Goal: Task Accomplishment & Management: Manage account settings

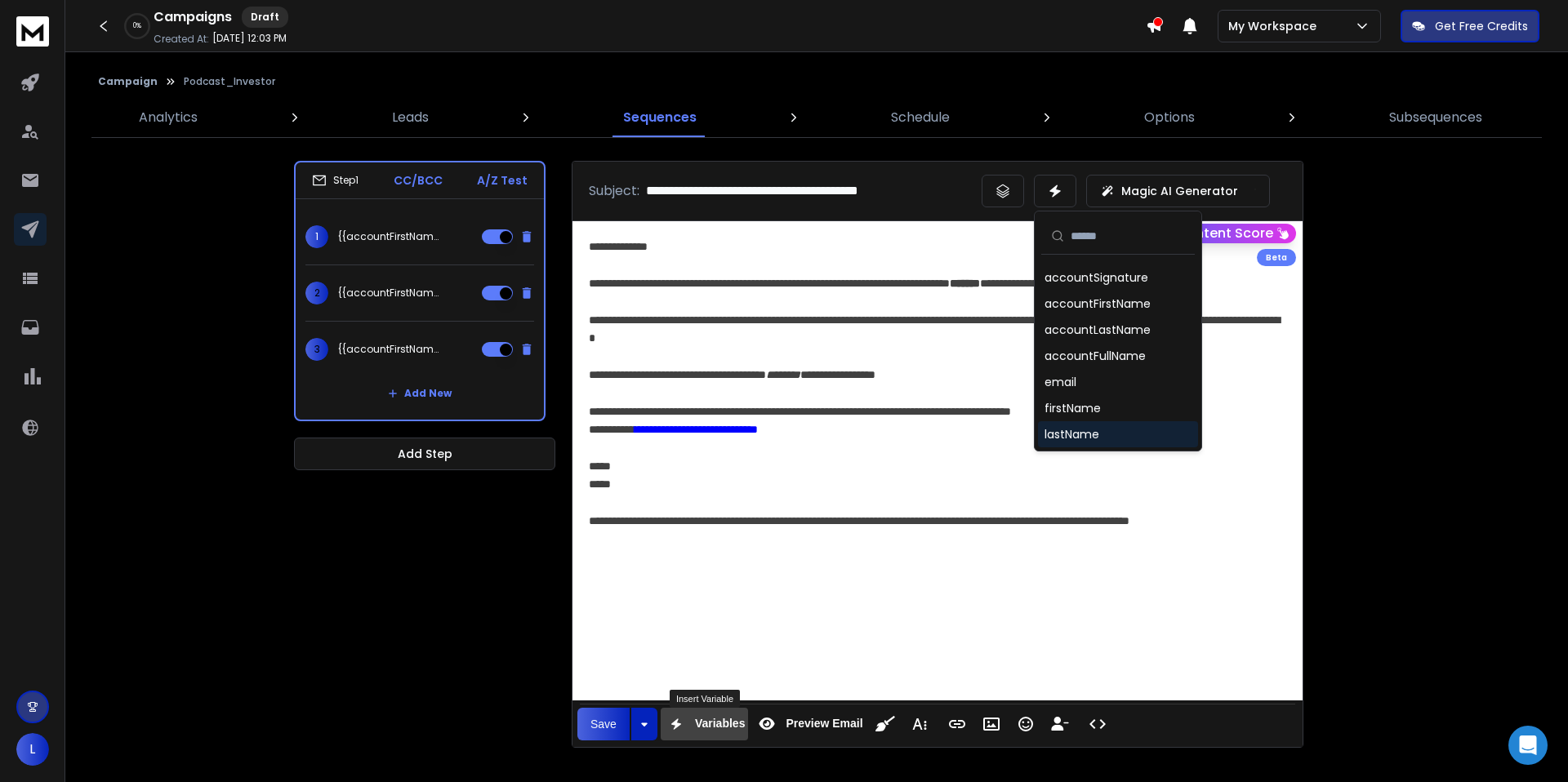
click at [720, 724] on span "Variables" at bounding box center [720, 724] width 57 height 14
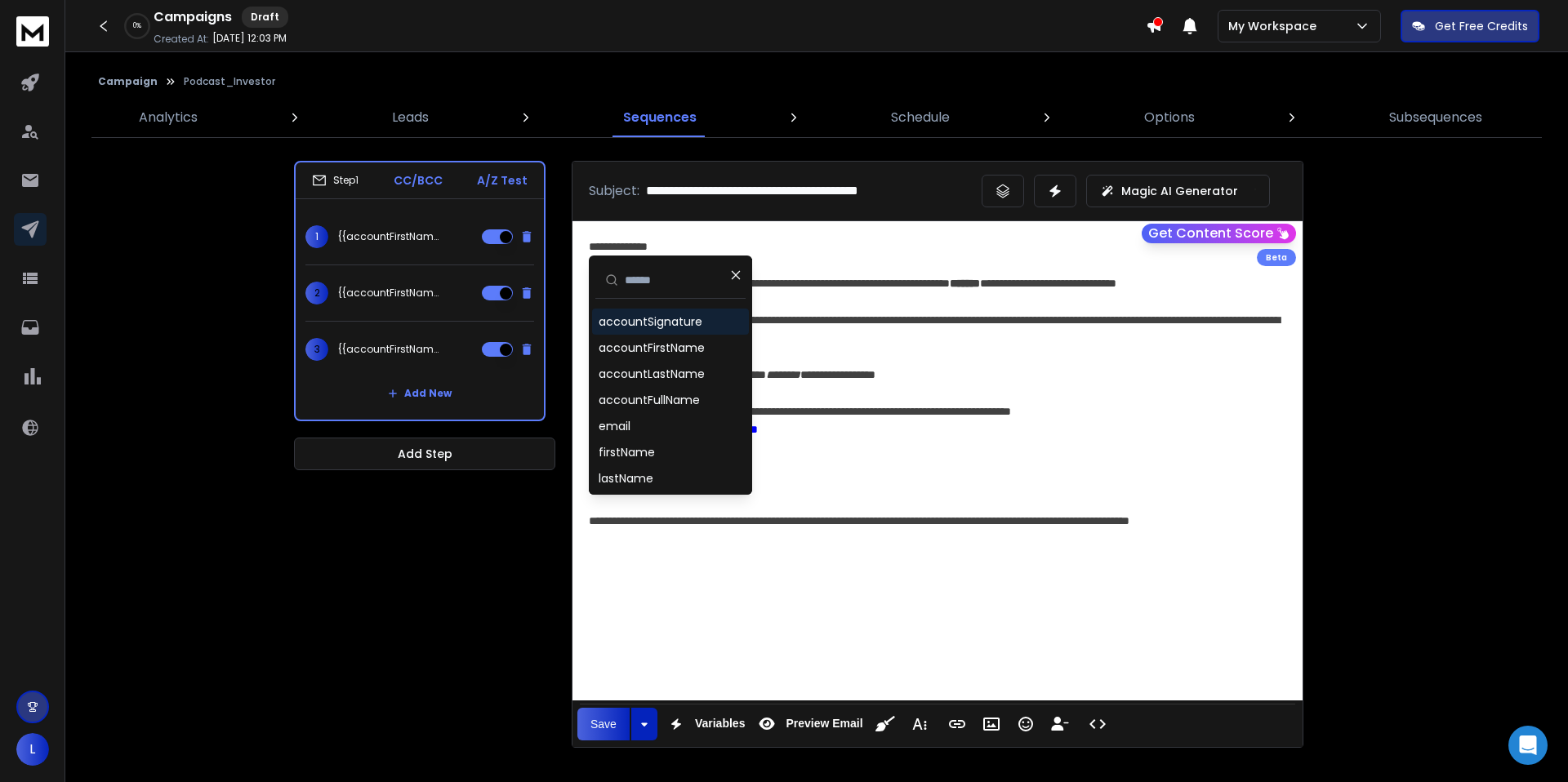
click at [652, 323] on div "accountSignature" at bounding box center [650, 322] width 104 height 16
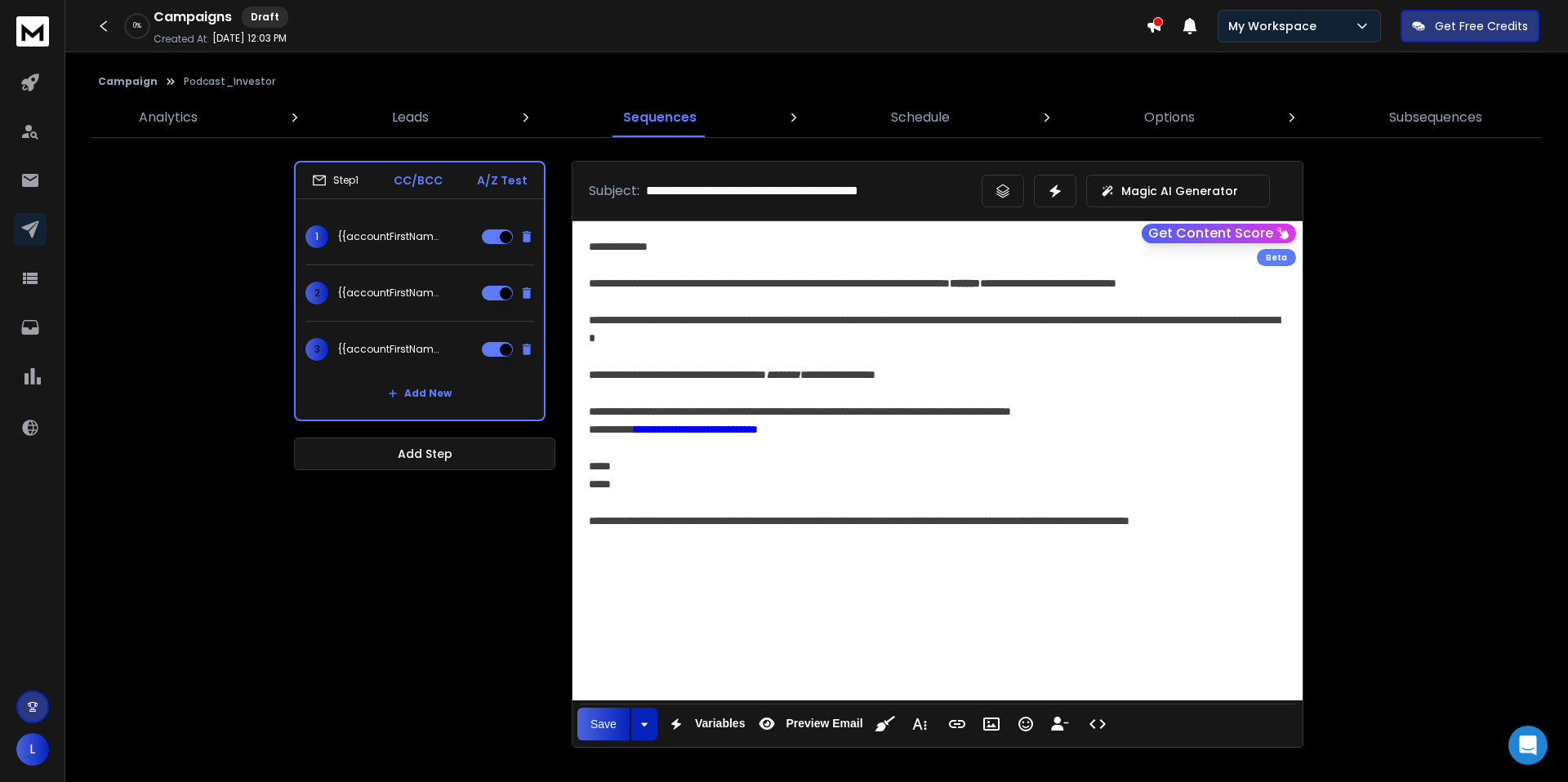
click at [1356, 30] on icon "button" at bounding box center [1362, 26] width 16 height 16
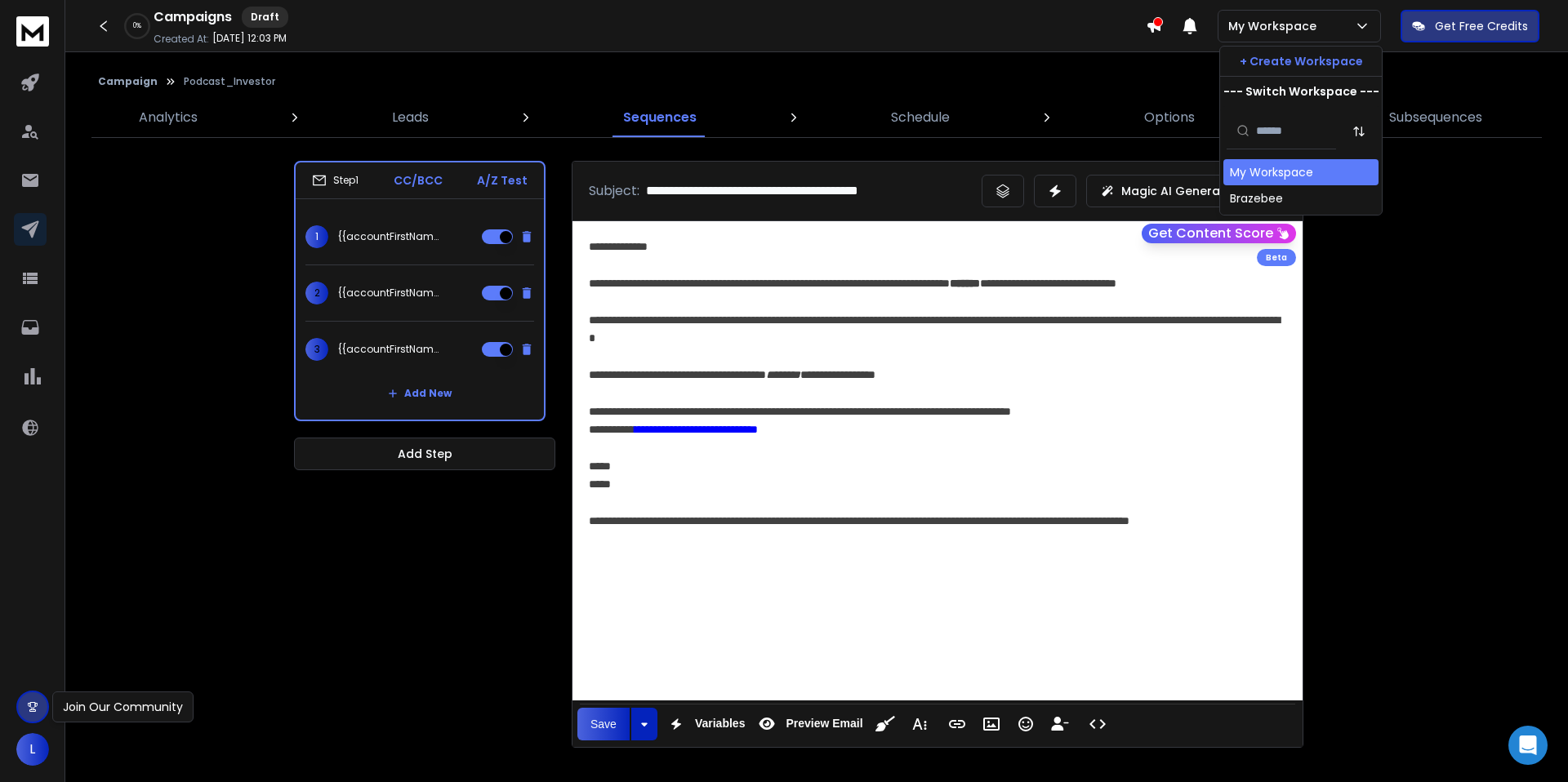
click at [26, 729] on div "L" at bounding box center [33, 728] width 33 height 75
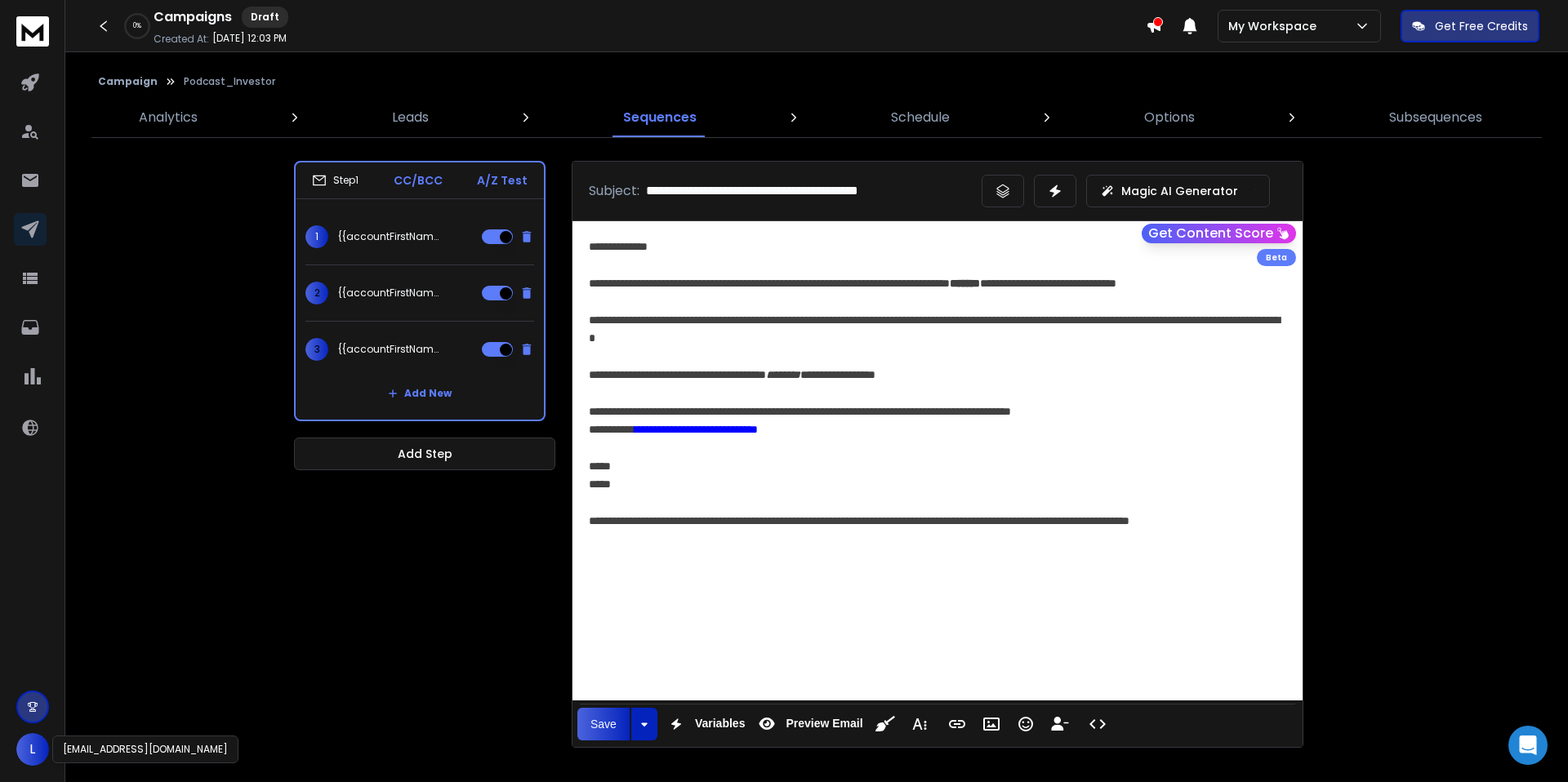
click at [41, 758] on span "L" at bounding box center [33, 750] width 33 height 33
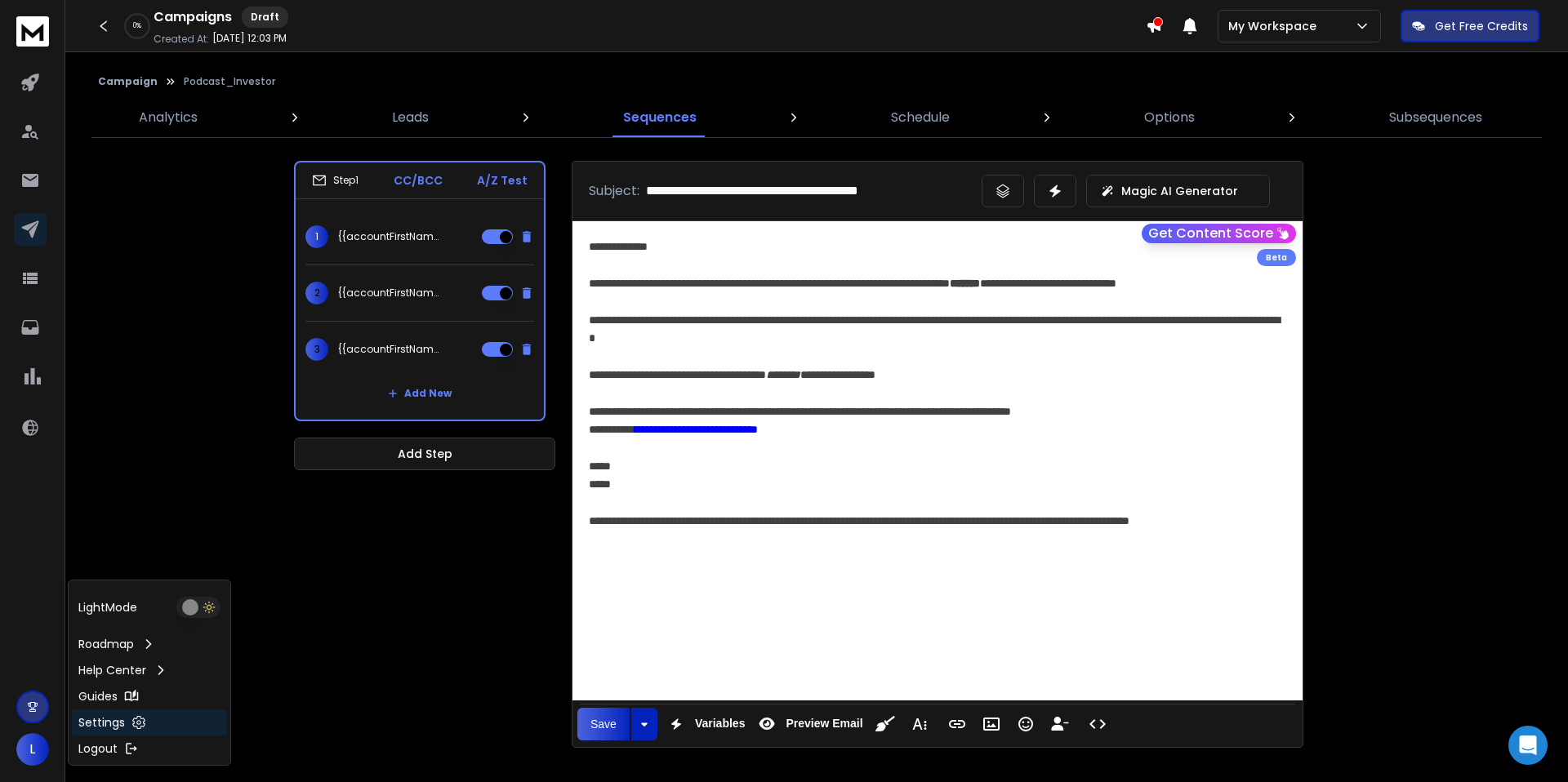
click at [116, 721] on p "Settings" at bounding box center [101, 722] width 47 height 16
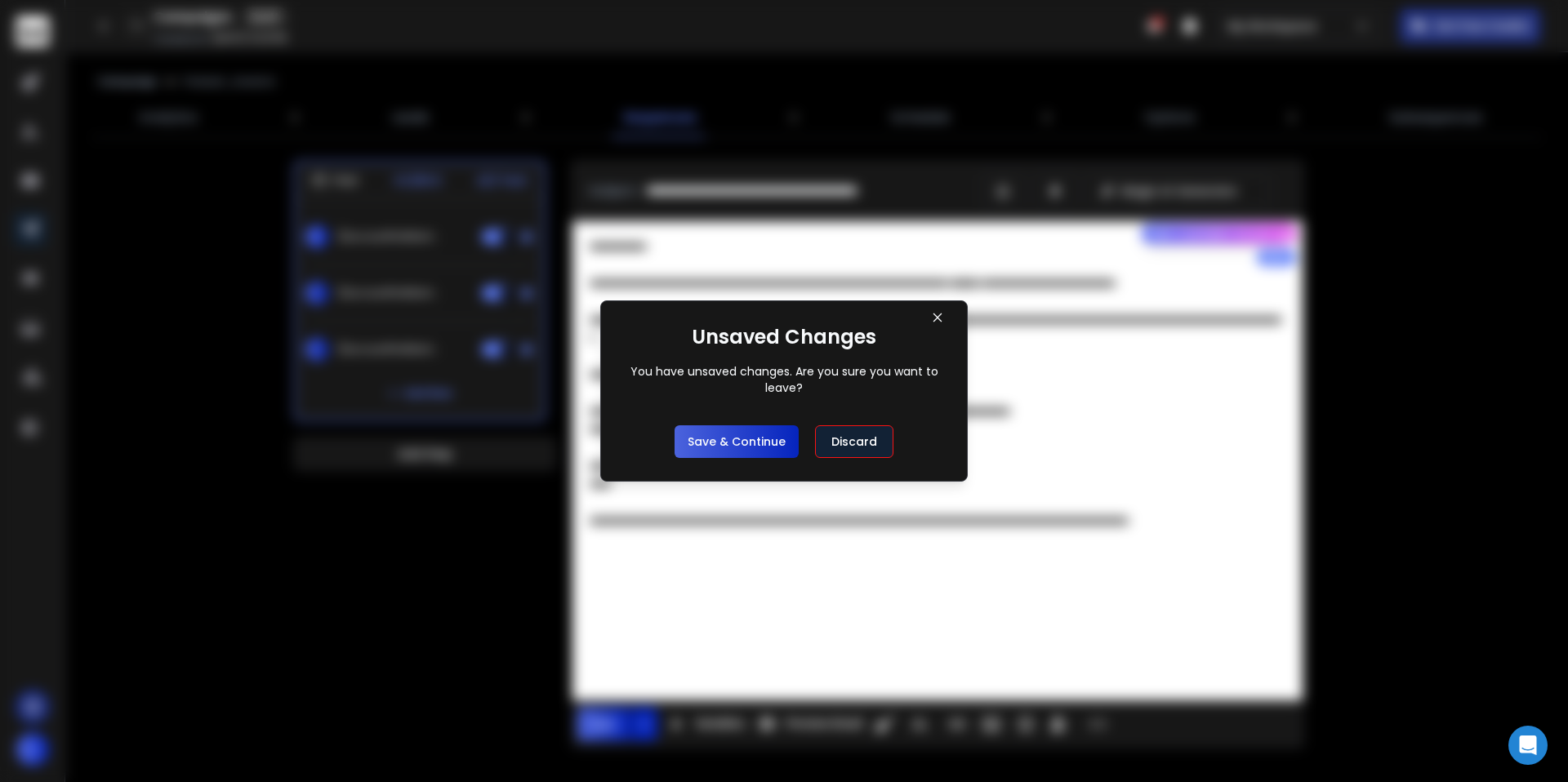
click at [748, 442] on button "Save & Continue" at bounding box center [736, 442] width 124 height 33
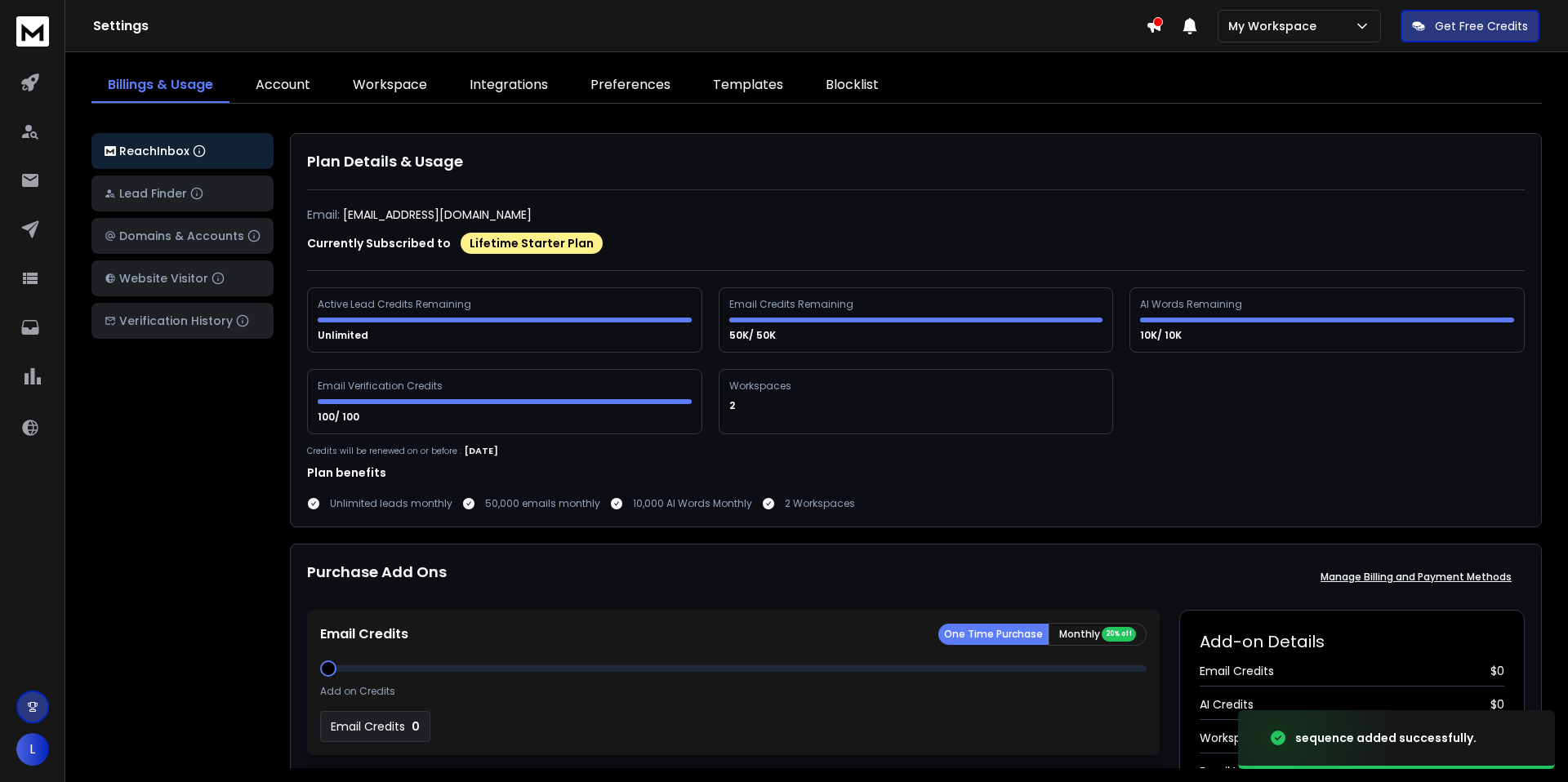
click at [48, 206] on div at bounding box center [32, 258] width 37 height 385
click at [29, 231] on icon at bounding box center [29, 229] width 17 height 17
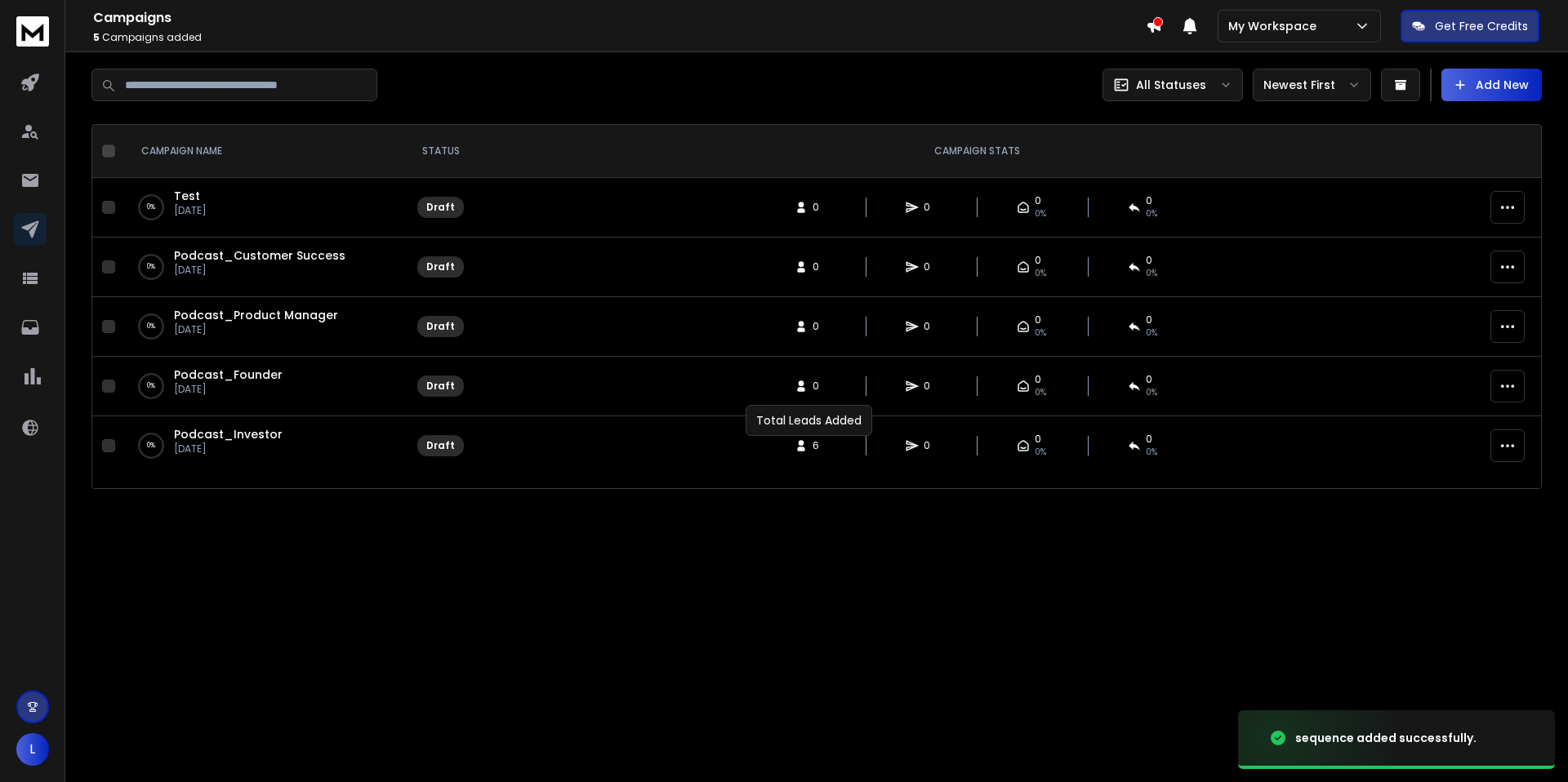
click at [807, 449] on div "6" at bounding box center [810, 446] width 49 height 13
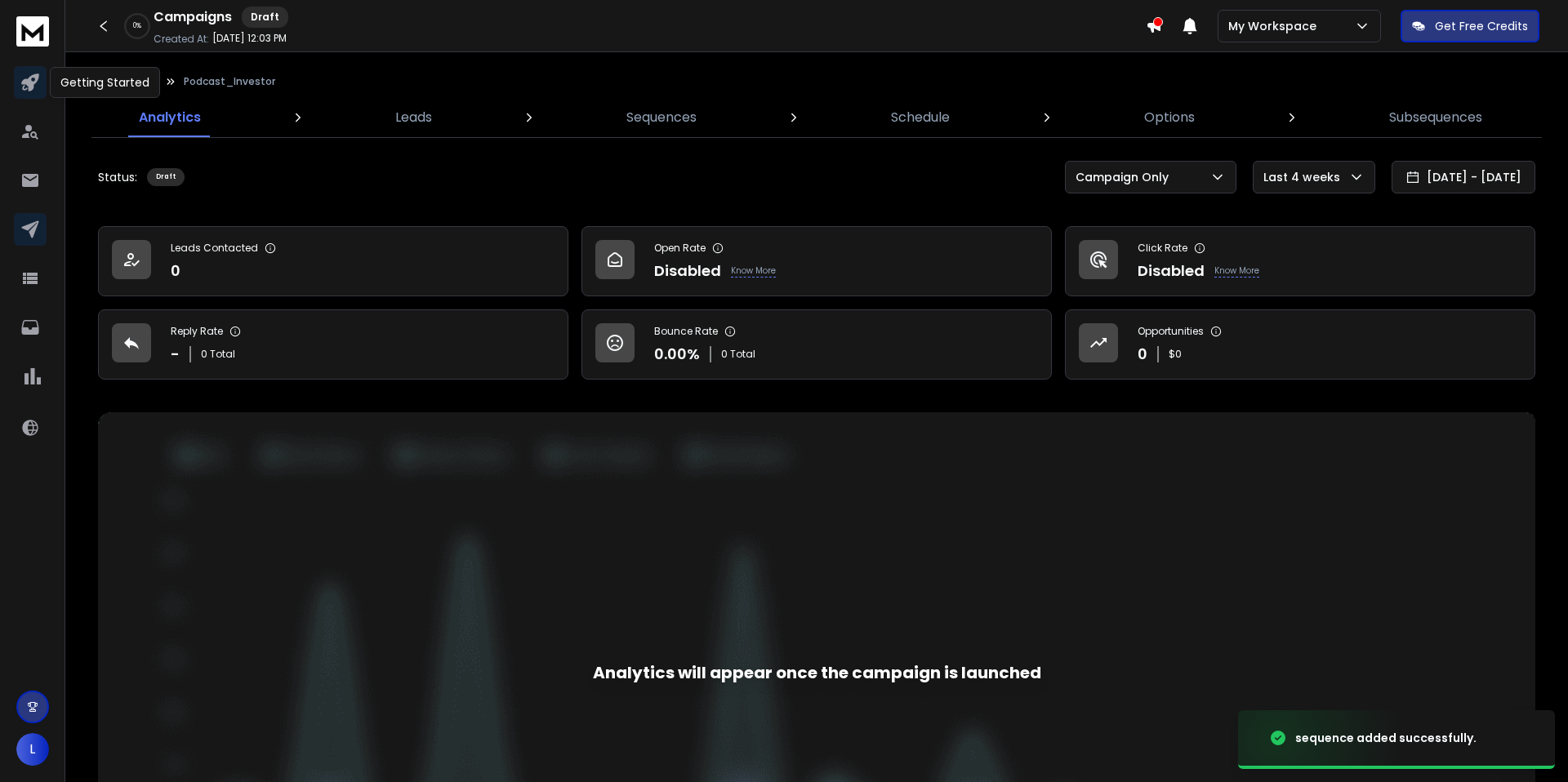
click at [25, 81] on icon at bounding box center [29, 82] width 18 height 18
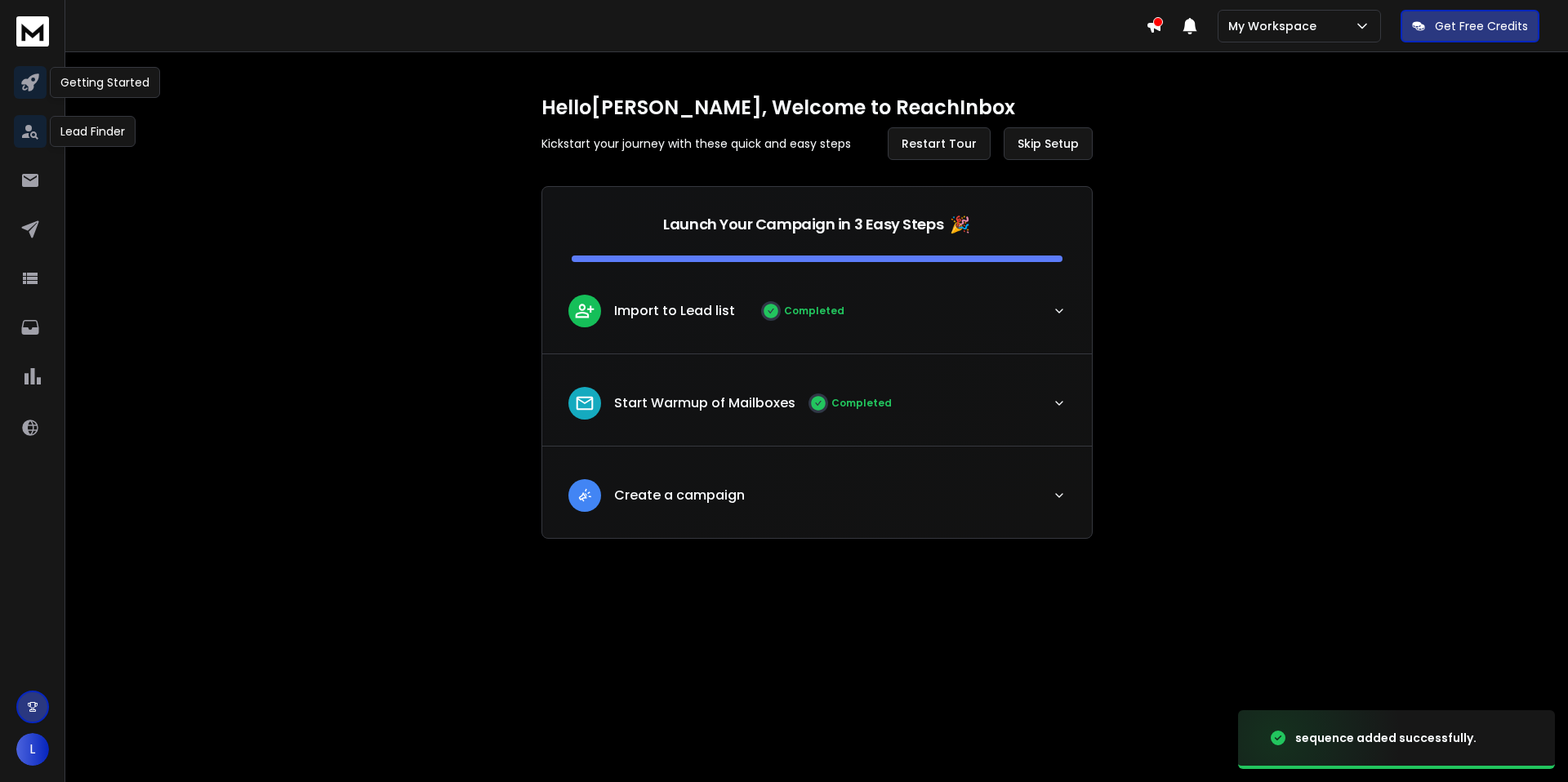
click at [25, 137] on icon at bounding box center [29, 135] width 16 height 8
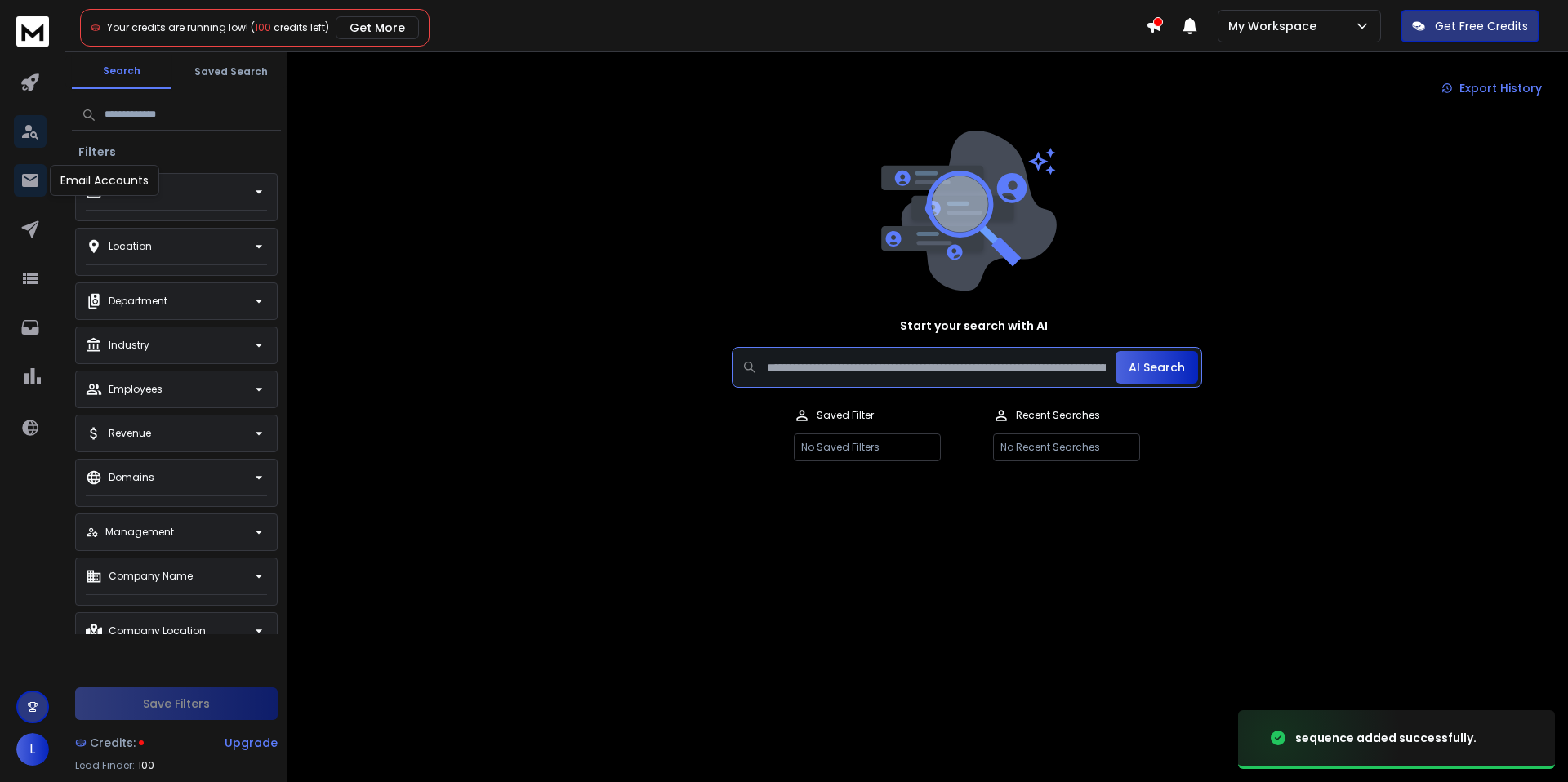
click at [32, 184] on icon at bounding box center [29, 180] width 16 height 13
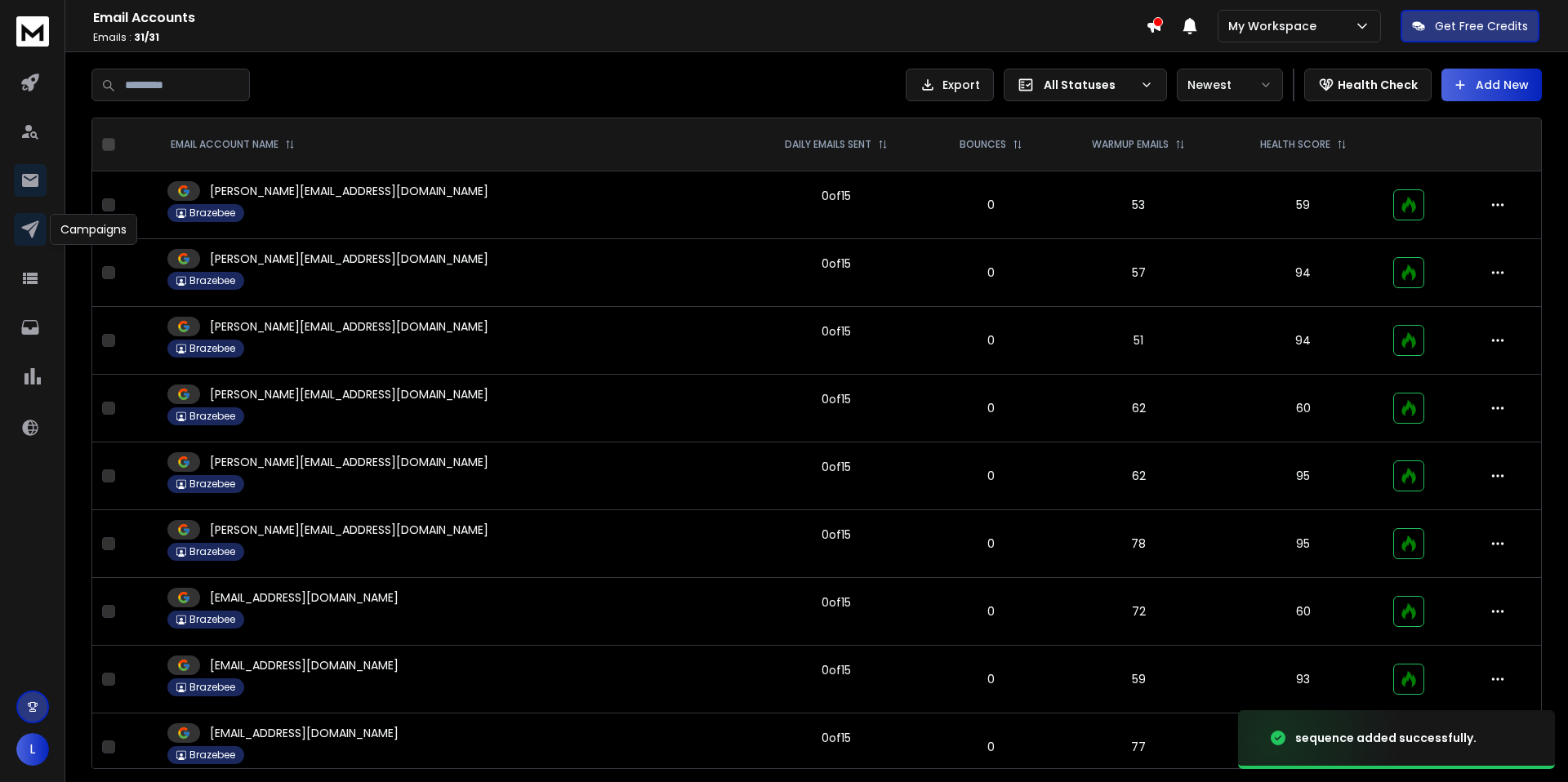
click at [32, 227] on icon at bounding box center [30, 229] width 20 height 20
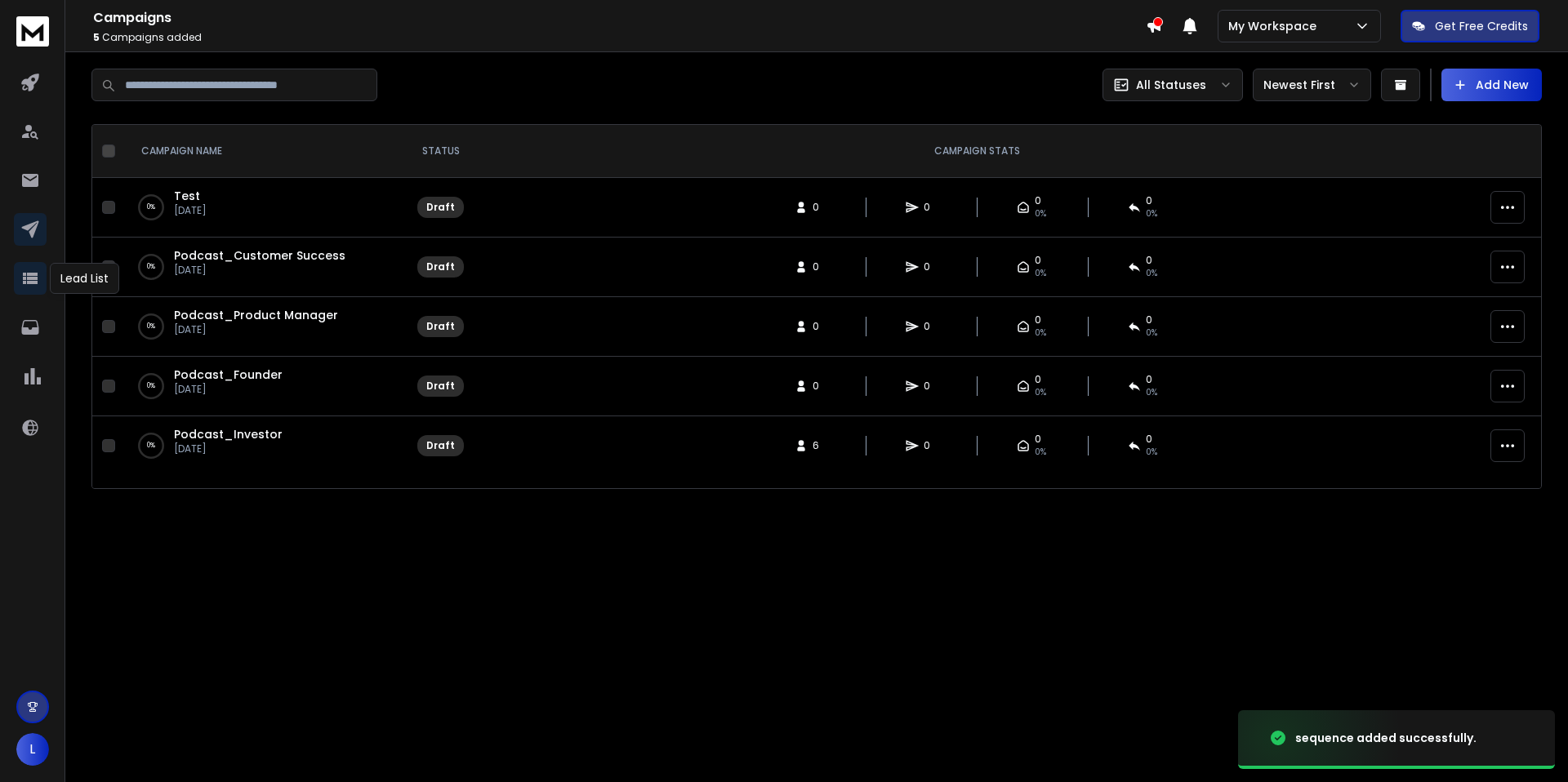
click at [23, 289] on link at bounding box center [30, 278] width 33 height 33
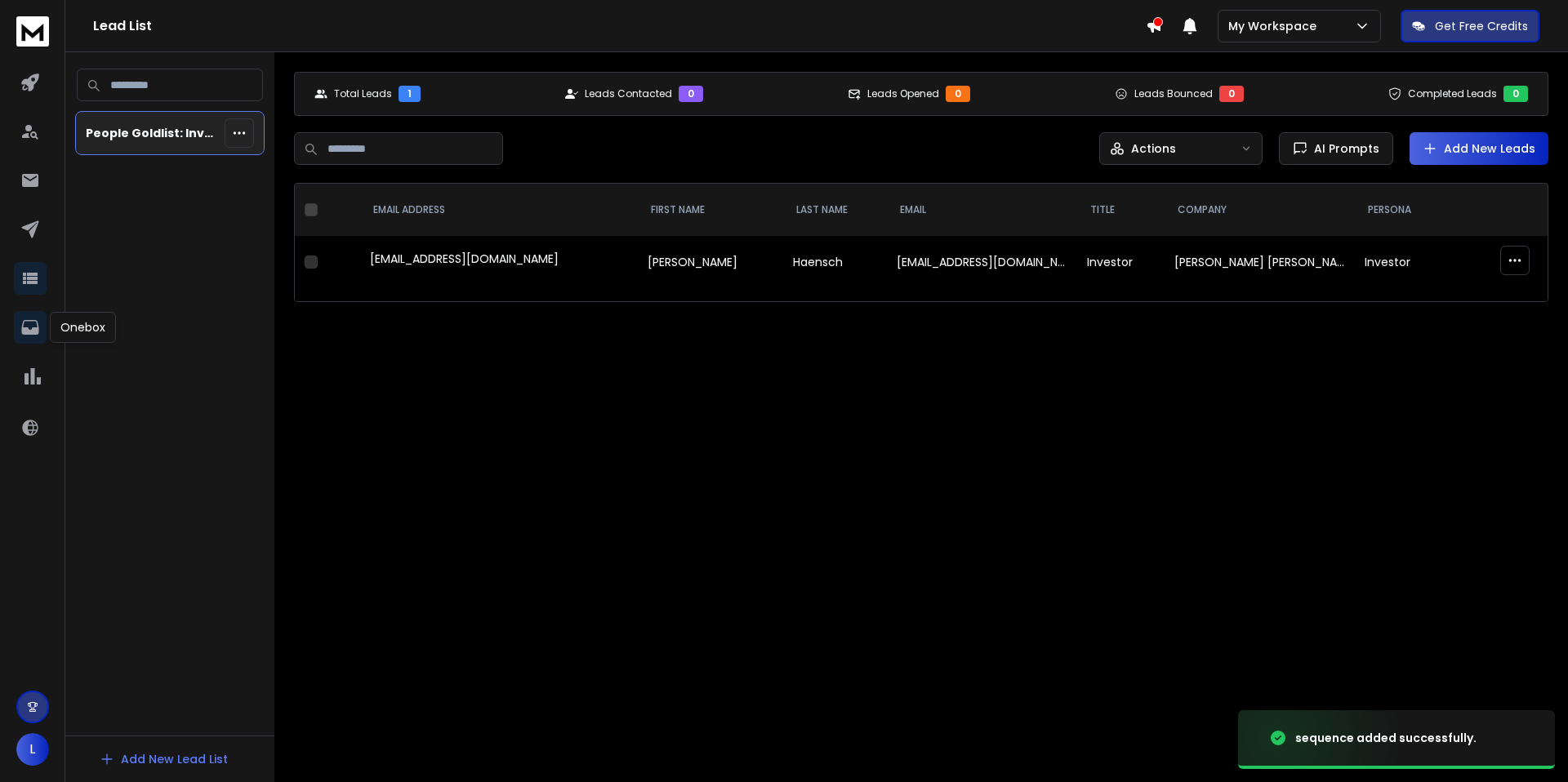
click at [22, 316] on link at bounding box center [30, 328] width 33 height 33
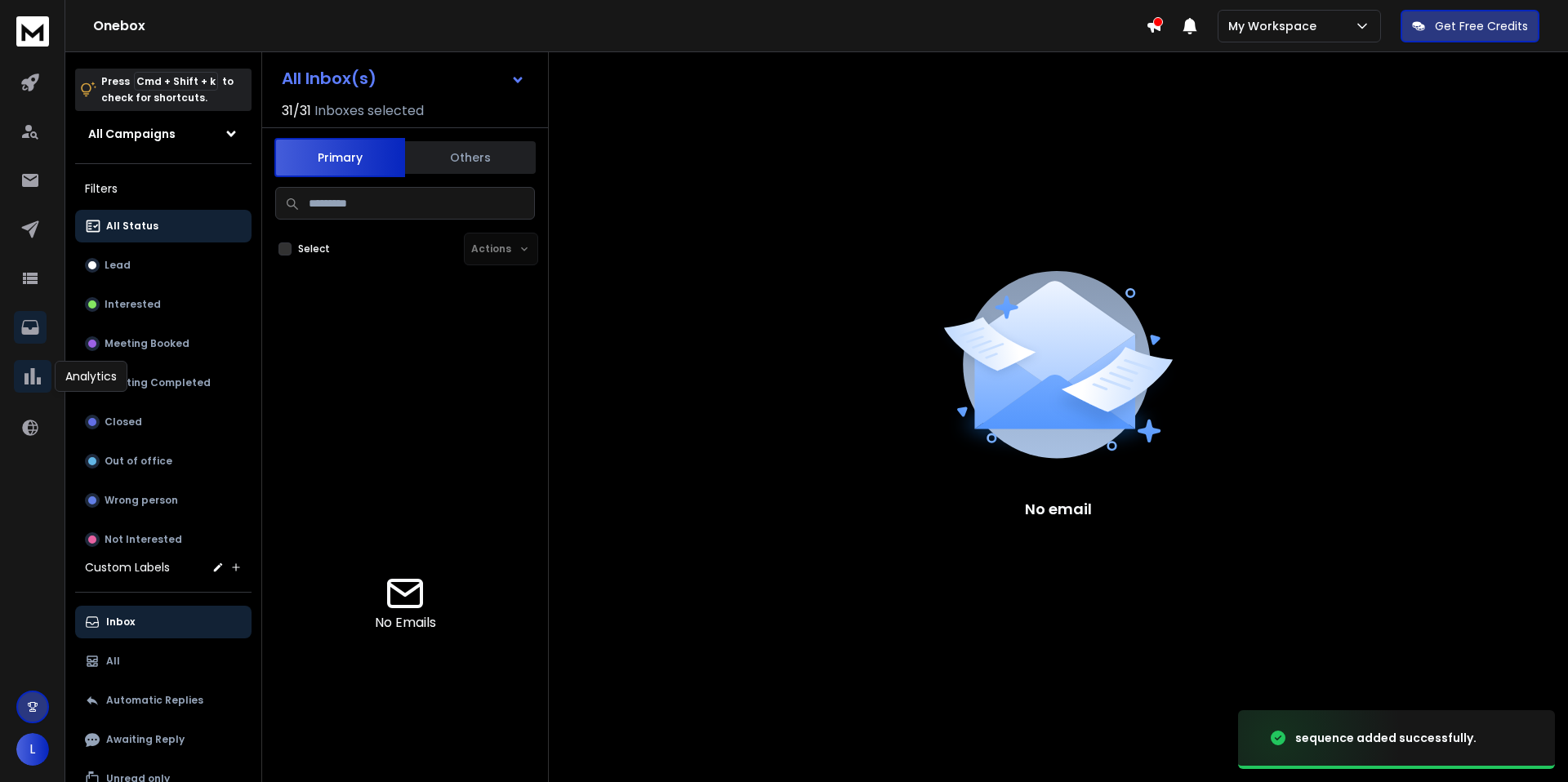
click at [28, 368] on icon at bounding box center [33, 376] width 24 height 24
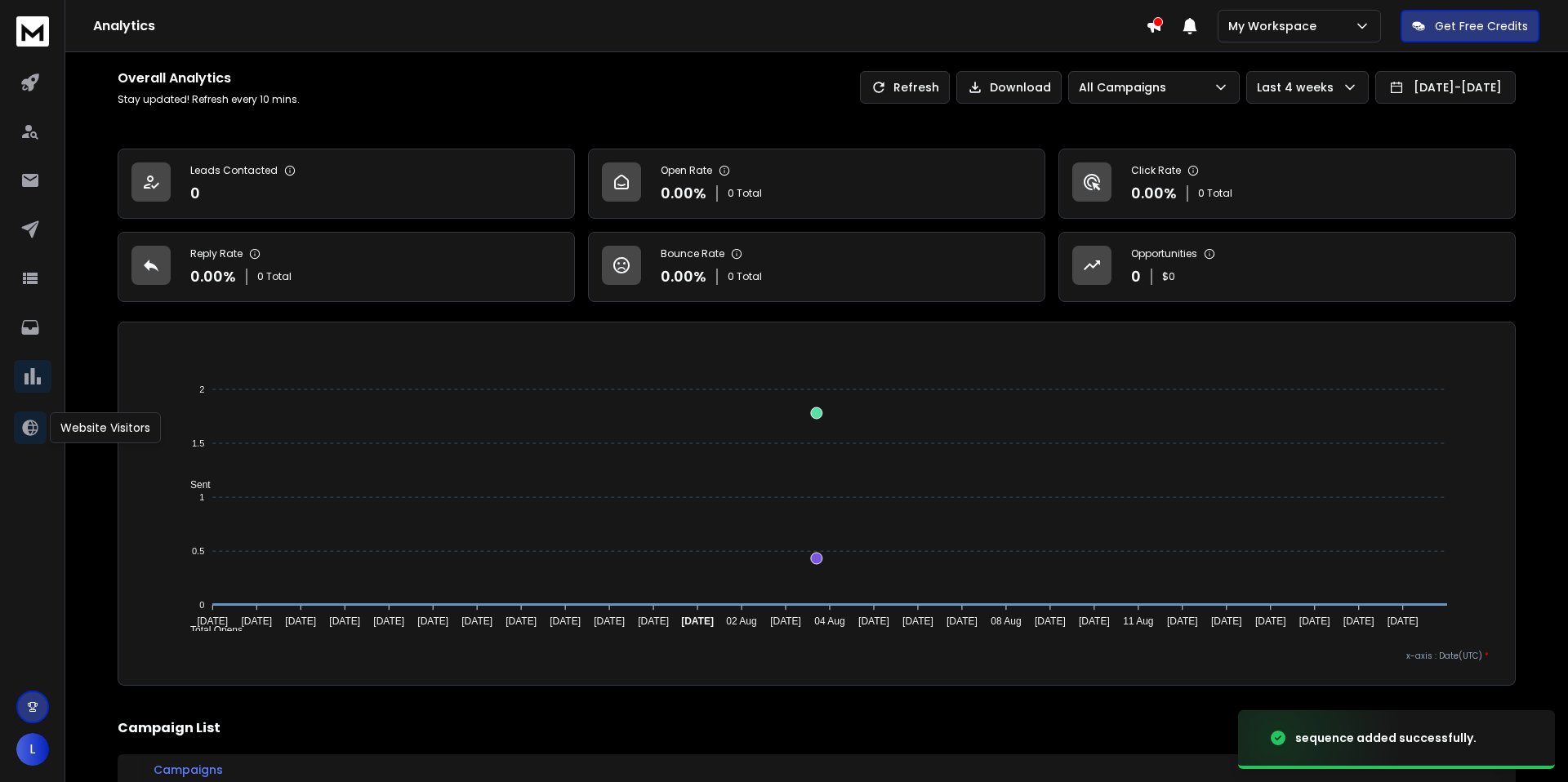
click at [23, 425] on icon at bounding box center [29, 427] width 16 height 16
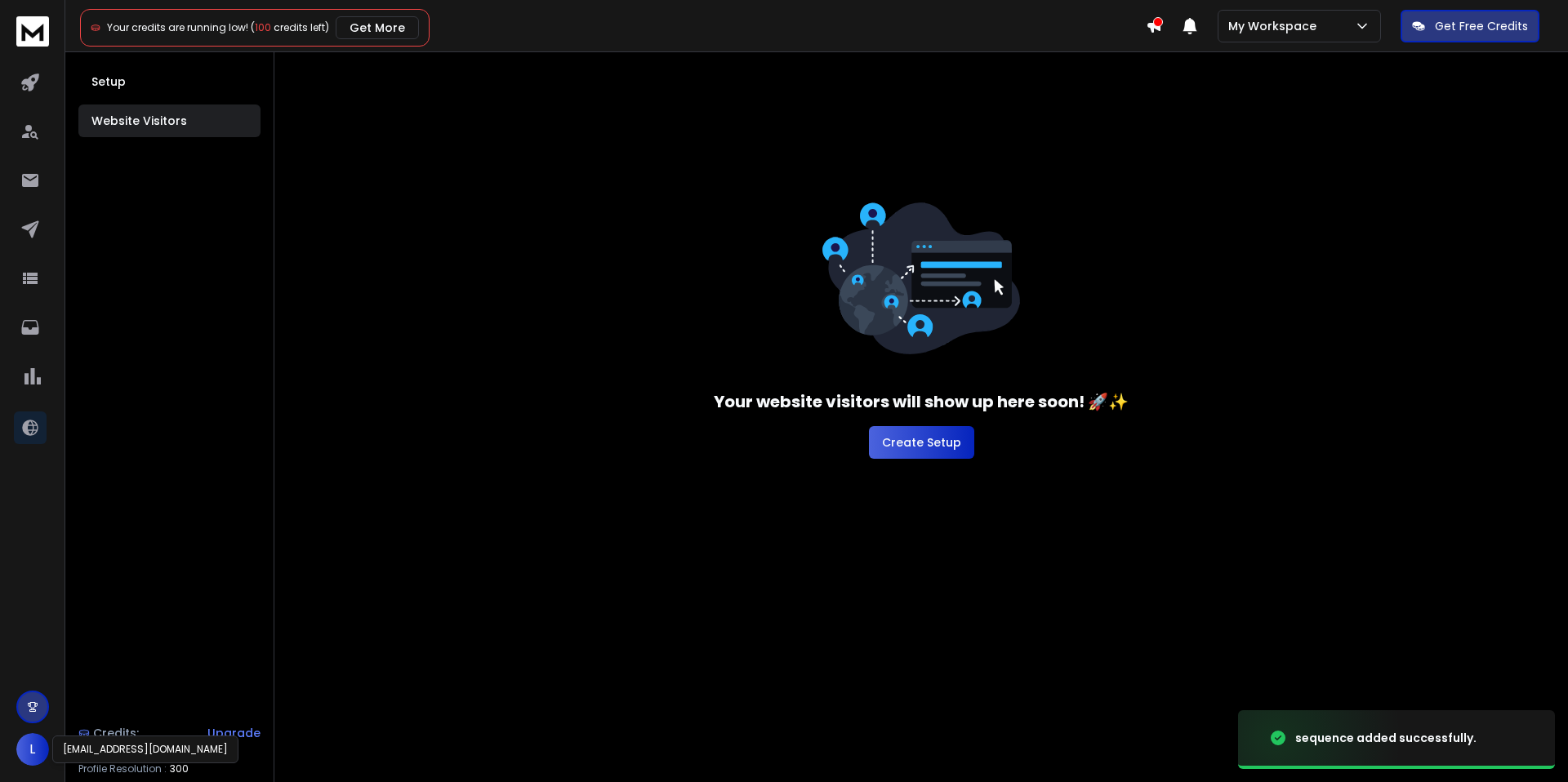
click at [35, 745] on span "L" at bounding box center [33, 750] width 33 height 33
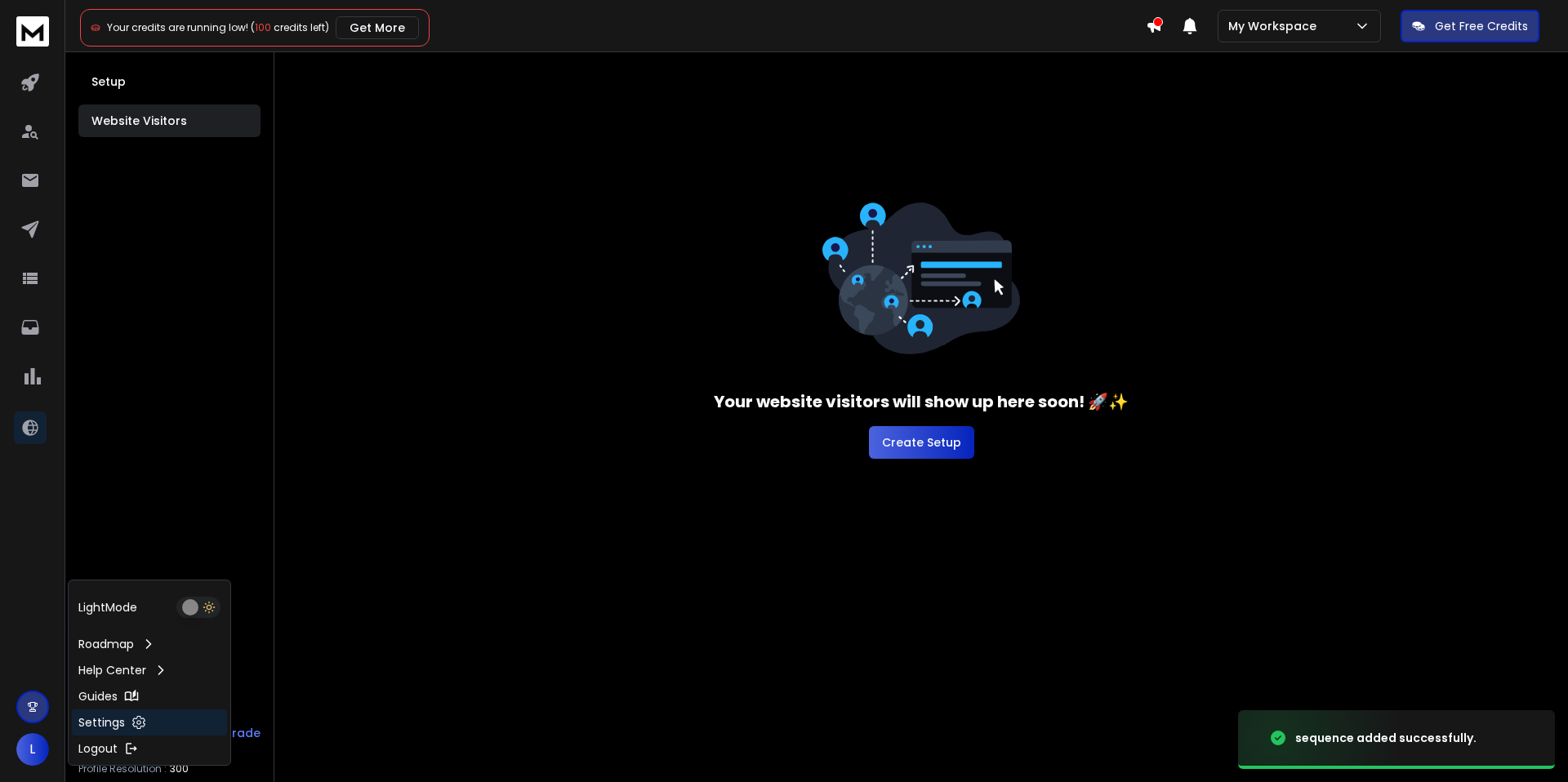
click at [101, 722] on p "Settings" at bounding box center [101, 722] width 47 height 16
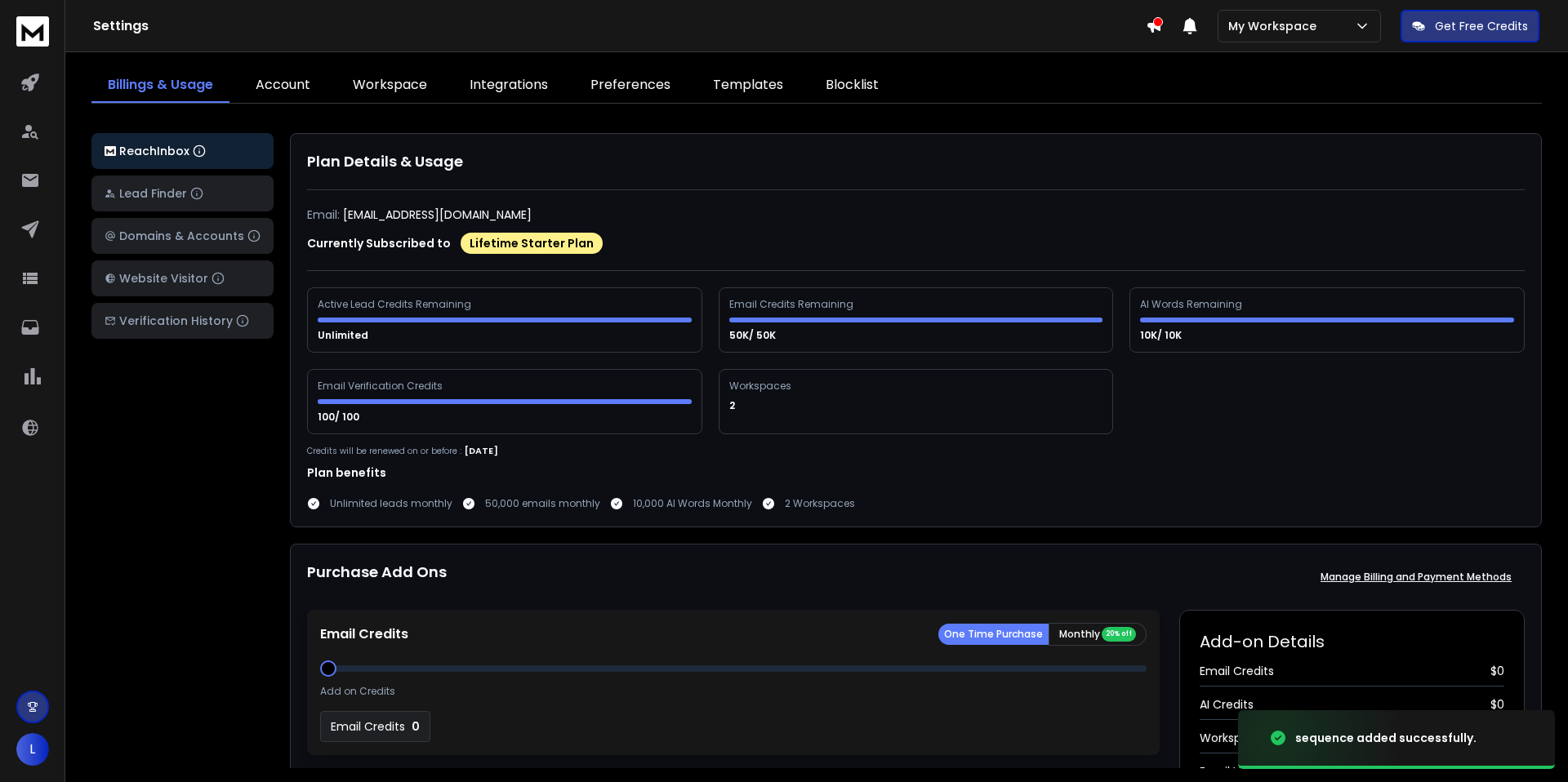
click at [174, 188] on button "Lead Finder" at bounding box center [183, 193] width 182 height 36
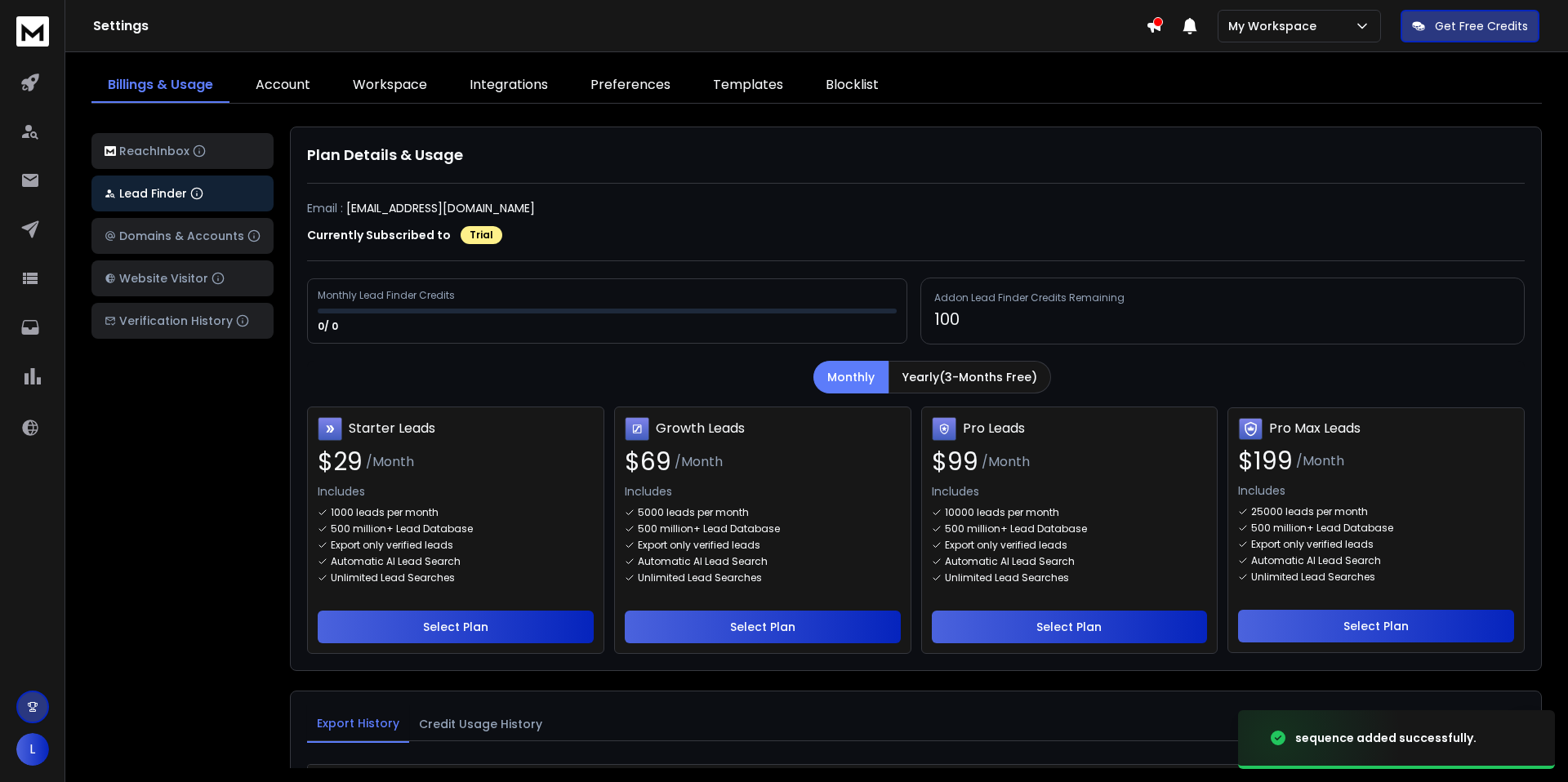
click at [167, 230] on button "Domains & Accounts" at bounding box center [183, 236] width 182 height 36
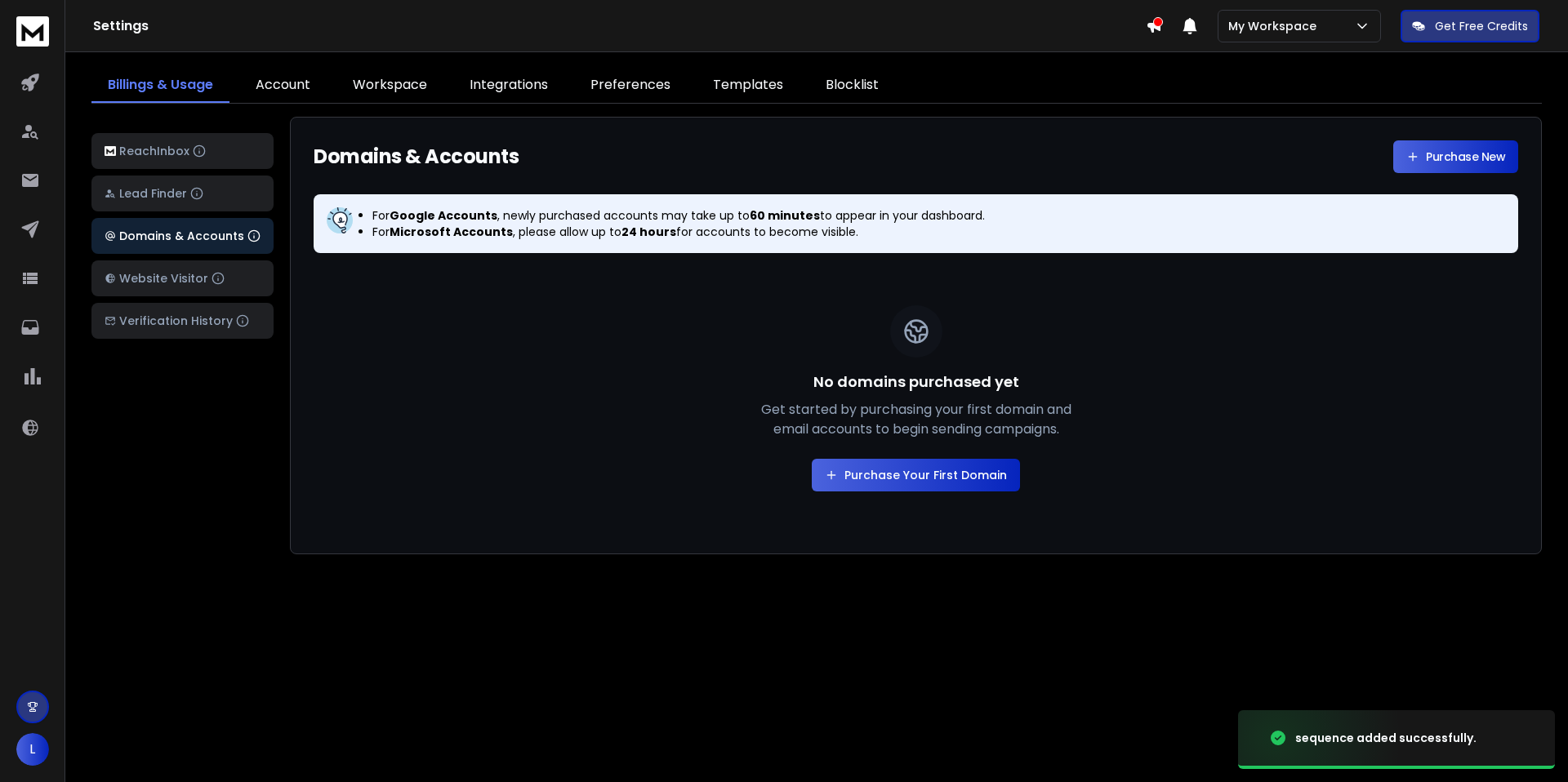
click at [162, 273] on button "Website Visitor" at bounding box center [183, 277] width 182 height 36
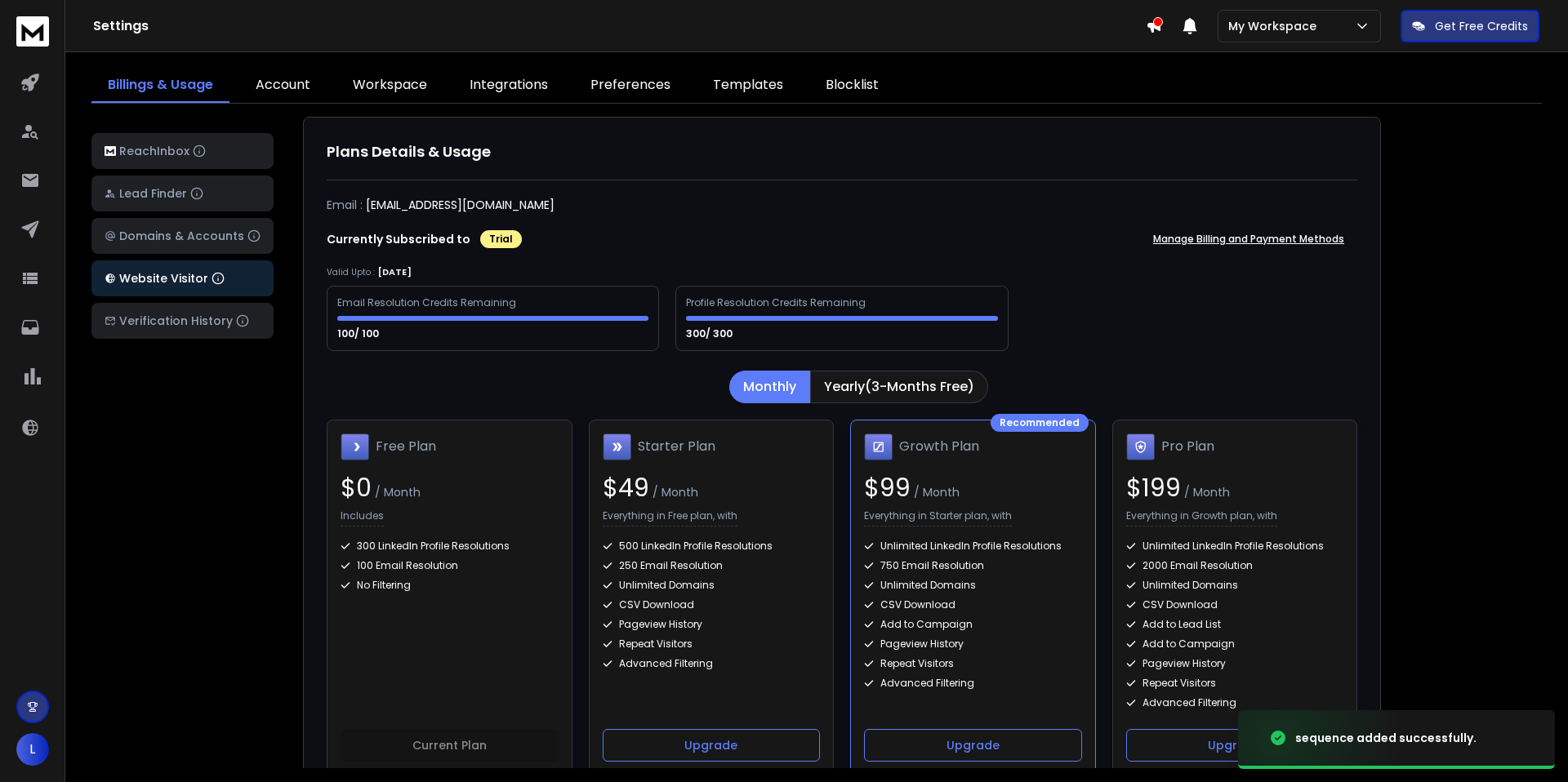
click at [154, 318] on button "Verification History" at bounding box center [183, 320] width 182 height 36
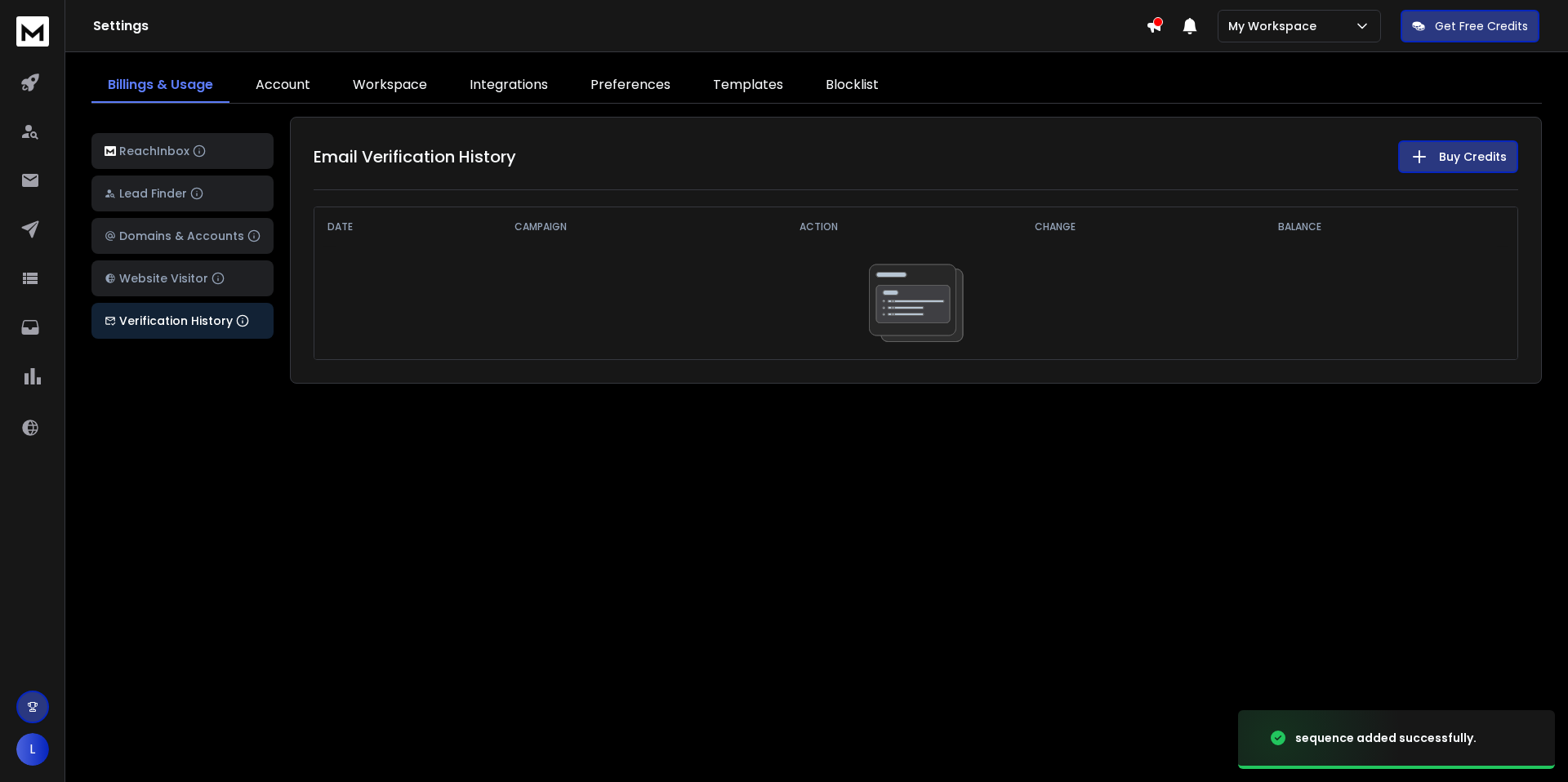
click at [165, 147] on button "ReachInbox" at bounding box center [183, 151] width 182 height 36
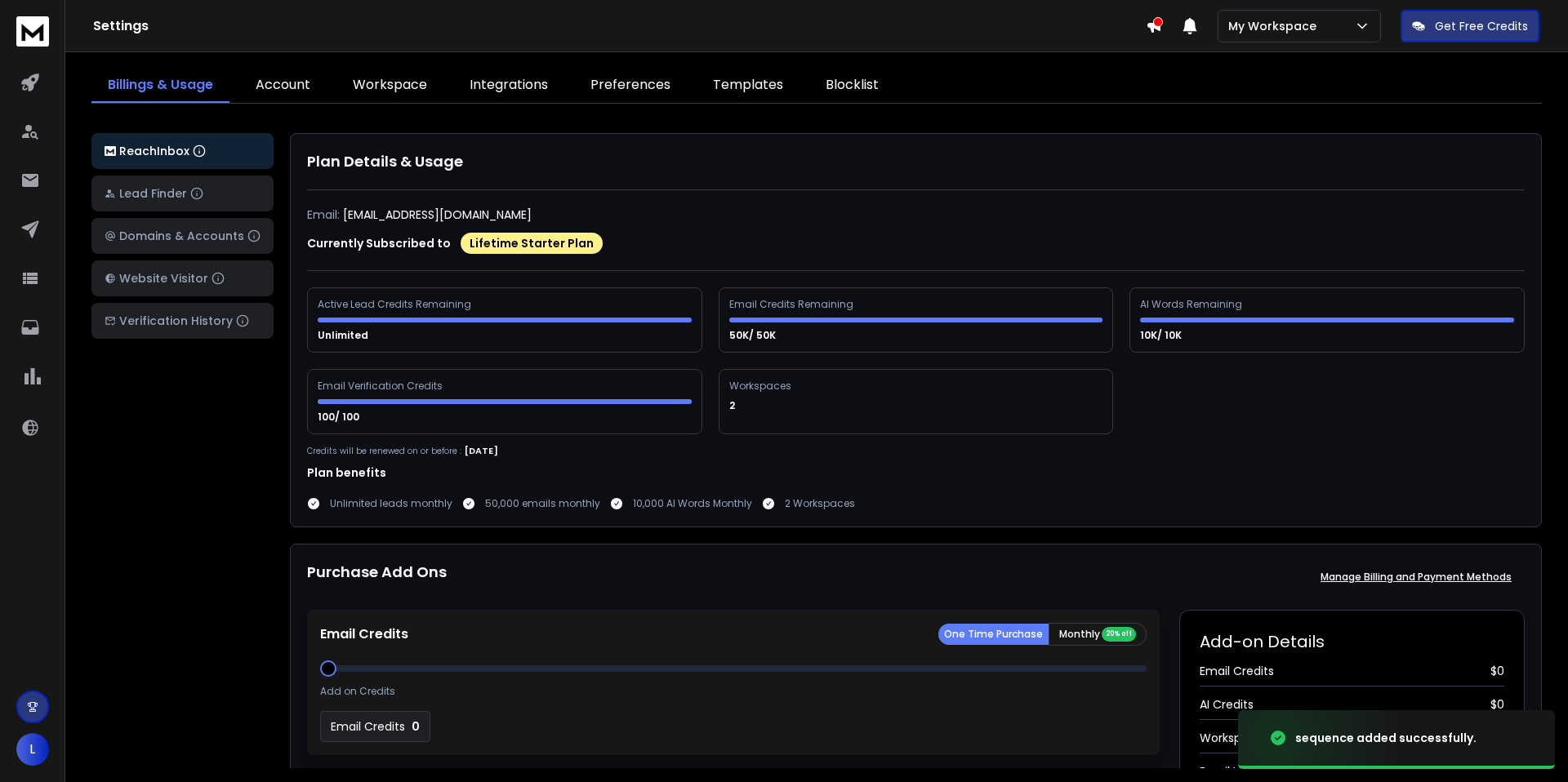
click at [270, 89] on link "Account" at bounding box center [283, 86] width 88 height 35
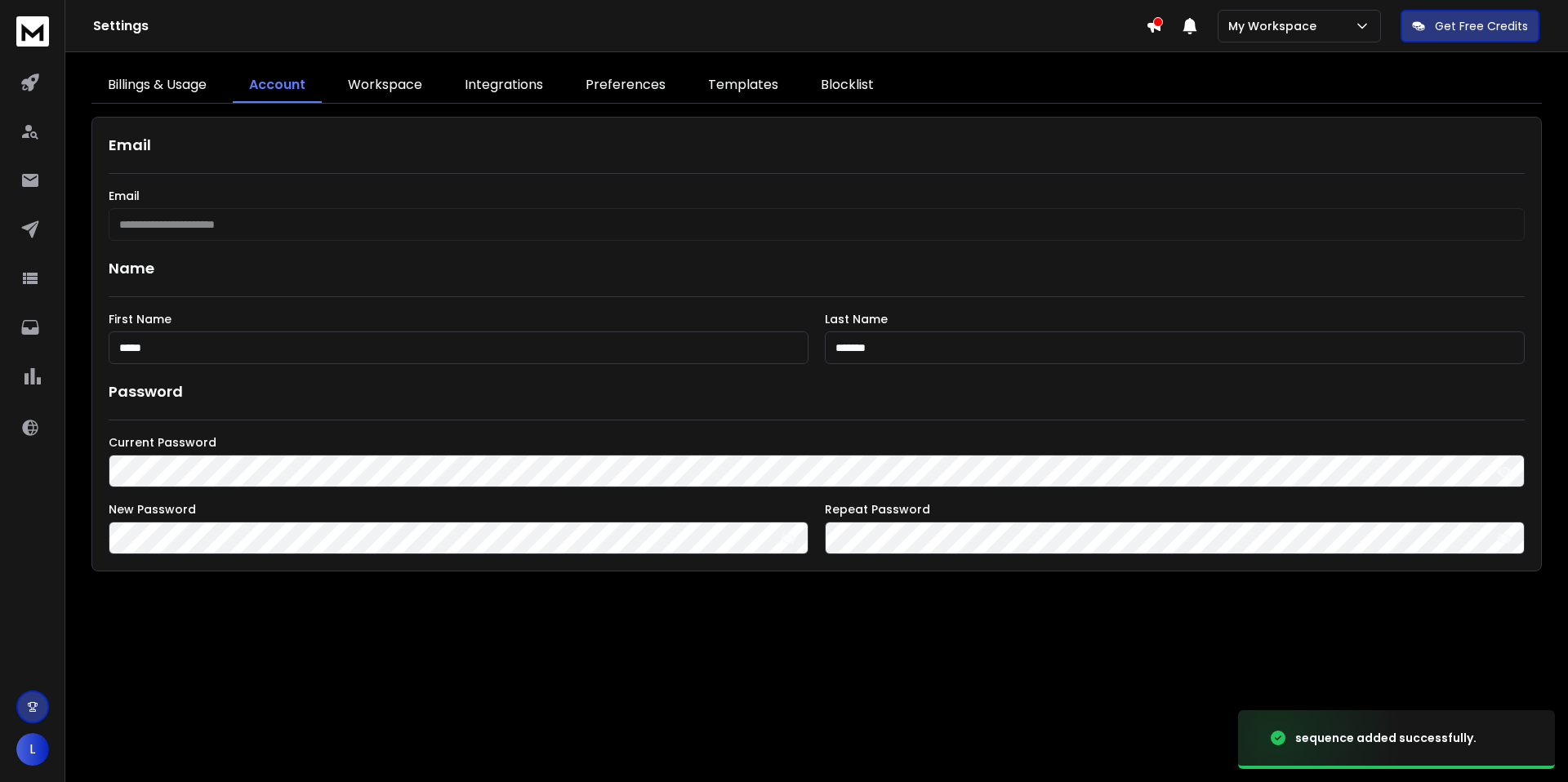
click at [358, 88] on link "Workspace" at bounding box center [384, 86] width 107 height 35
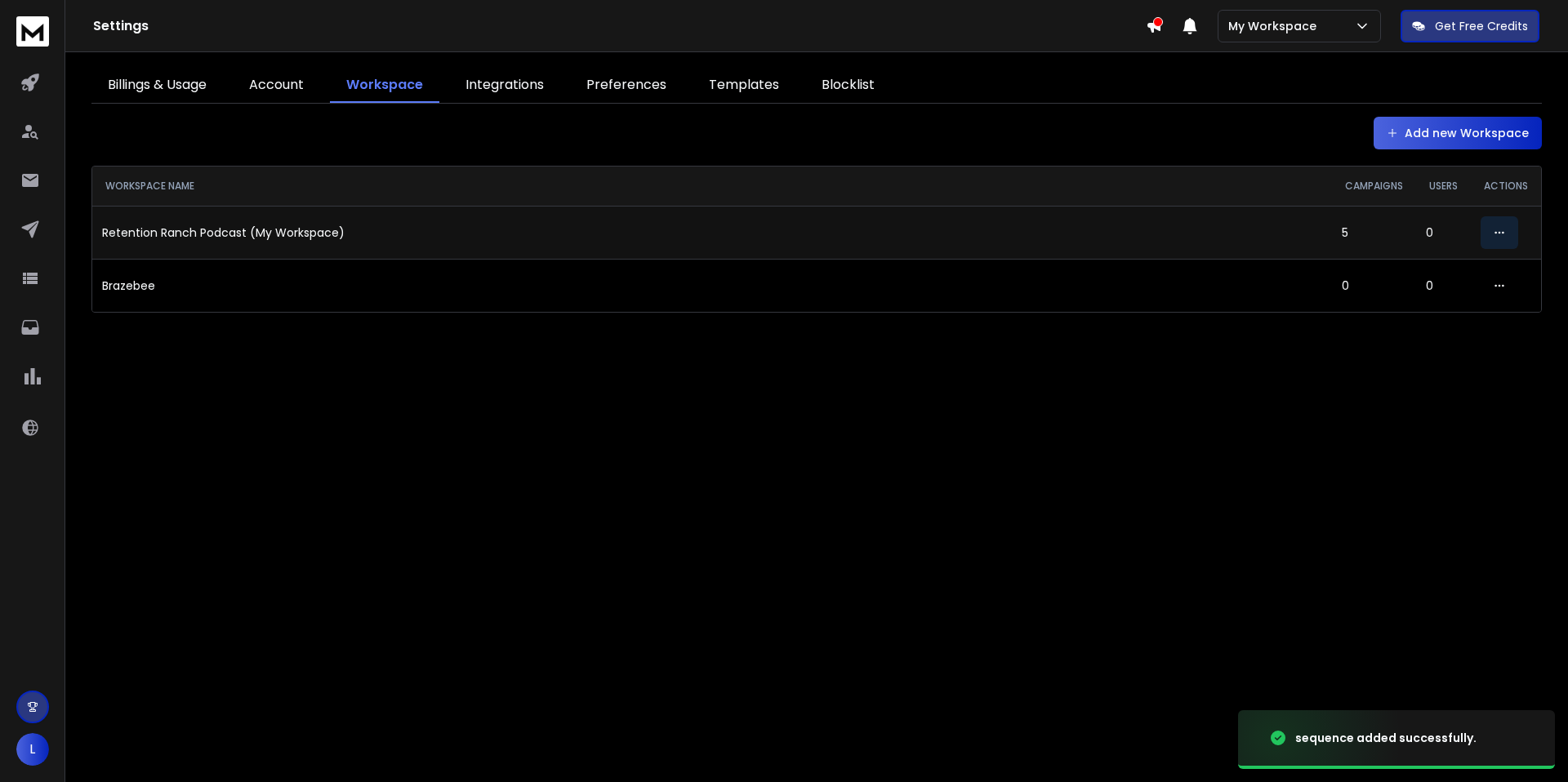
click at [1500, 232] on icon "button" at bounding box center [1499, 232] width 11 height 11
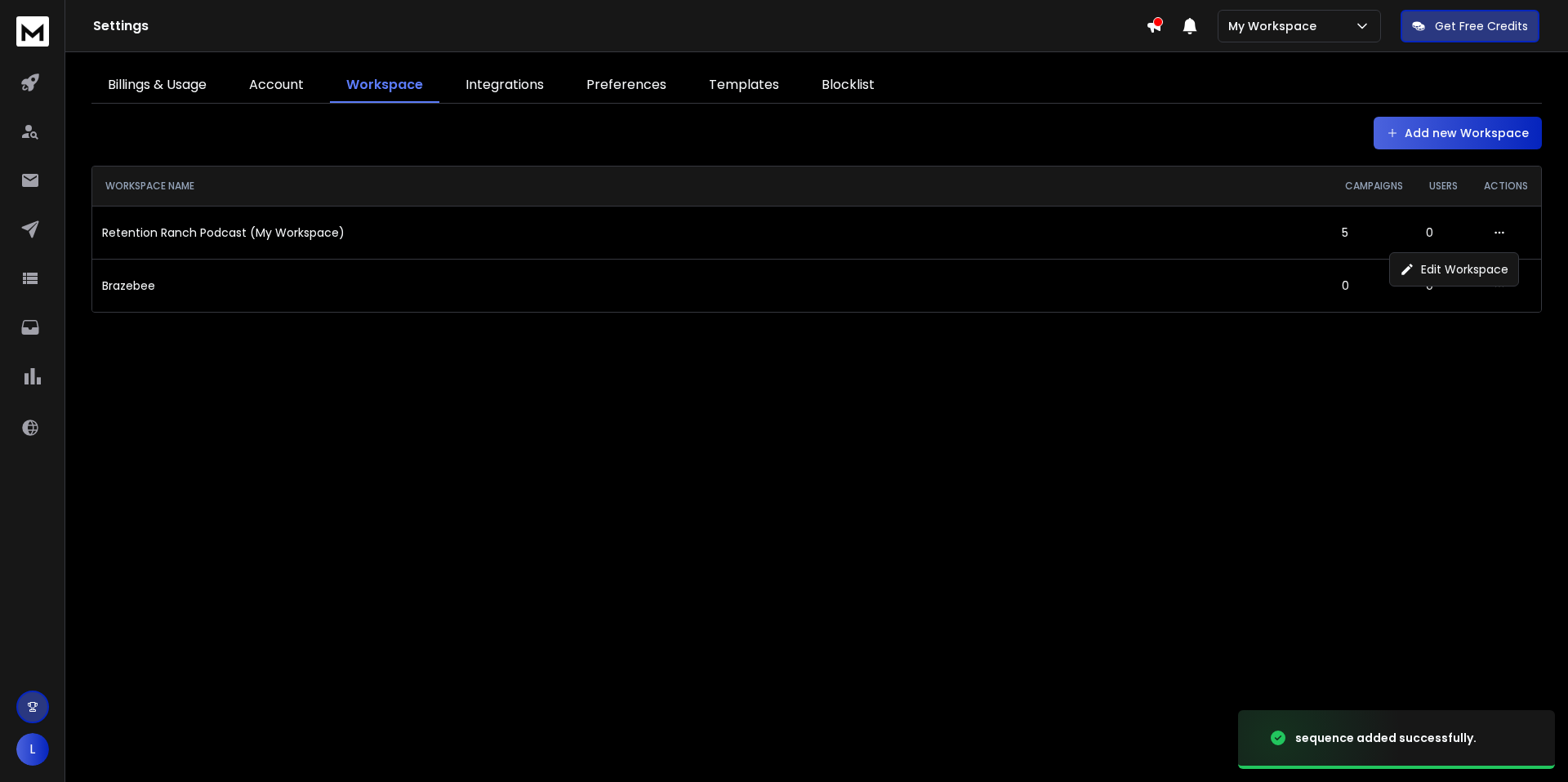
click at [1461, 254] on div "Edit Workspace" at bounding box center [1454, 270] width 130 height 35
click at [1445, 270] on p "Edit Workspace" at bounding box center [1464, 269] width 88 height 16
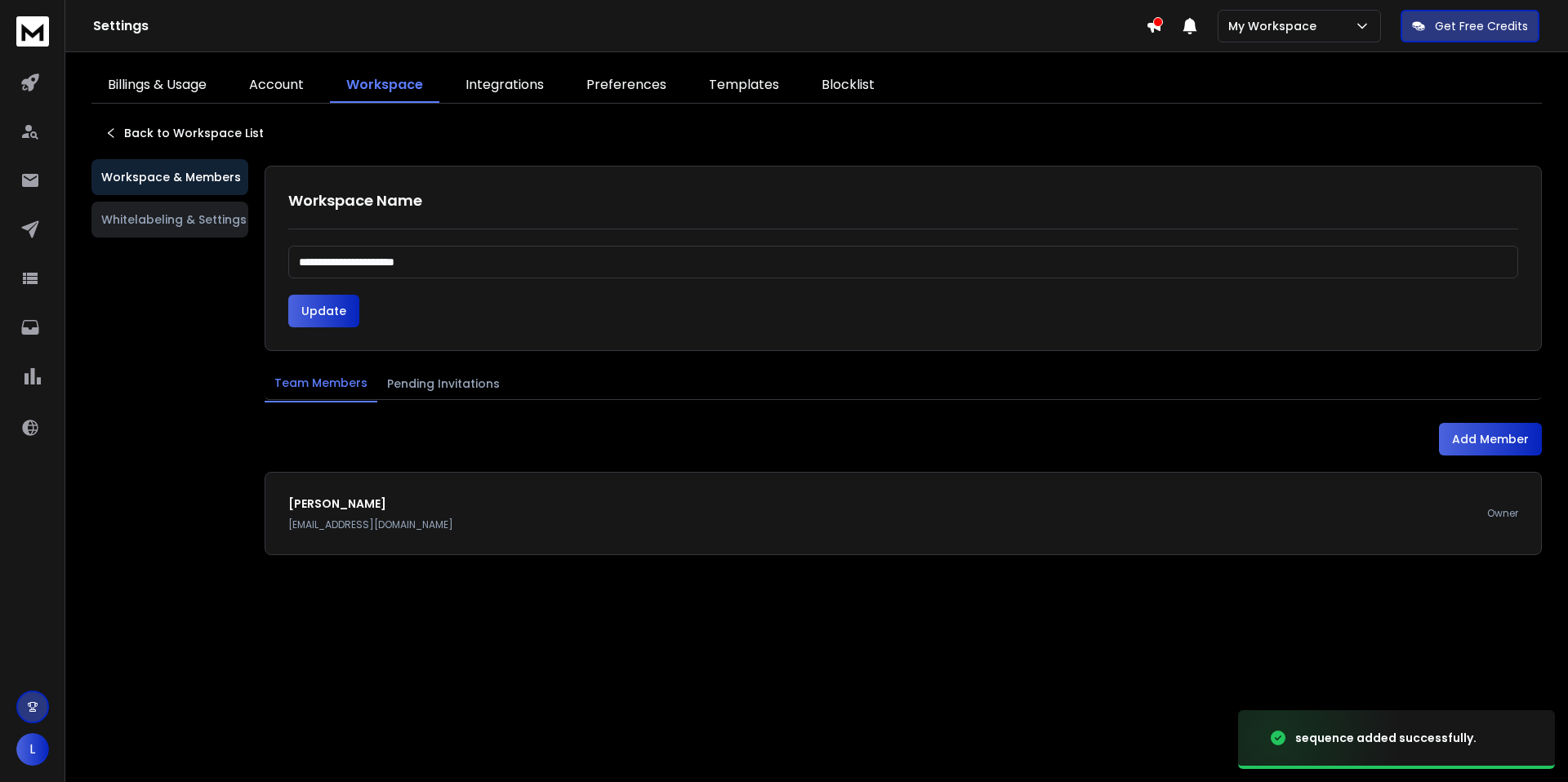
click at [452, 376] on button "Pending Invitations" at bounding box center [443, 383] width 133 height 36
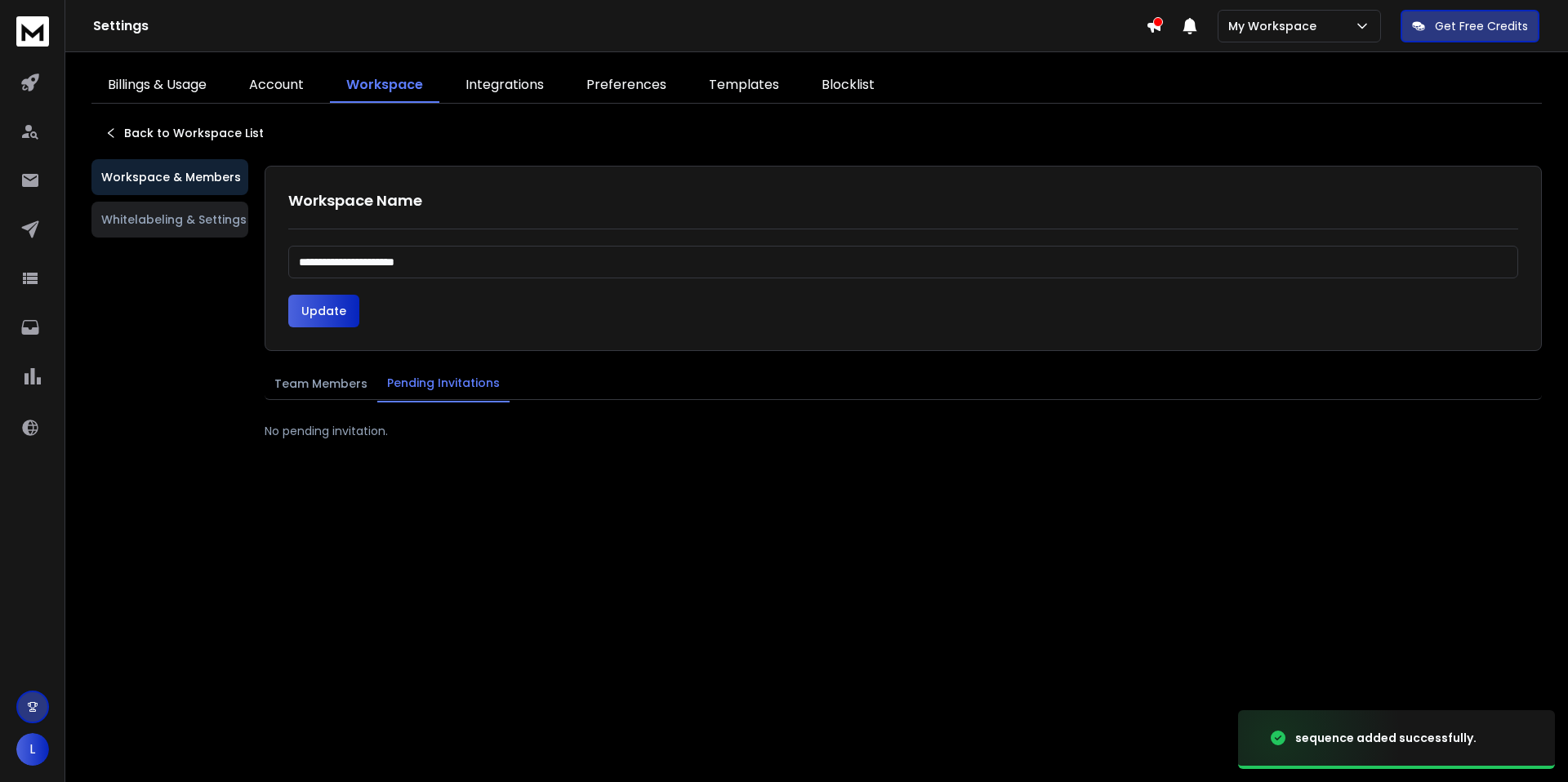
click at [183, 213] on button "Whitelabeling & Settings" at bounding box center [170, 219] width 157 height 36
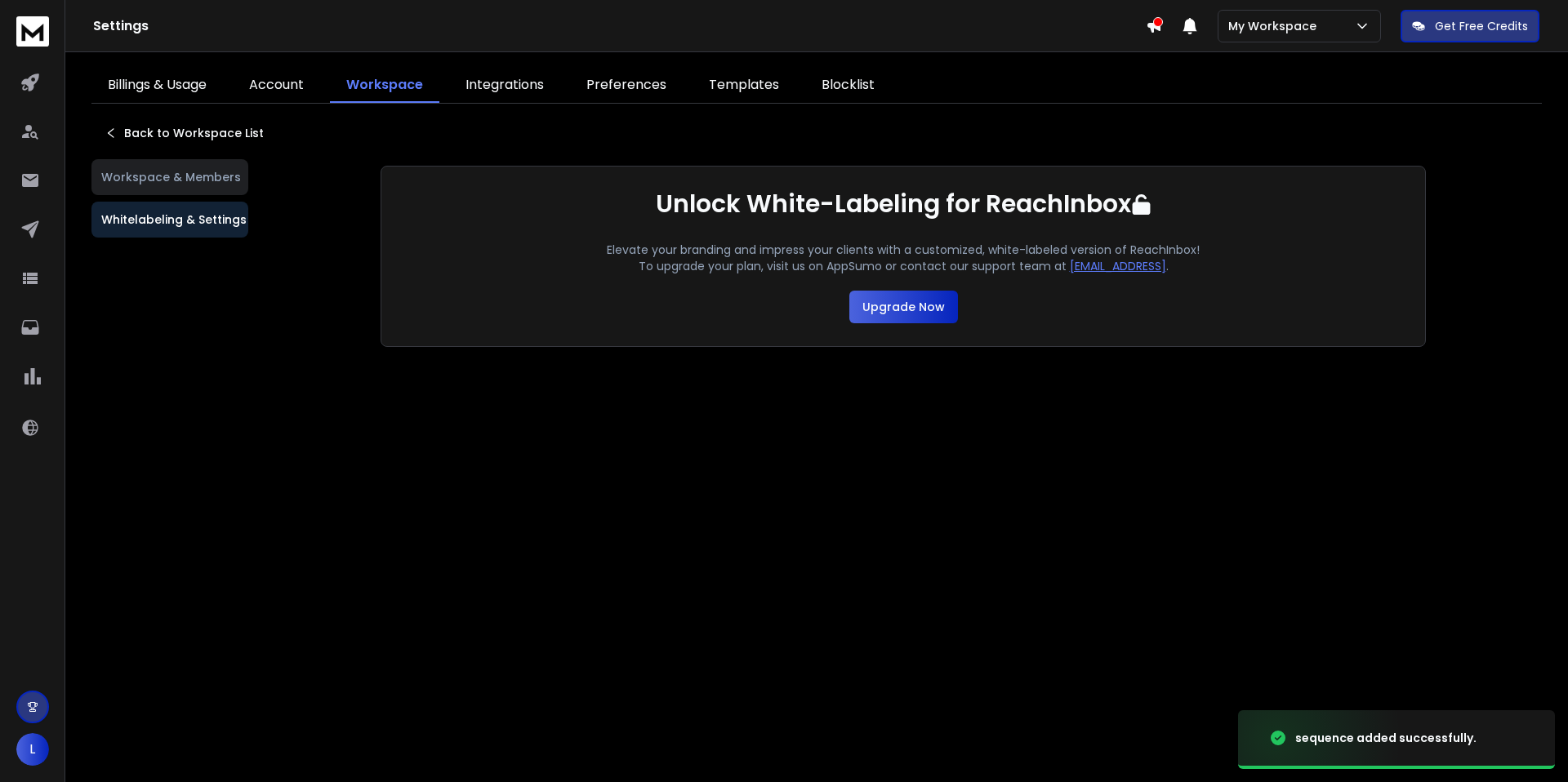
click at [161, 172] on button "Workspace & Members" at bounding box center [170, 177] width 157 height 36
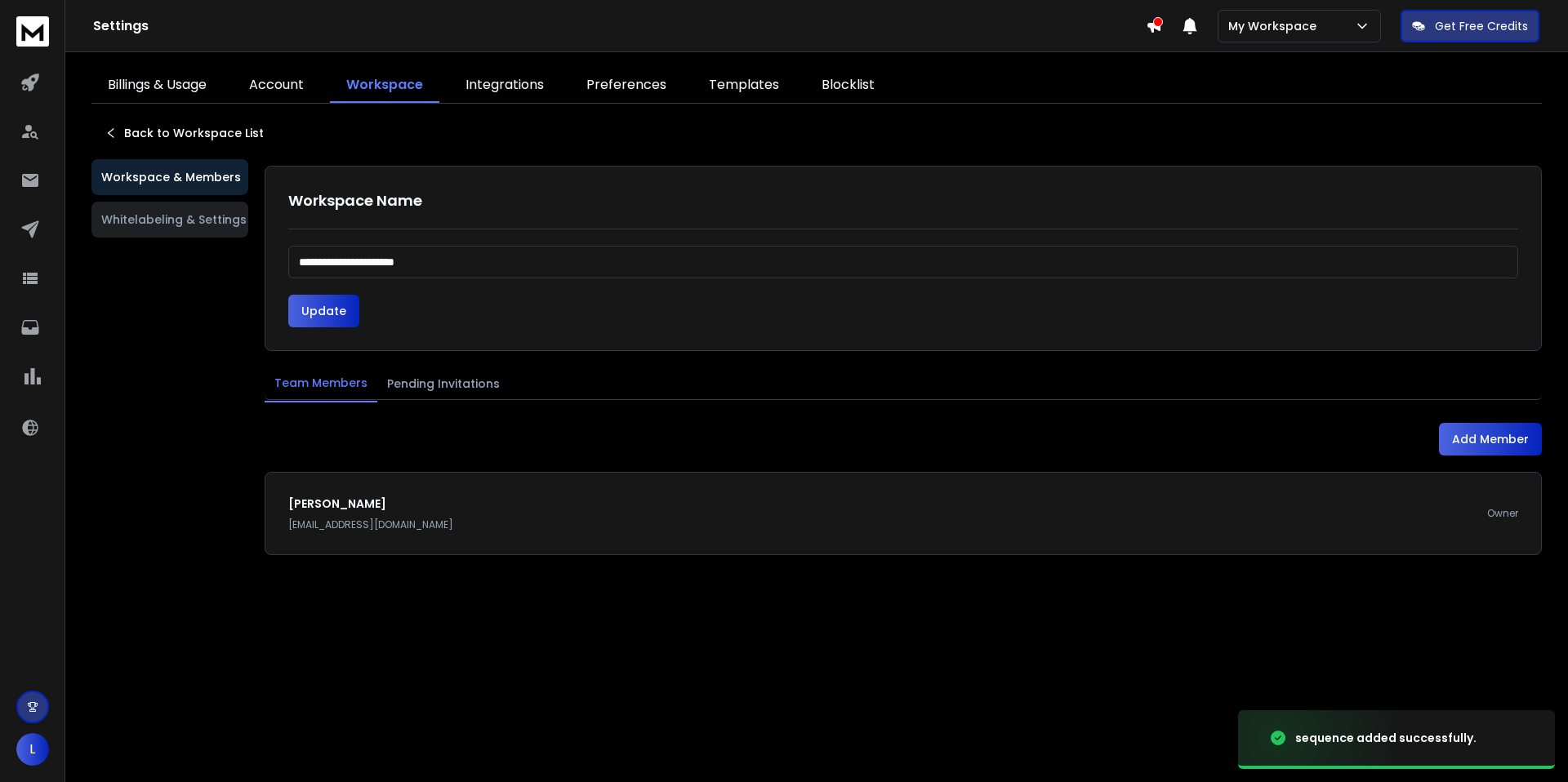
click at [109, 127] on icon at bounding box center [111, 133] width 13 height 13
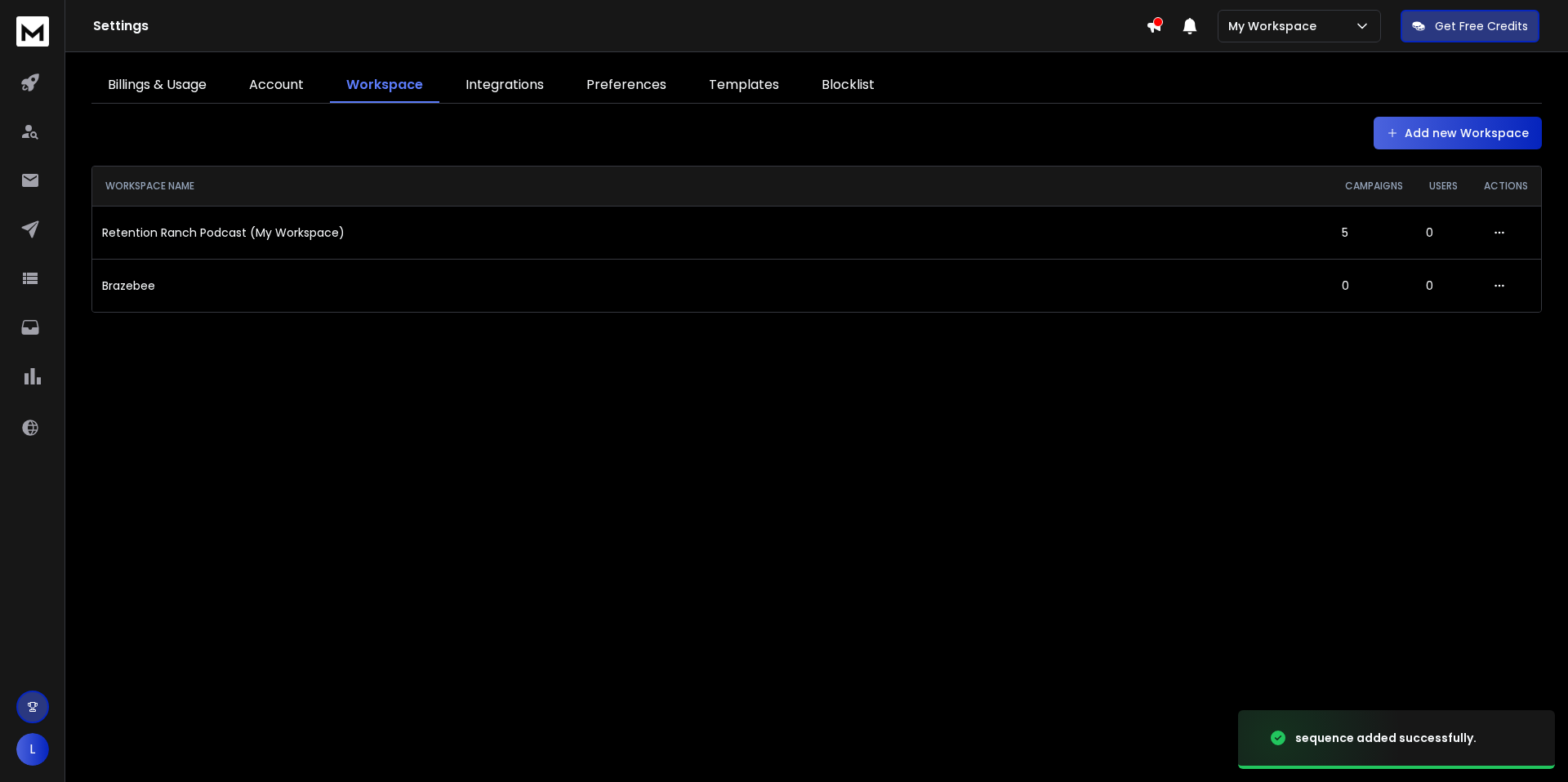
click at [496, 91] on link "Integrations" at bounding box center [504, 86] width 111 height 35
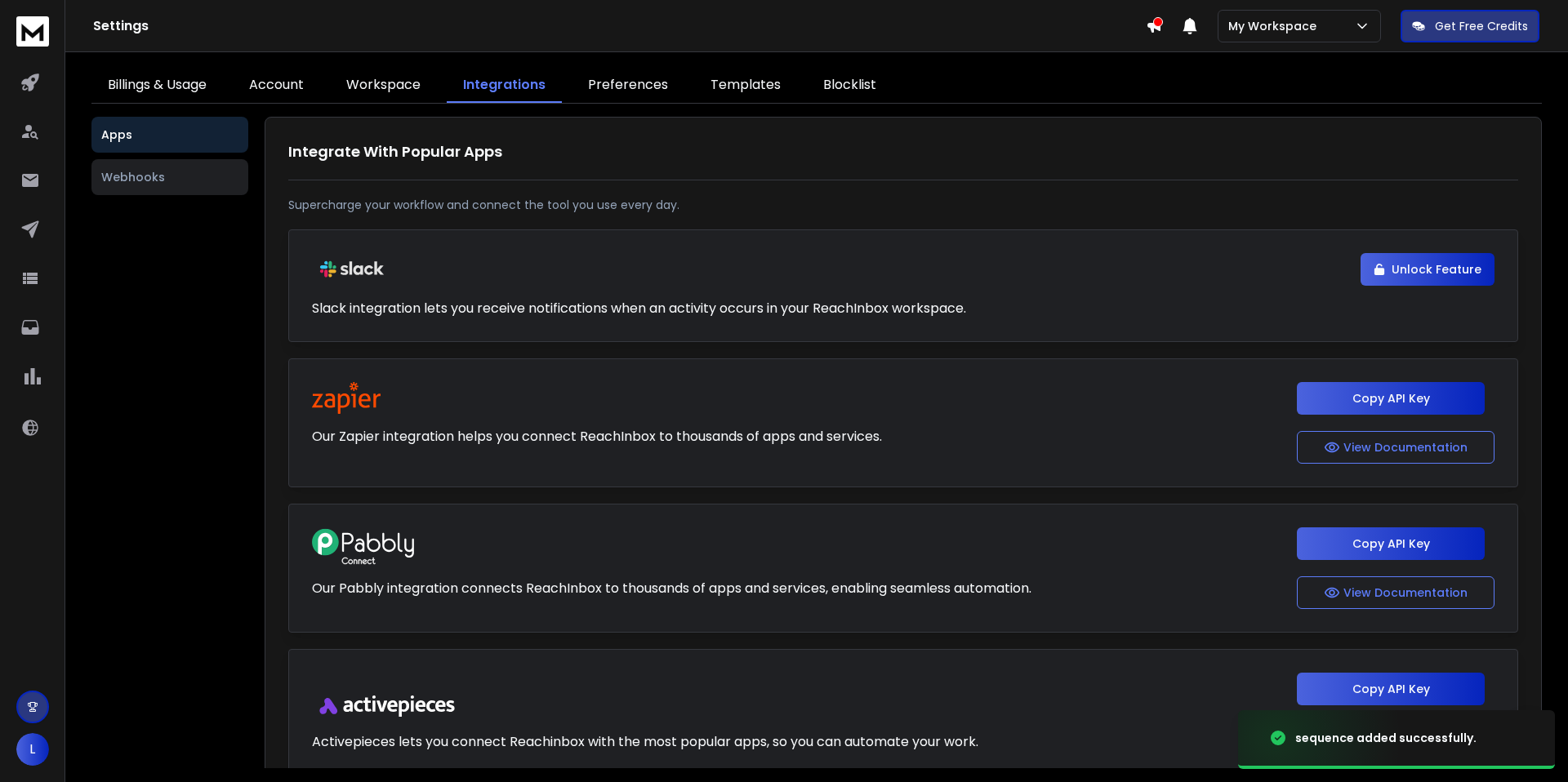
click at [641, 85] on link "Preferences" at bounding box center [628, 86] width 113 height 35
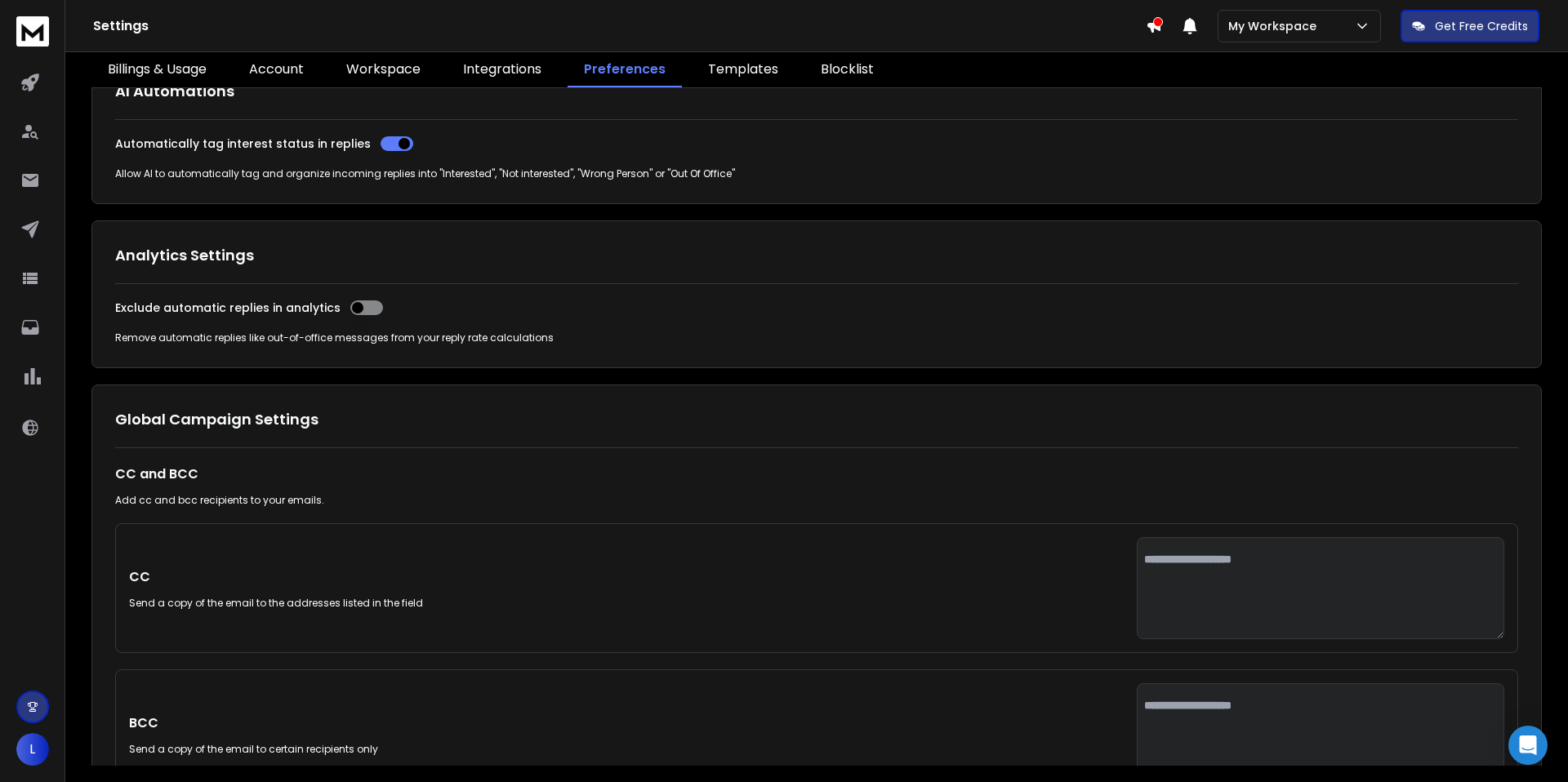
scroll to position [337, 0]
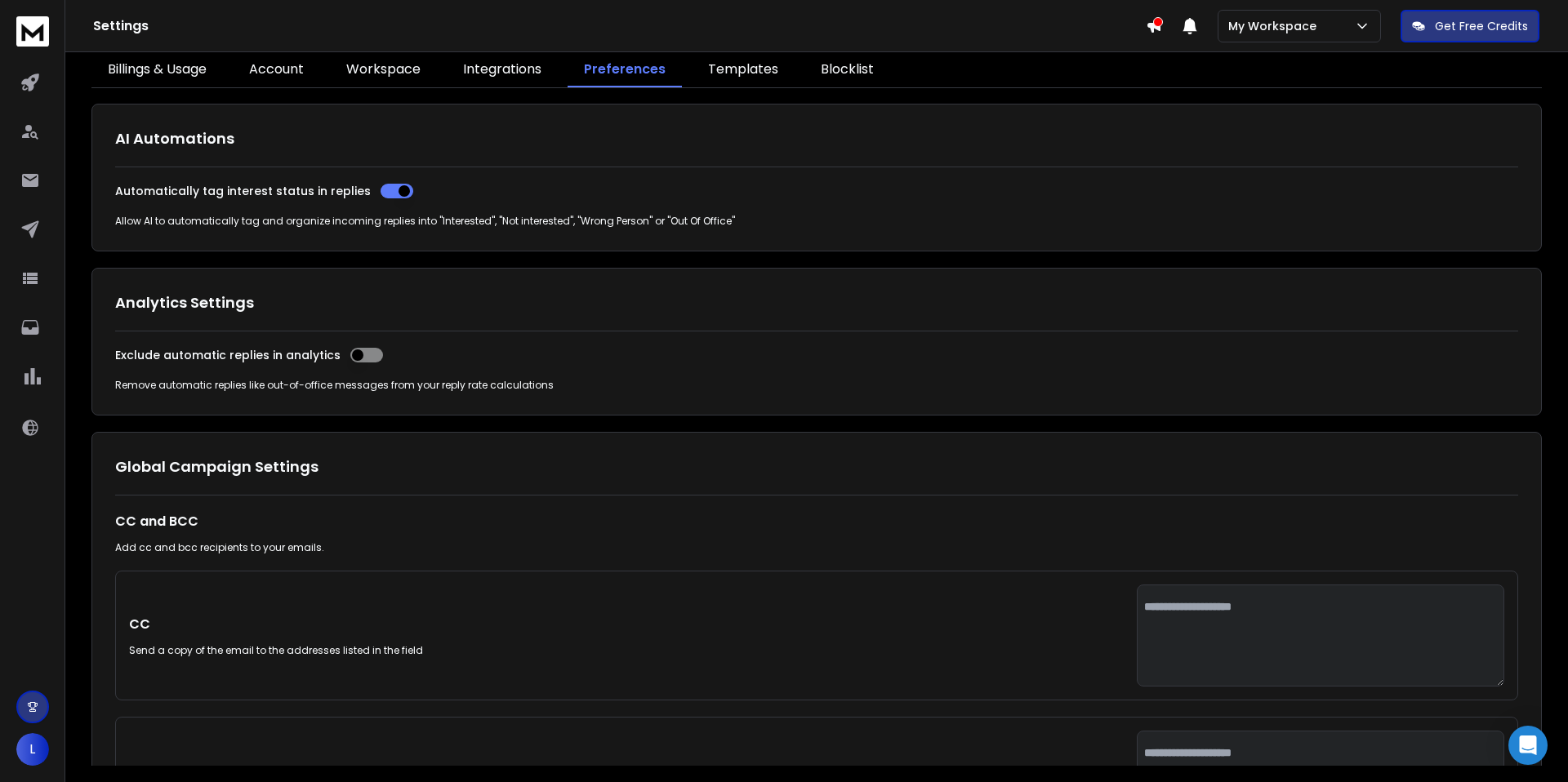
click at [732, 65] on link "Templates" at bounding box center [743, 70] width 103 height 35
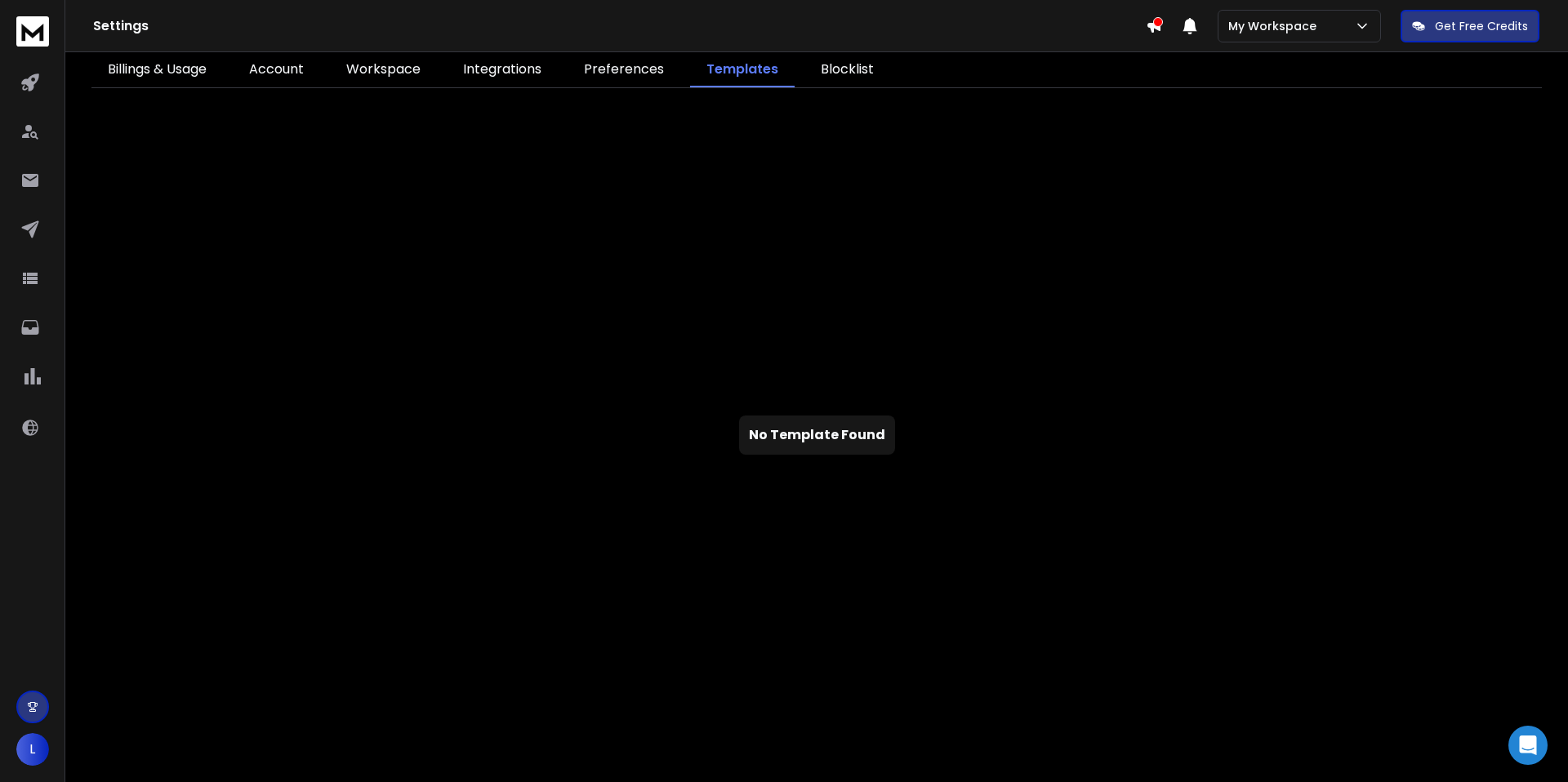
click at [844, 64] on link "Blocklist" at bounding box center [847, 70] width 86 height 35
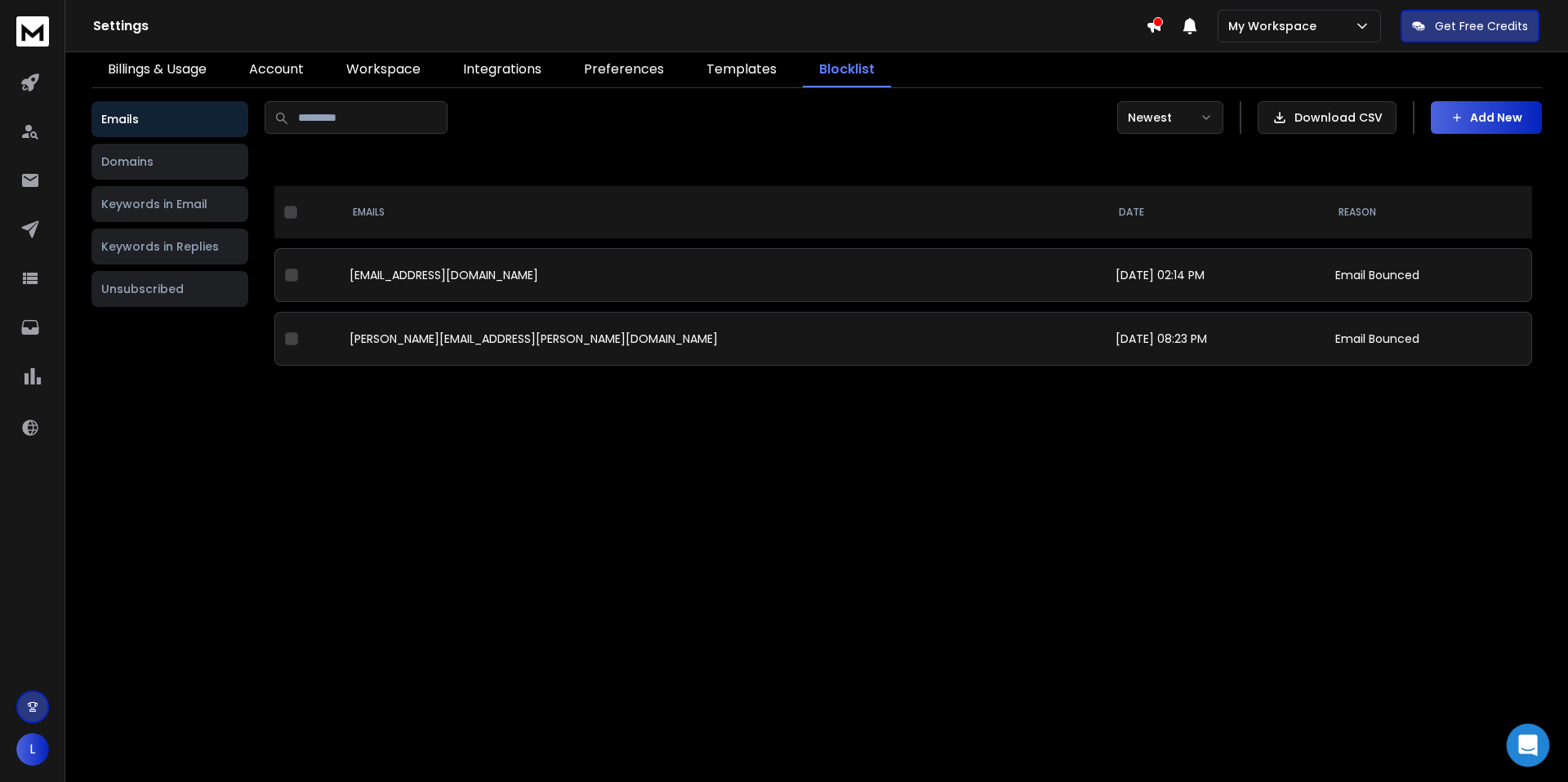
click at [1513, 740] on div "Open Intercom Messenger" at bounding box center [1528, 746] width 43 height 43
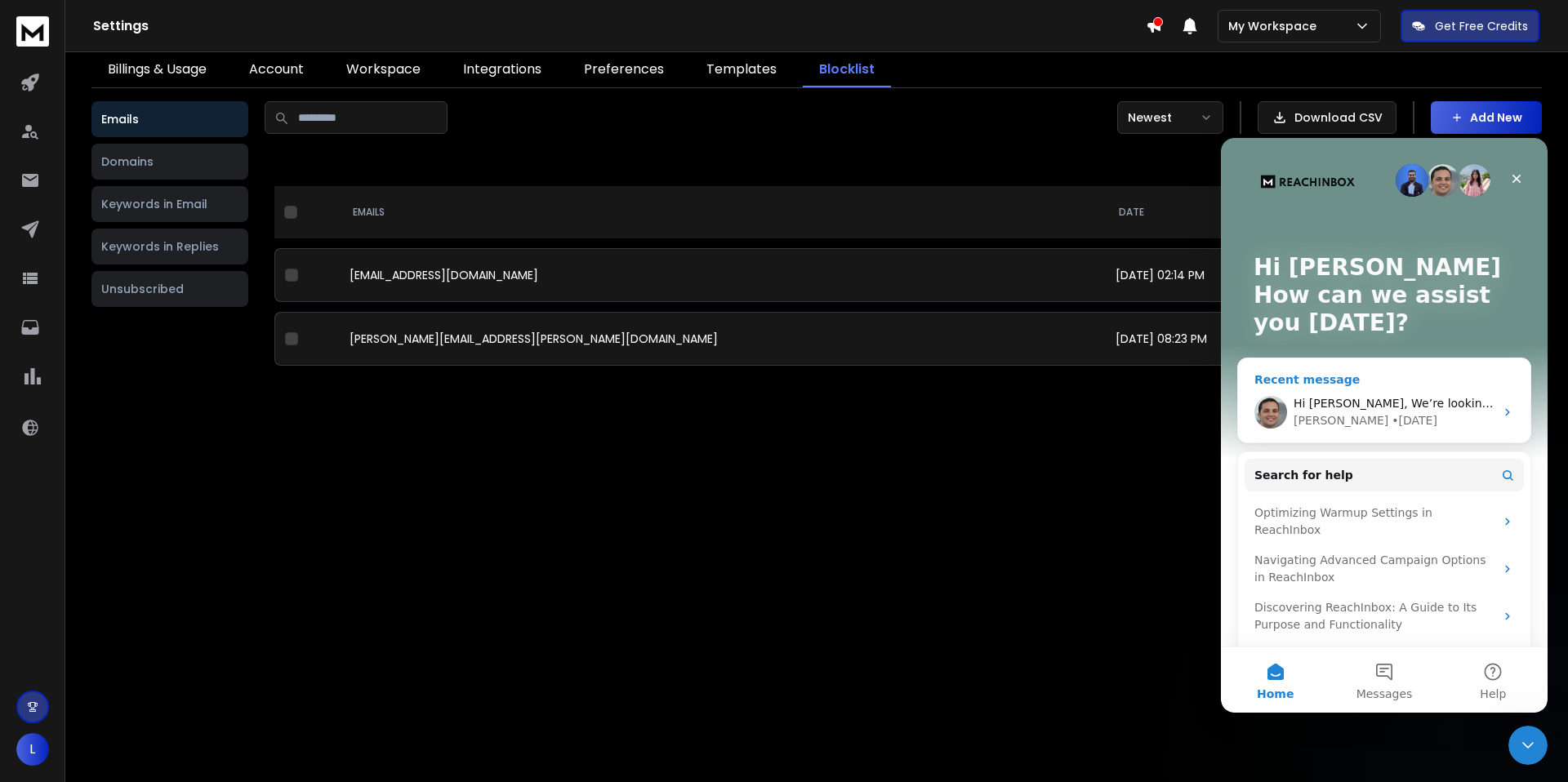
click at [1334, 402] on span "Hi Lukas, We’re looking into this for you. Let me get back to you with an updat…" at bounding box center [1570, 403] width 554 height 13
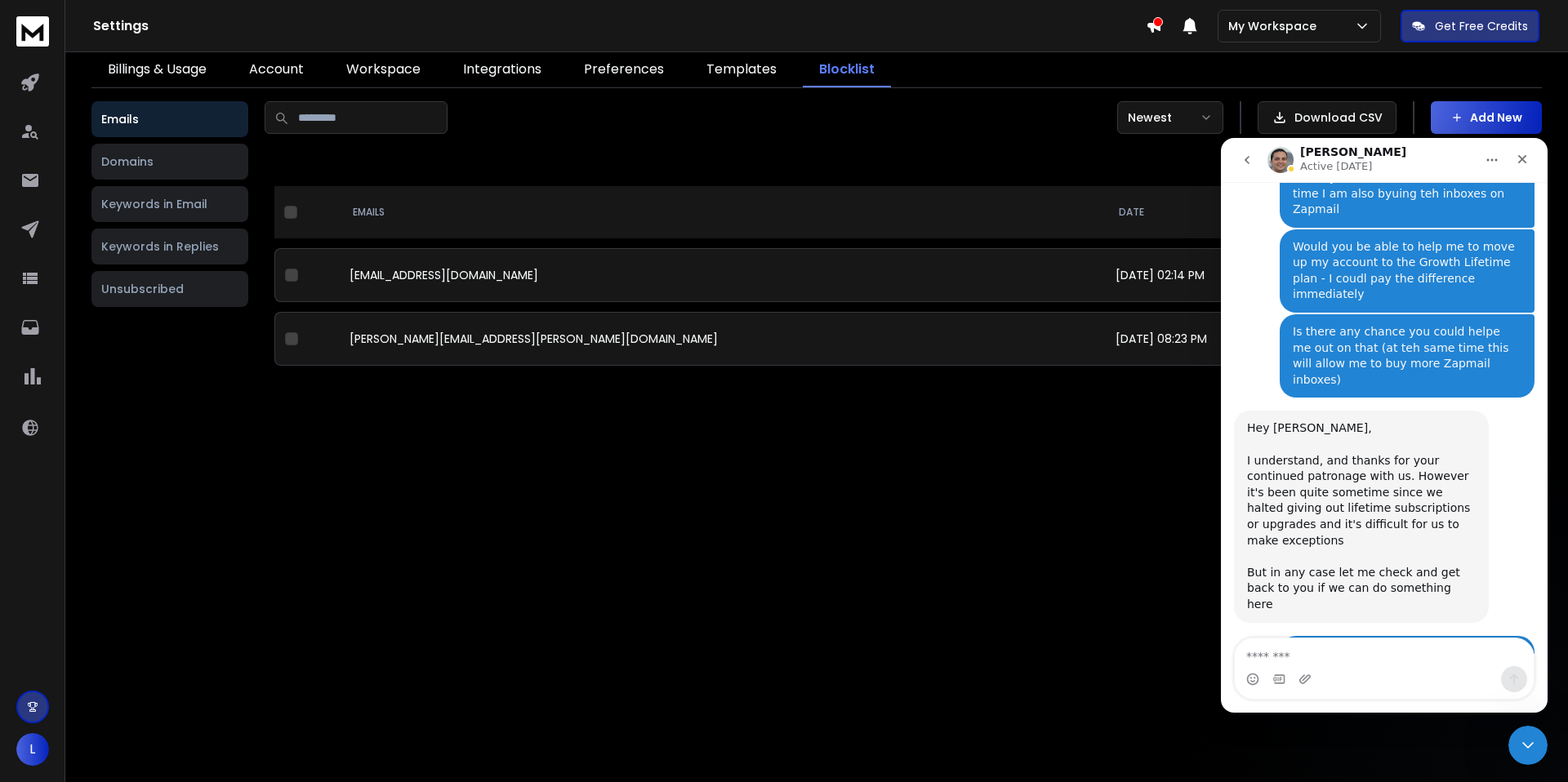
scroll to position [4343, 0]
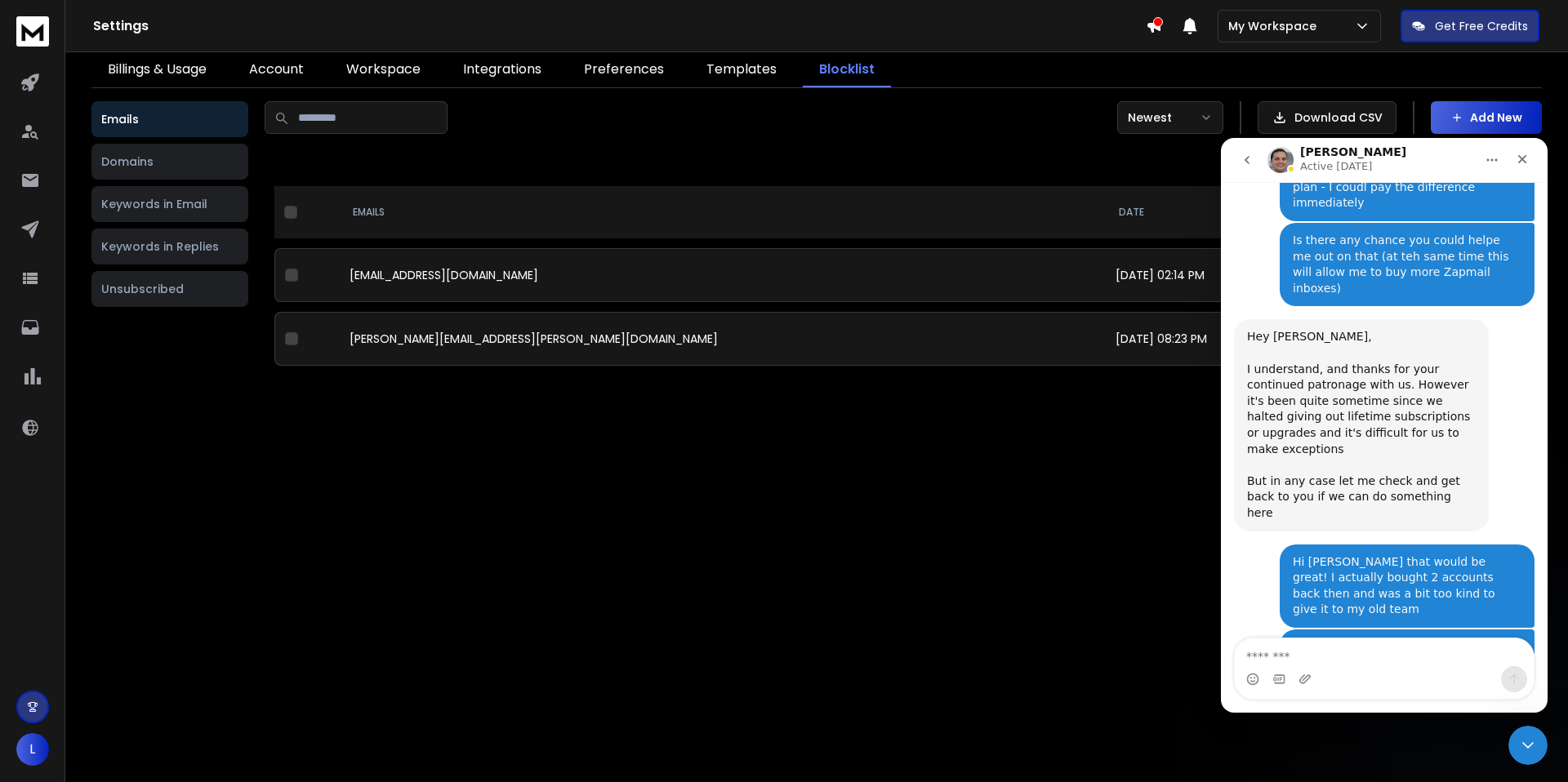
click at [1309, 655] on textarea "Message…" at bounding box center [1383, 653] width 299 height 28
type textarea "**********"
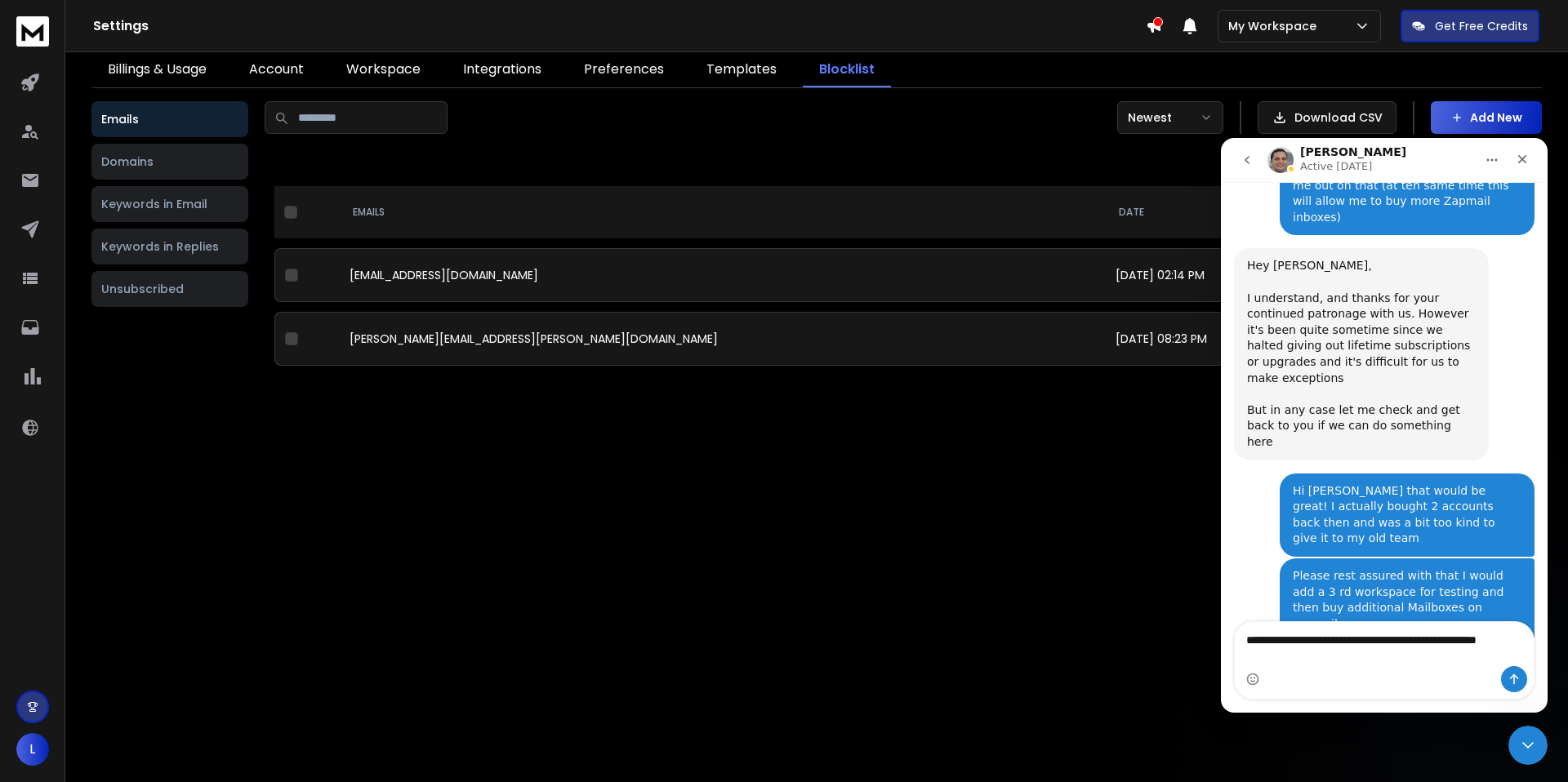
scroll to position [4431, 0]
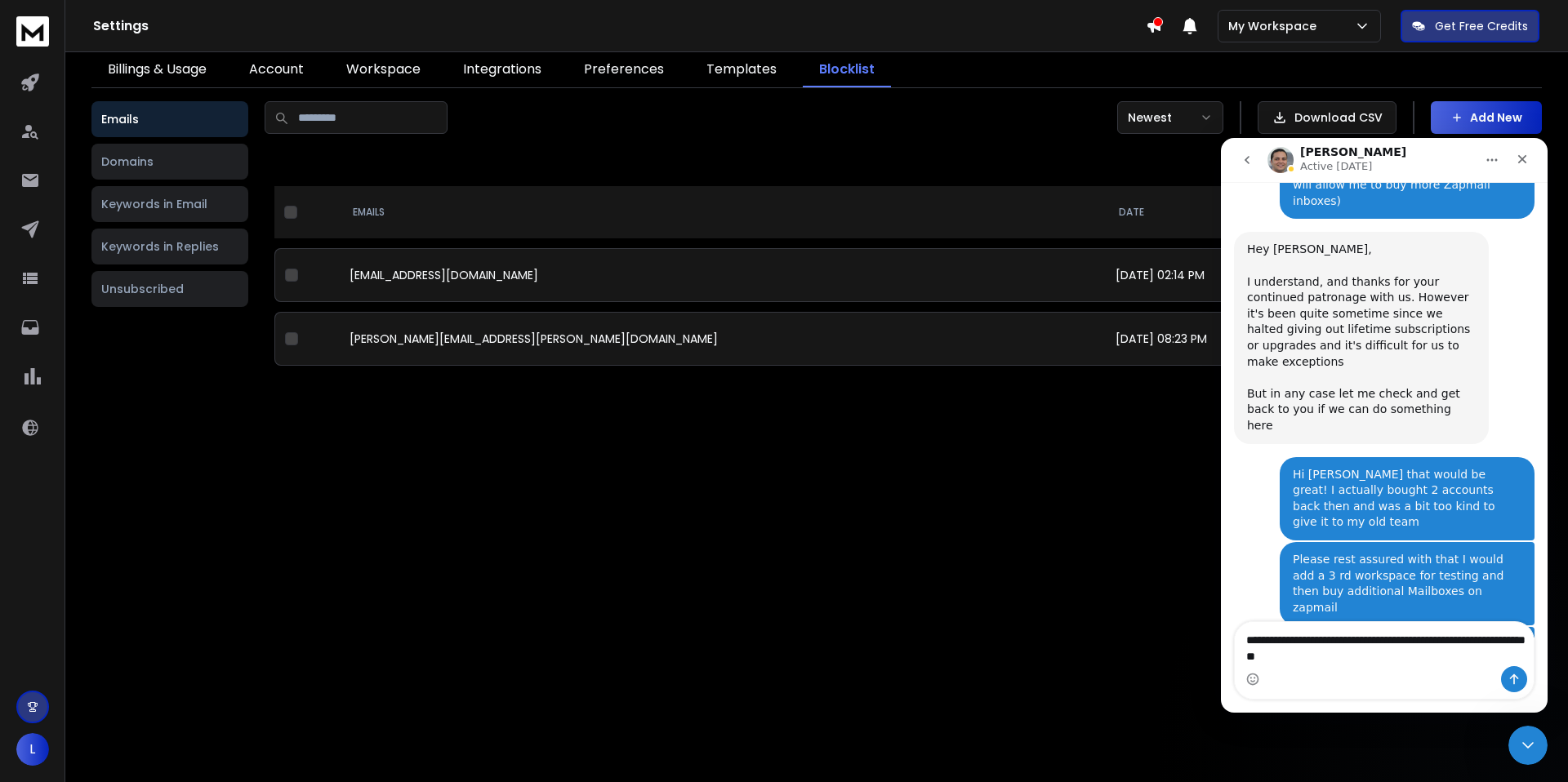
click at [211, 204] on email "Keywords in Email" at bounding box center [170, 204] width 157 height 36
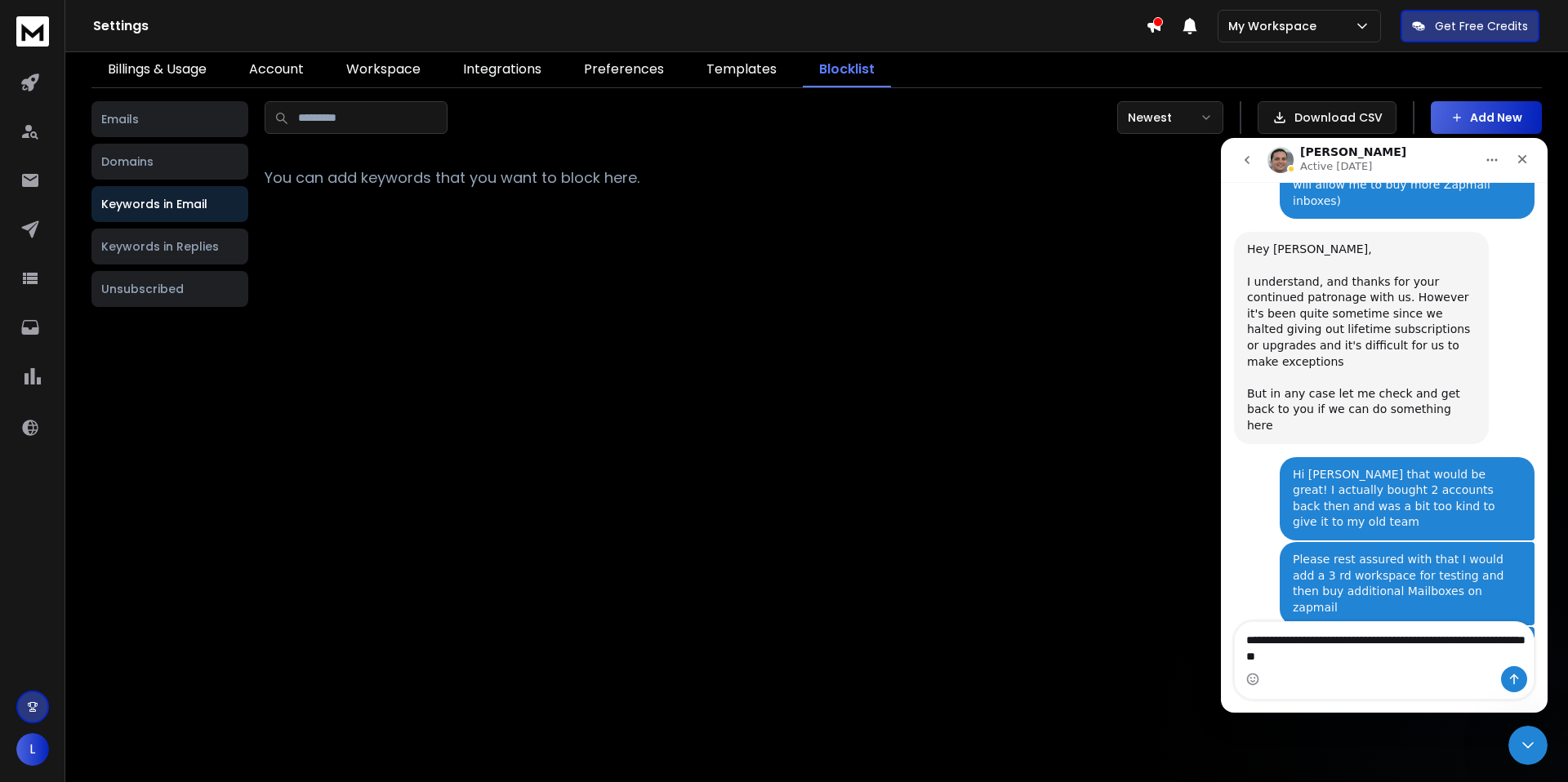
click at [176, 241] on replies "Keywords in Replies" at bounding box center [170, 246] width 157 height 36
click at [36, 81] on icon at bounding box center [30, 82] width 20 height 20
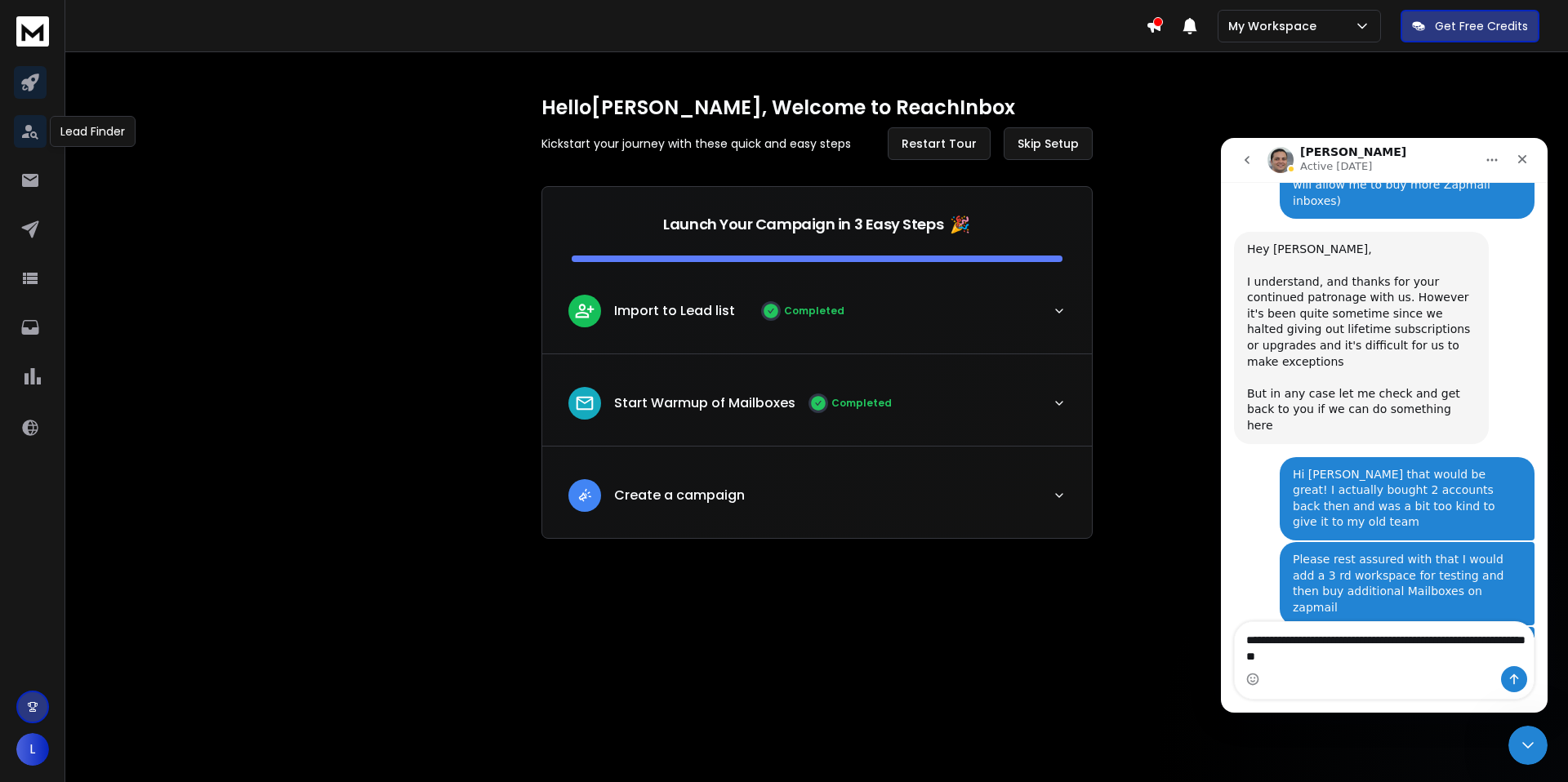
click at [36, 133] on icon at bounding box center [30, 131] width 20 height 20
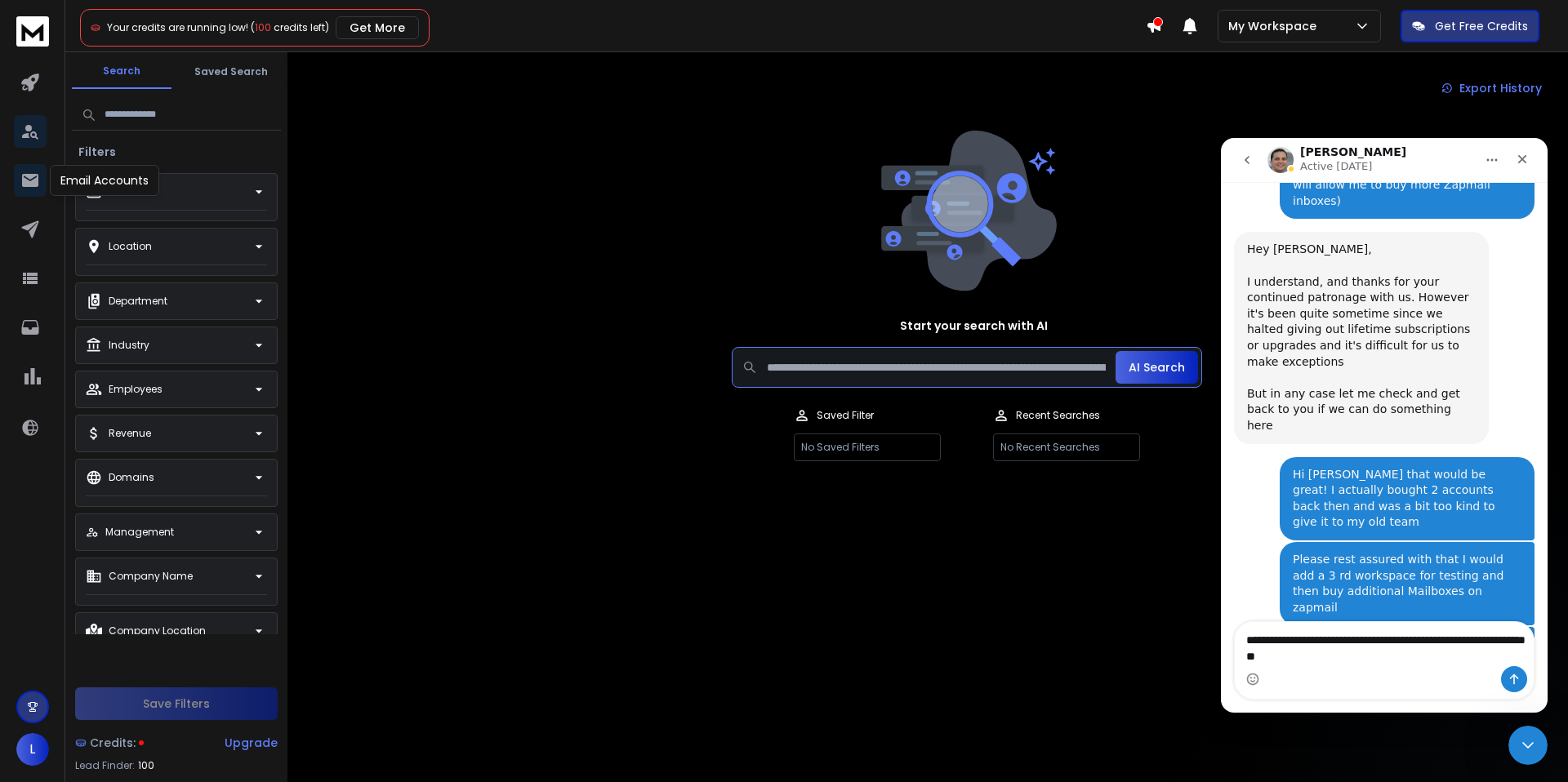
click at [31, 173] on icon at bounding box center [30, 180] width 20 height 20
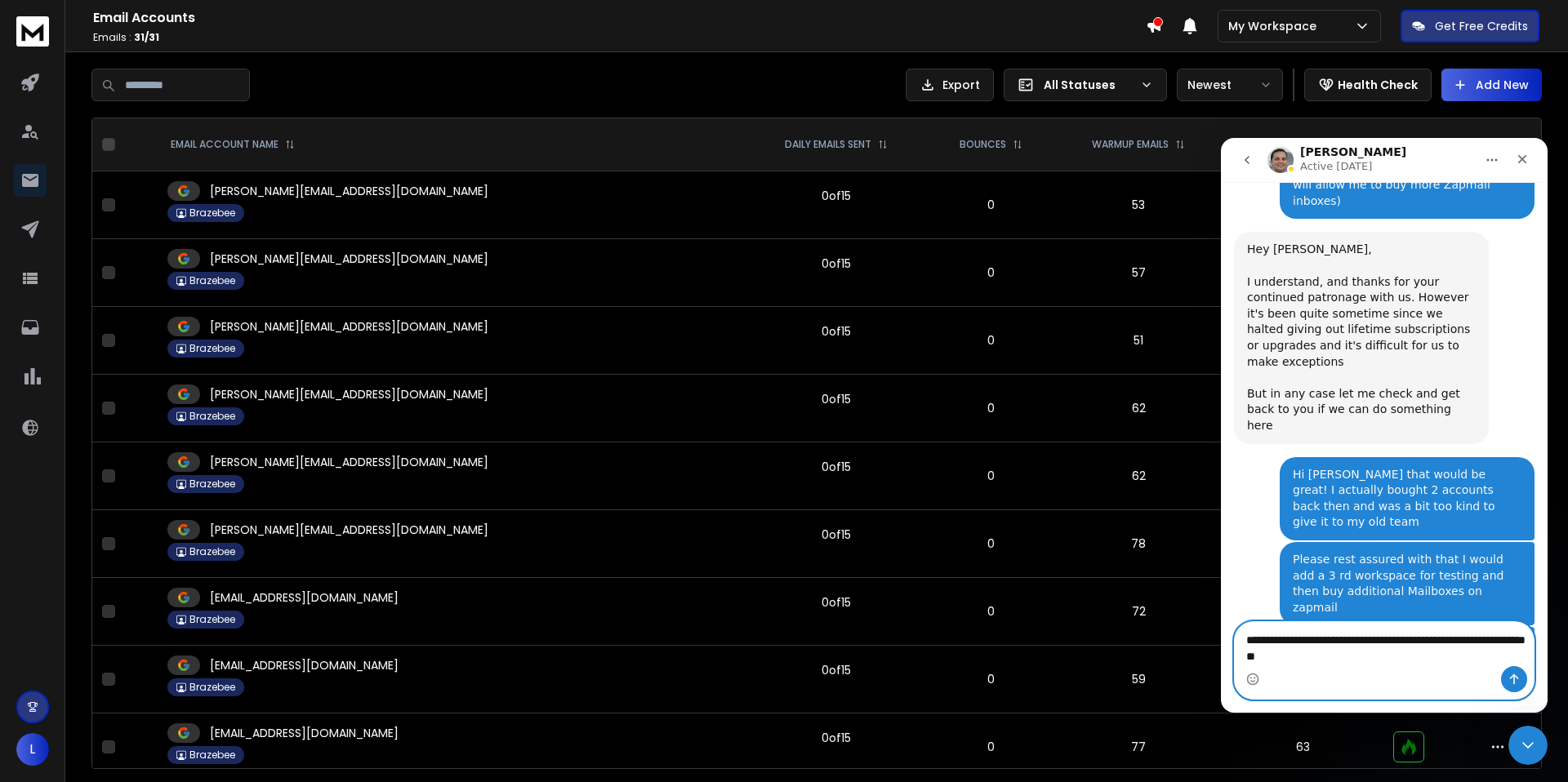
click at [1366, 666] on textarea "**********" at bounding box center [1383, 644] width 299 height 44
type textarea "**********"
drag, startPoint x: 1480, startPoint y: 656, endPoint x: 1233, endPoint y: 642, distance: 247.4
click at [1234, 642] on textarea "**********" at bounding box center [1383, 644] width 299 height 44
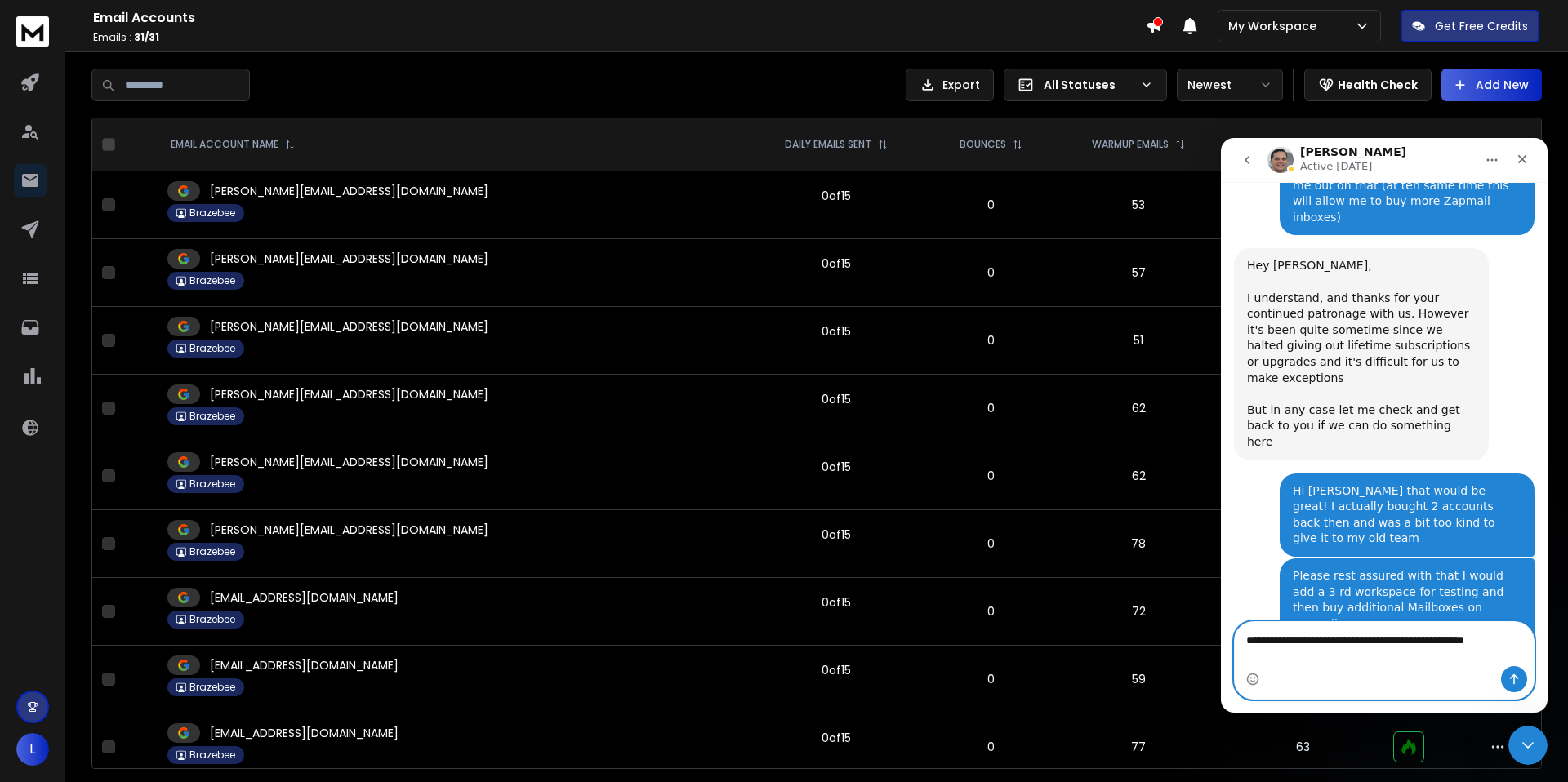
scroll to position [4431, 0]
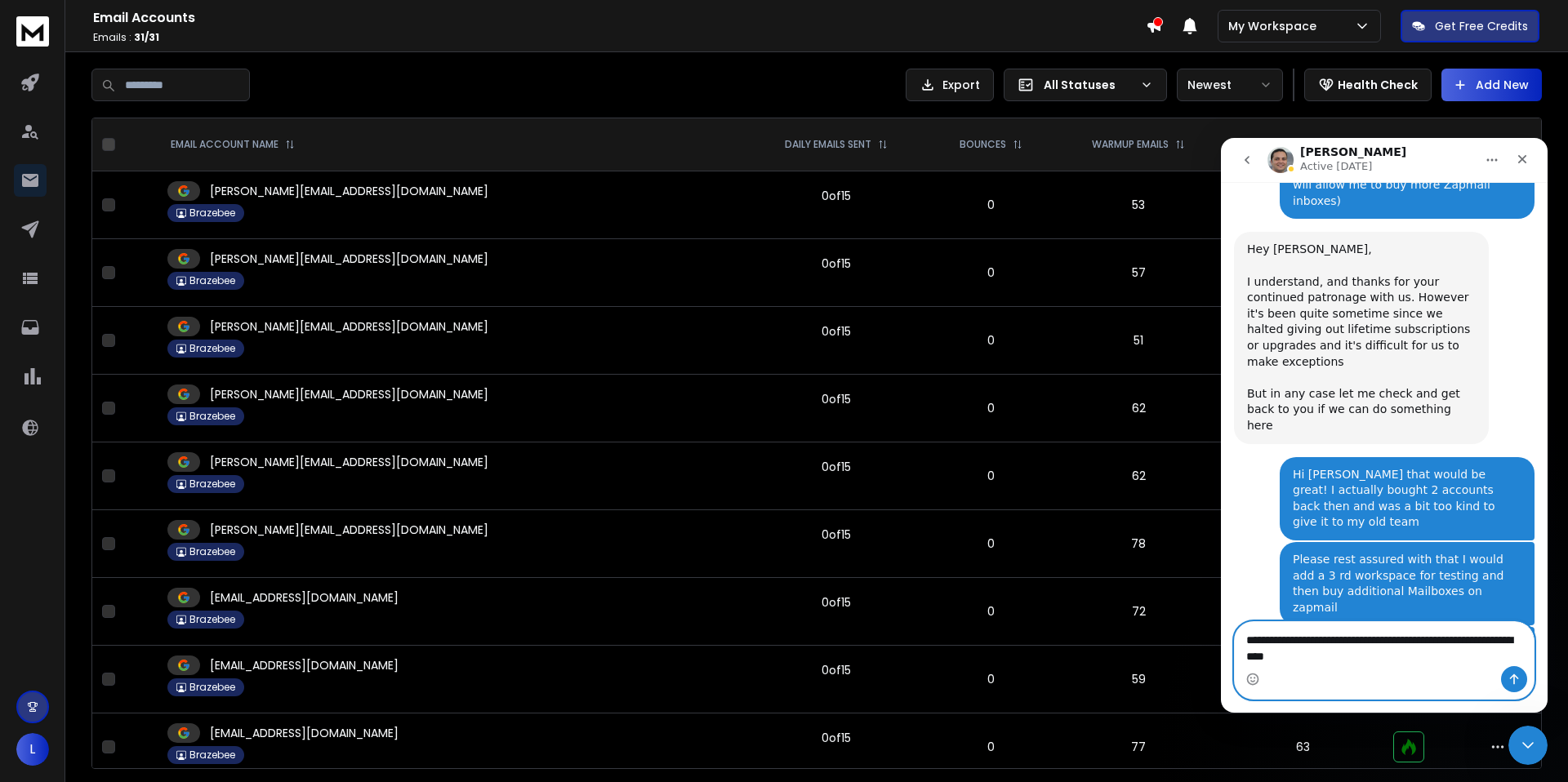
type textarea "**********"
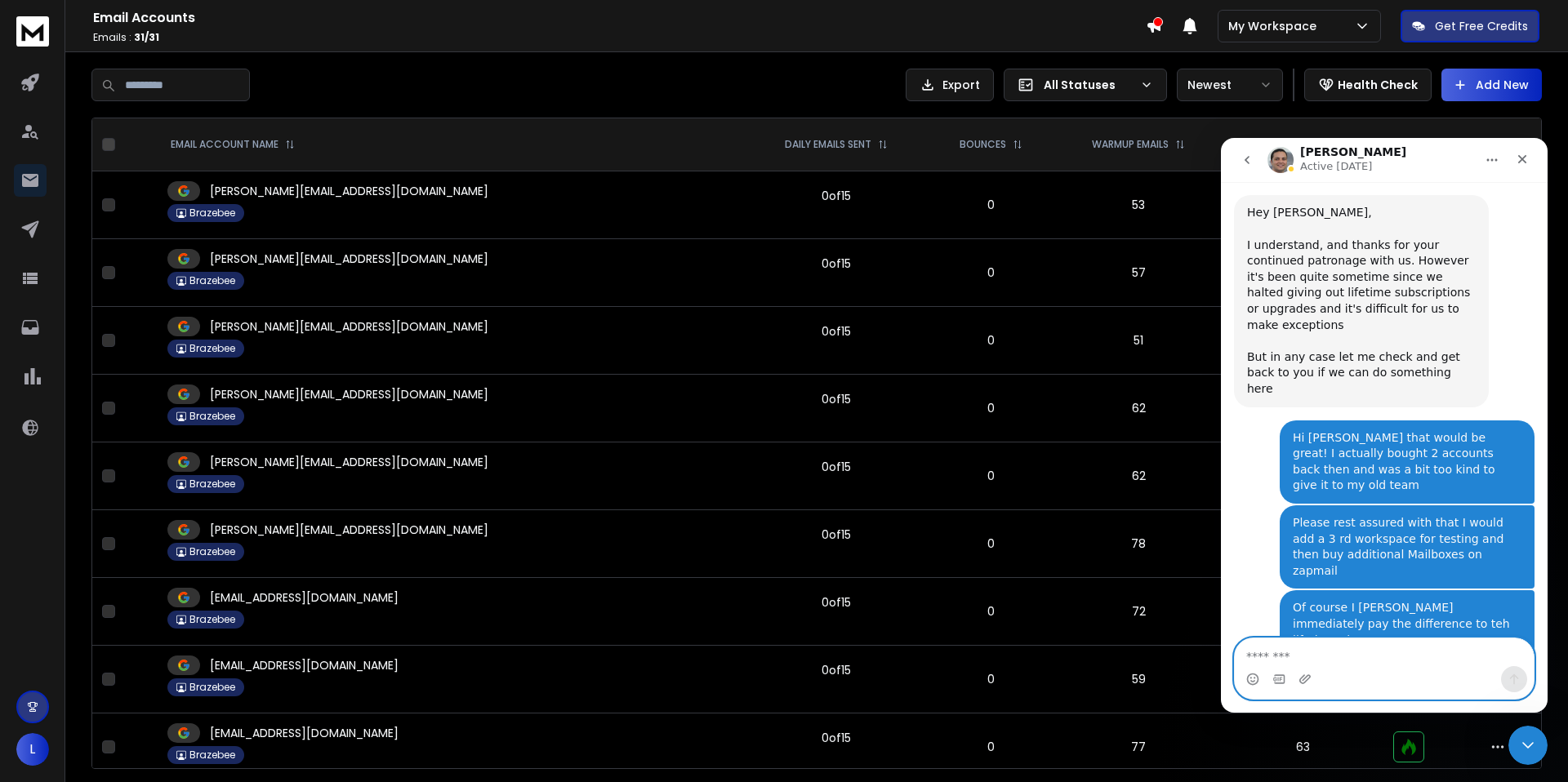
scroll to position [4468, 0]
click at [1518, 741] on icon "Close Intercom Messenger" at bounding box center [1527, 746] width 20 height 20
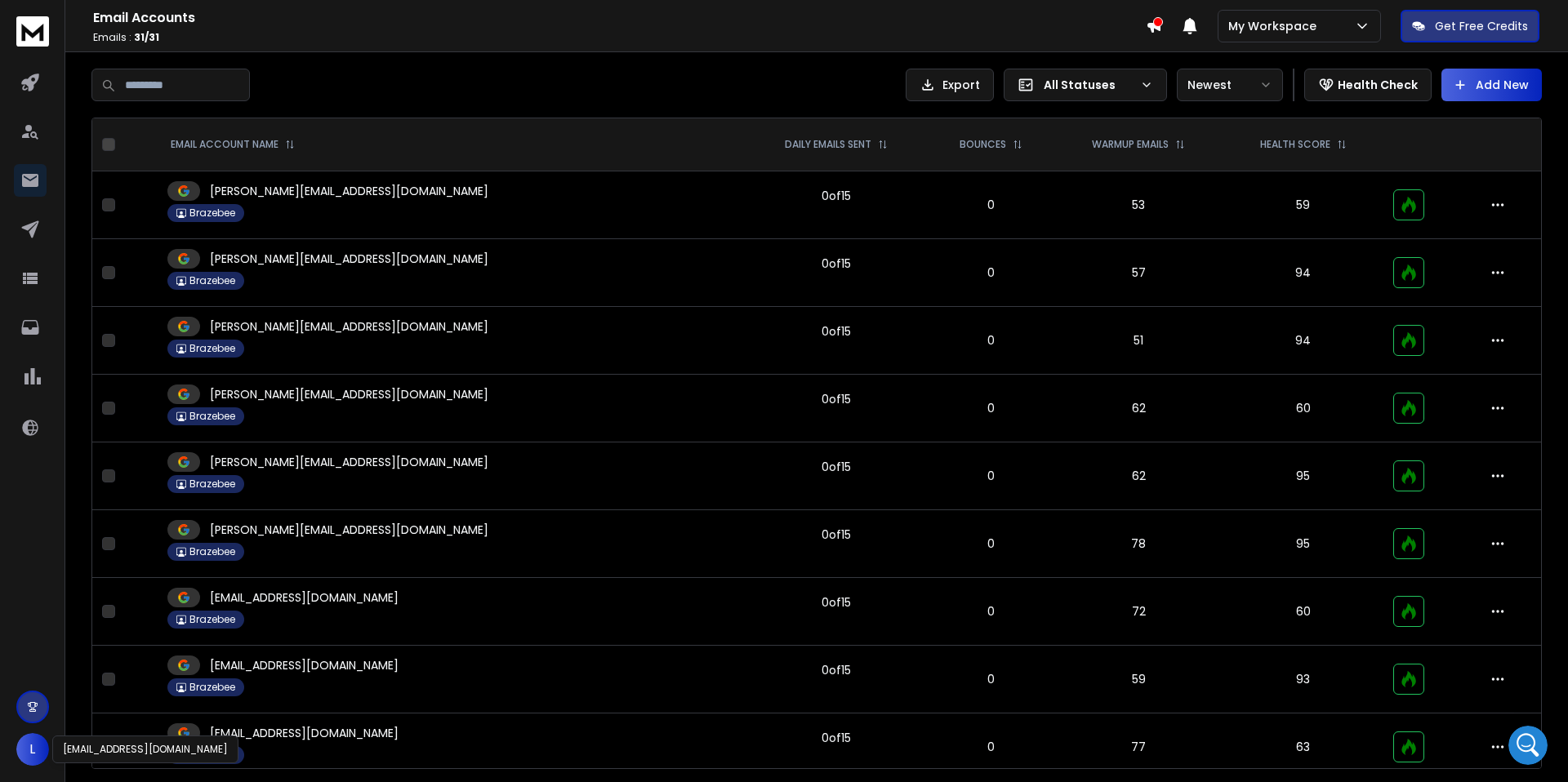
click at [24, 750] on span "L" at bounding box center [33, 750] width 33 height 33
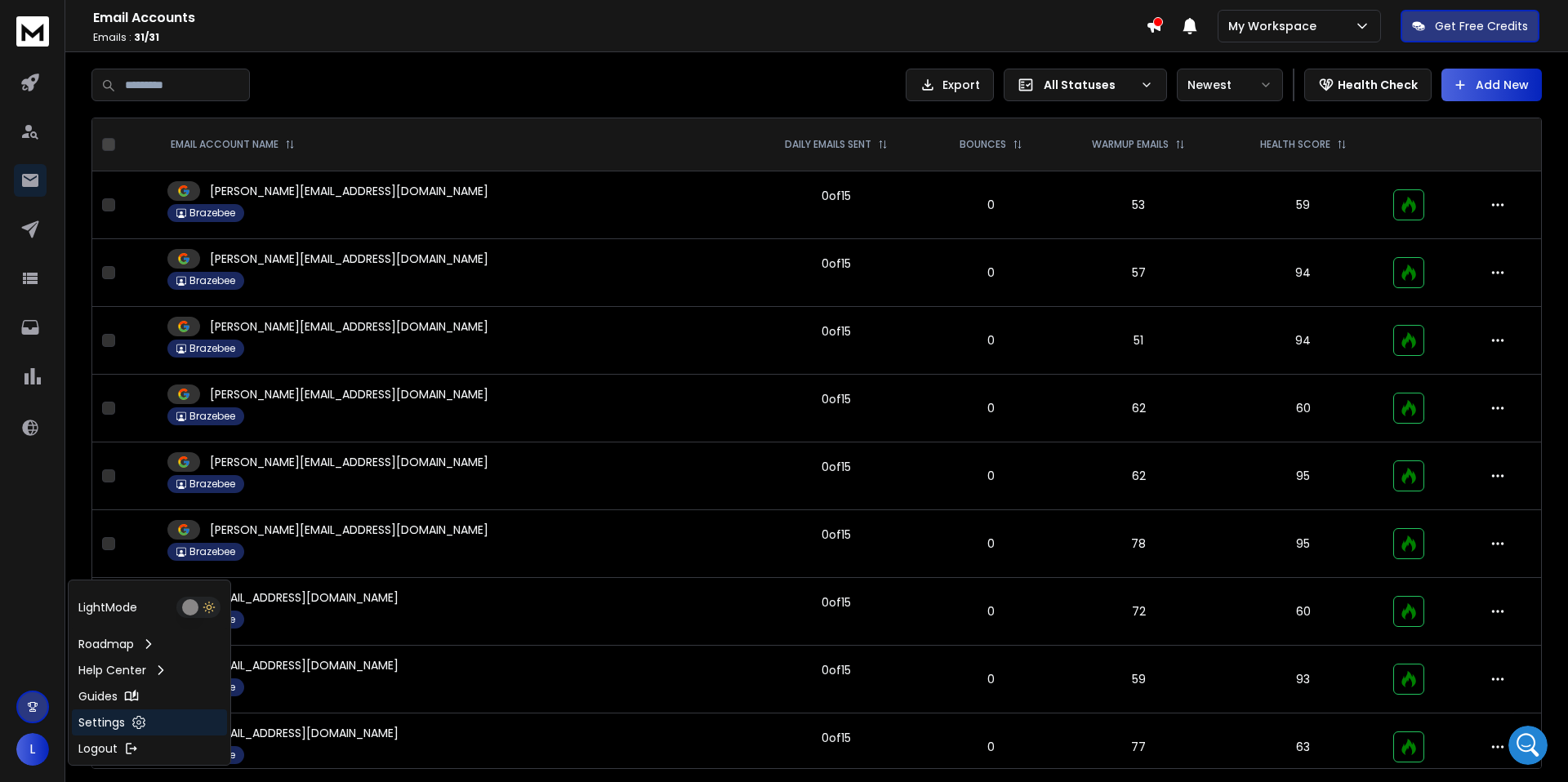
click at [101, 721] on p "Settings" at bounding box center [101, 722] width 47 height 16
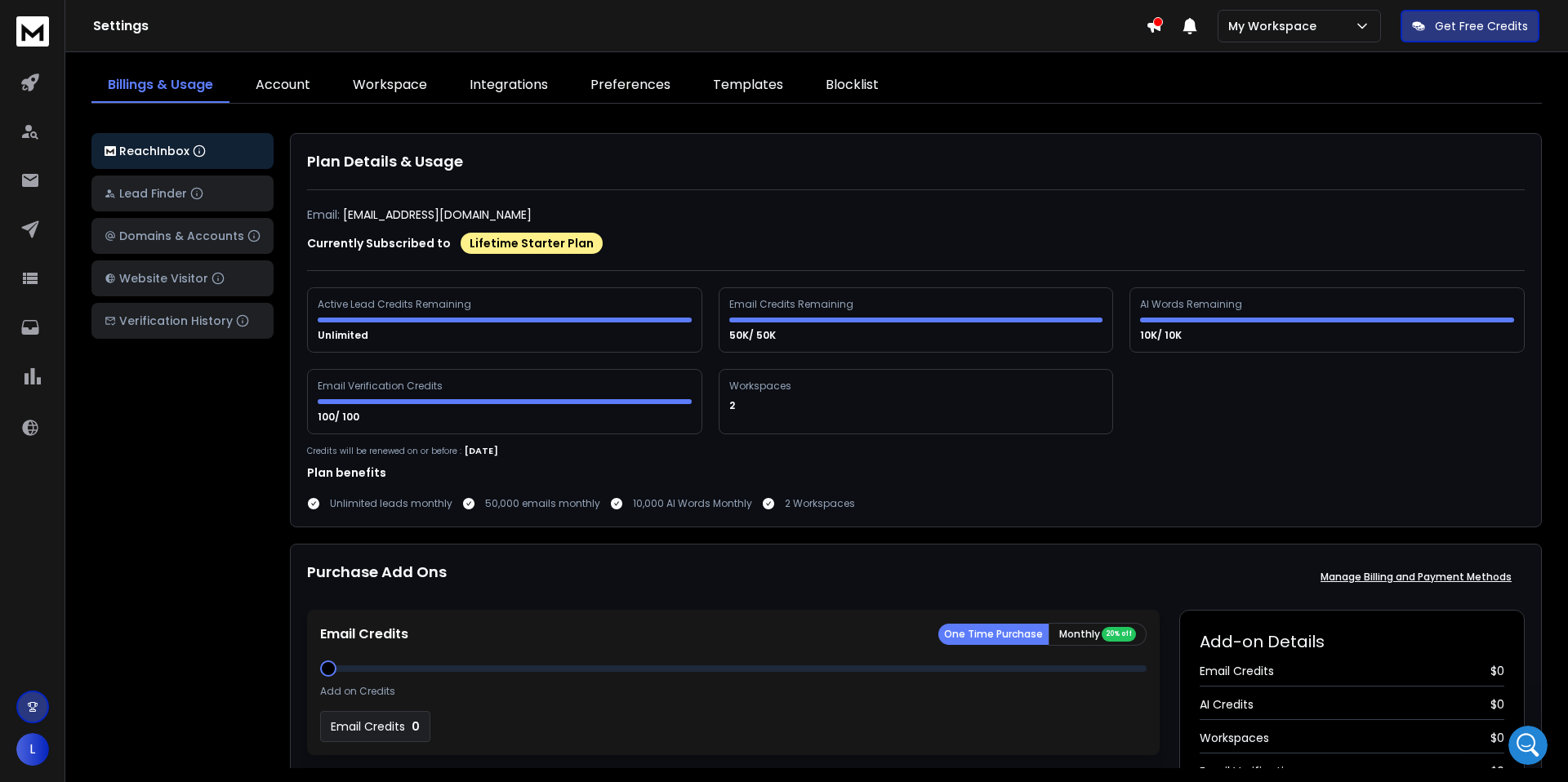
click at [297, 69] on link "Account" at bounding box center [283, 86] width 88 height 35
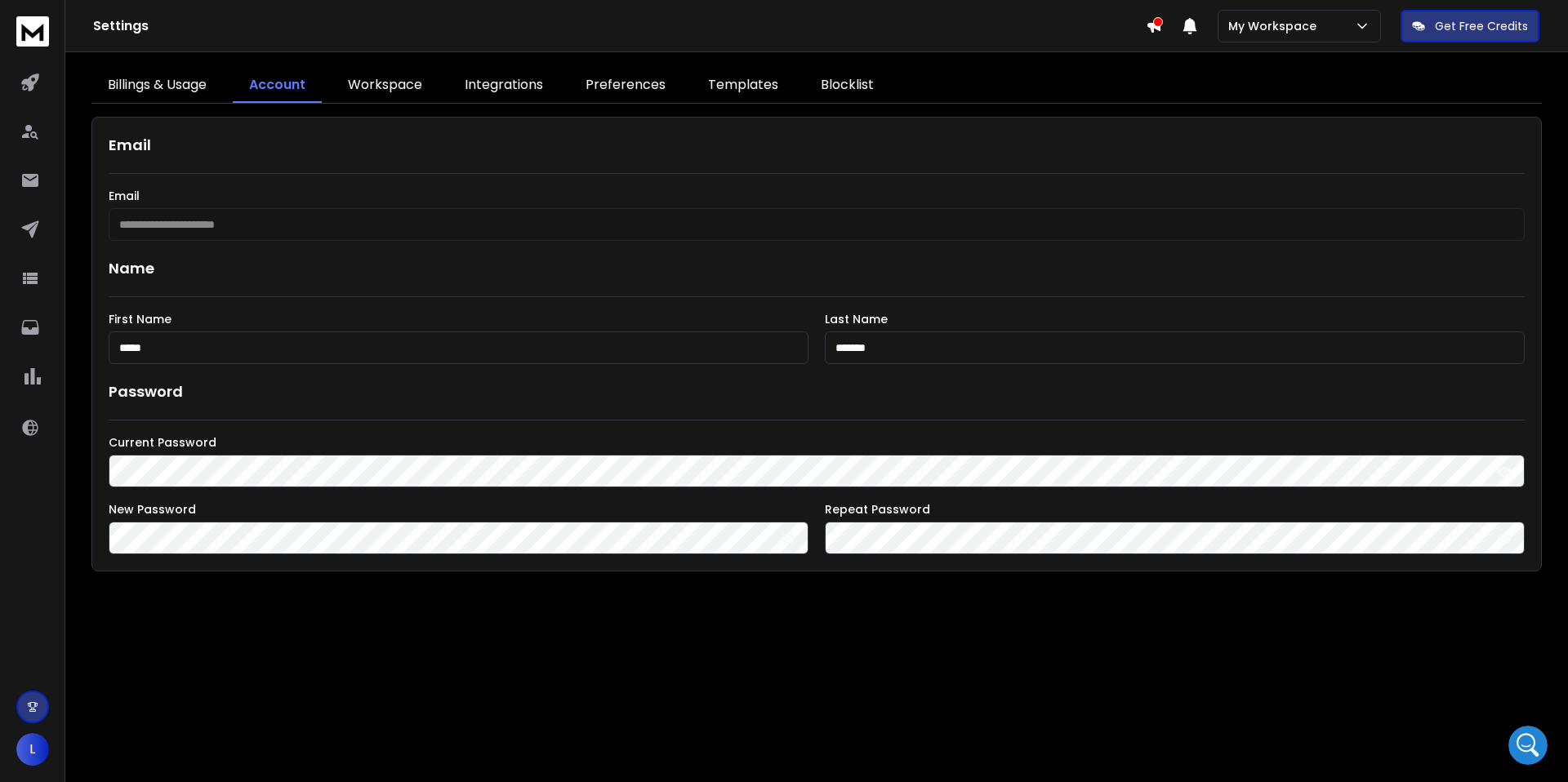
click at [401, 83] on link "Workspace" at bounding box center [384, 86] width 107 height 35
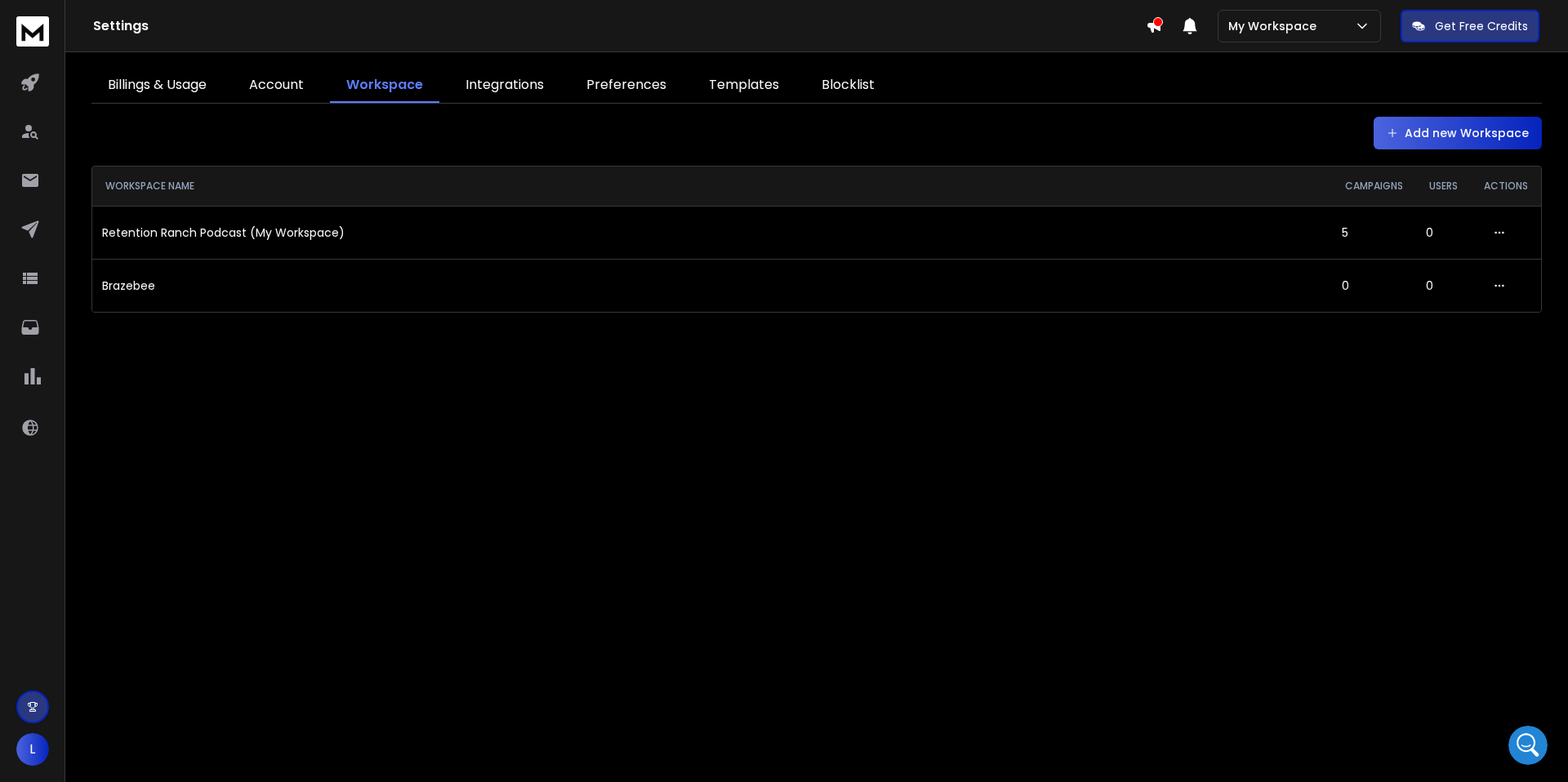
click at [498, 88] on link "Integrations" at bounding box center [504, 86] width 111 height 35
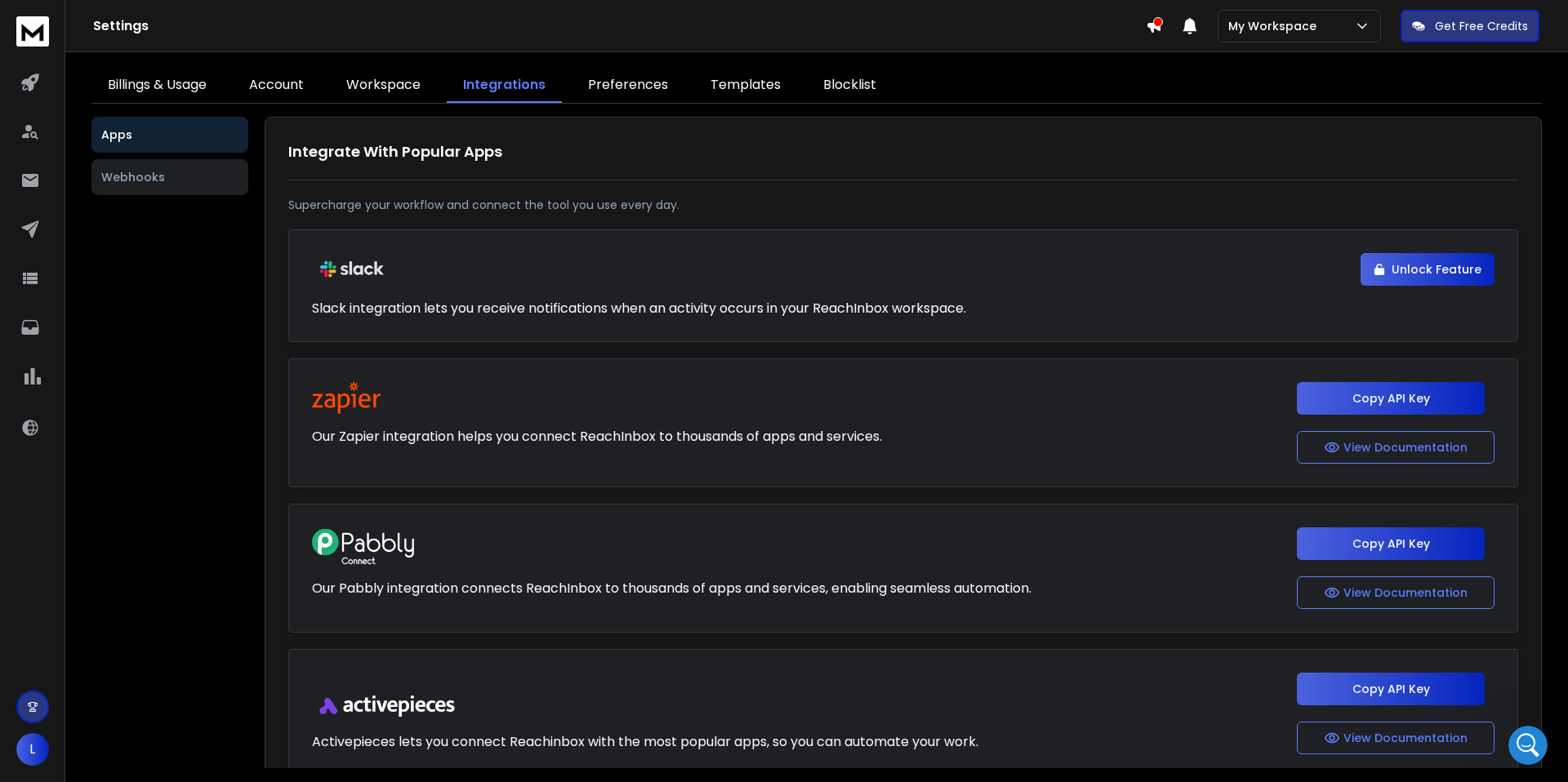
click at [595, 92] on link "Preferences" at bounding box center [628, 86] width 113 height 35
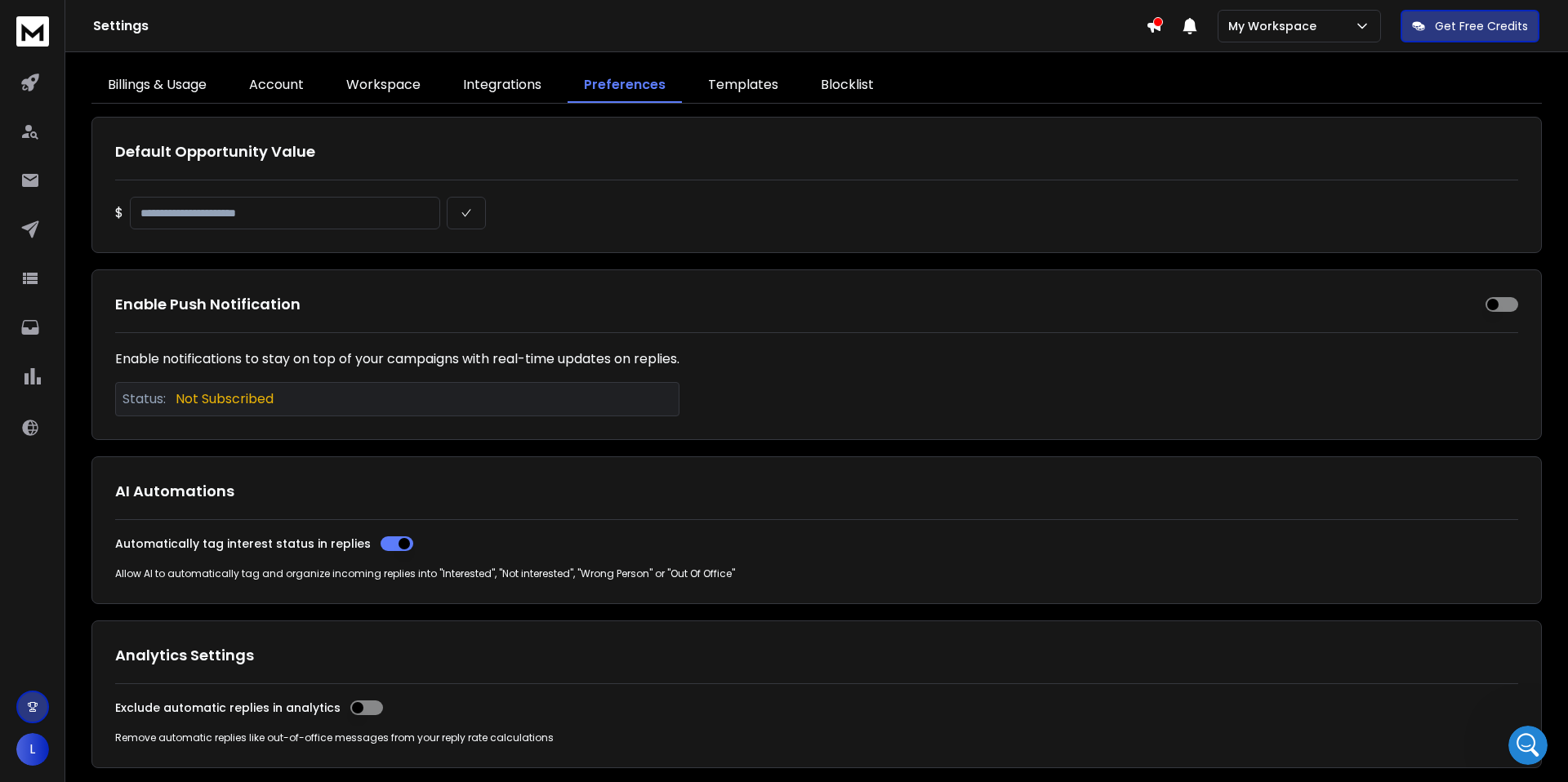
click at [727, 92] on link "Templates" at bounding box center [743, 86] width 103 height 35
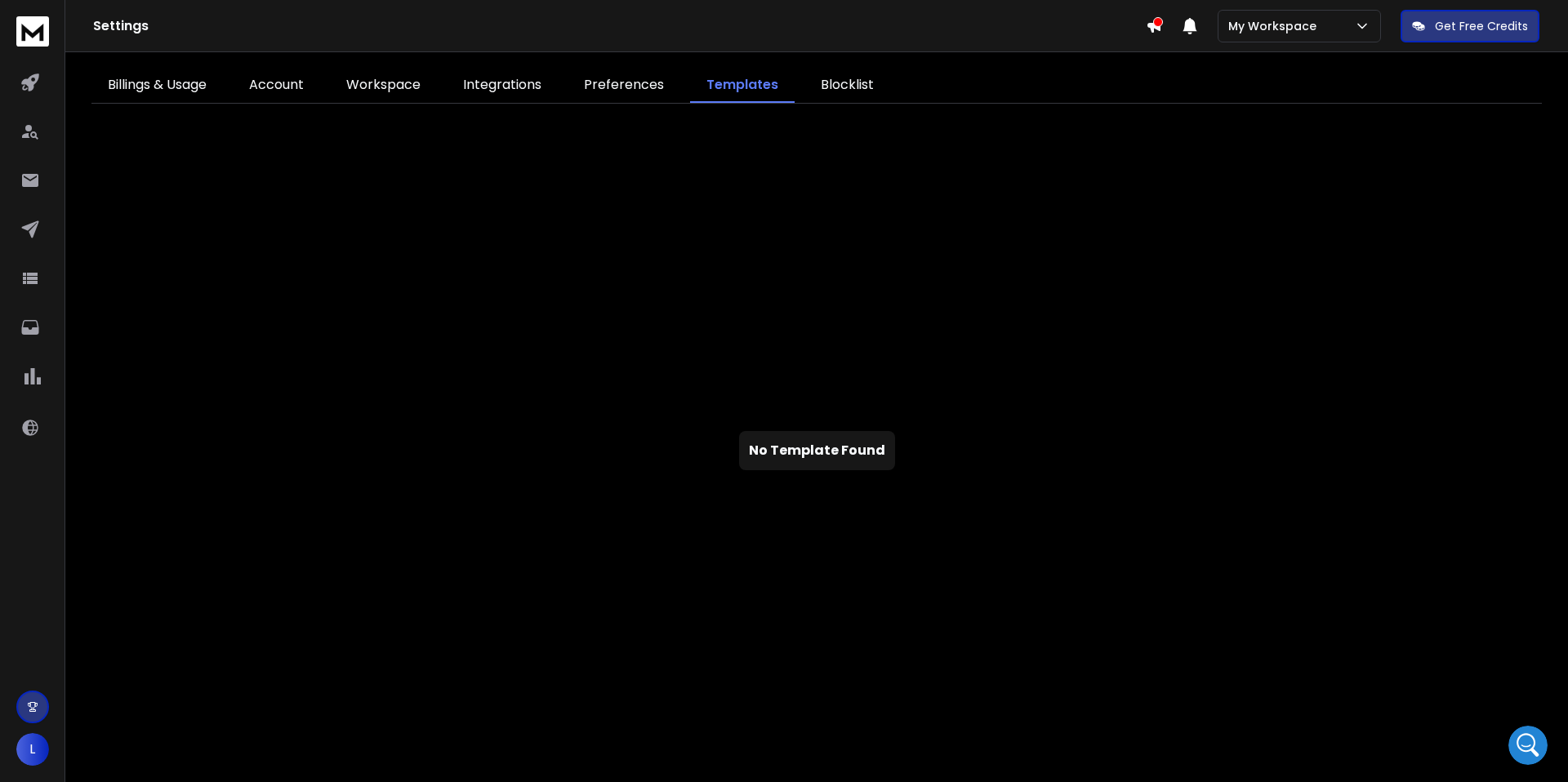
click at [839, 92] on link "Blocklist" at bounding box center [847, 86] width 86 height 35
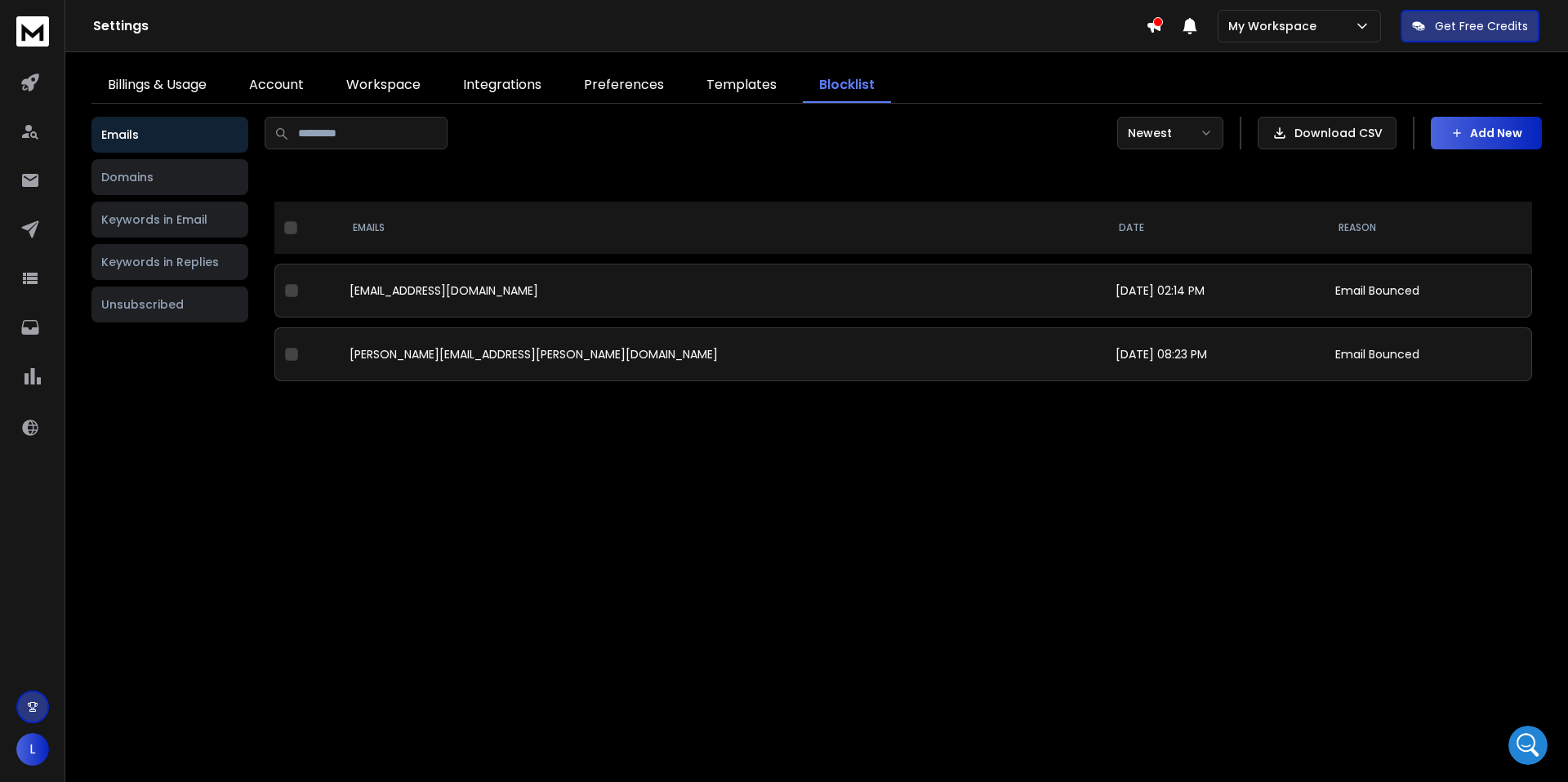
click at [722, 85] on link "Templates" at bounding box center [741, 86] width 103 height 35
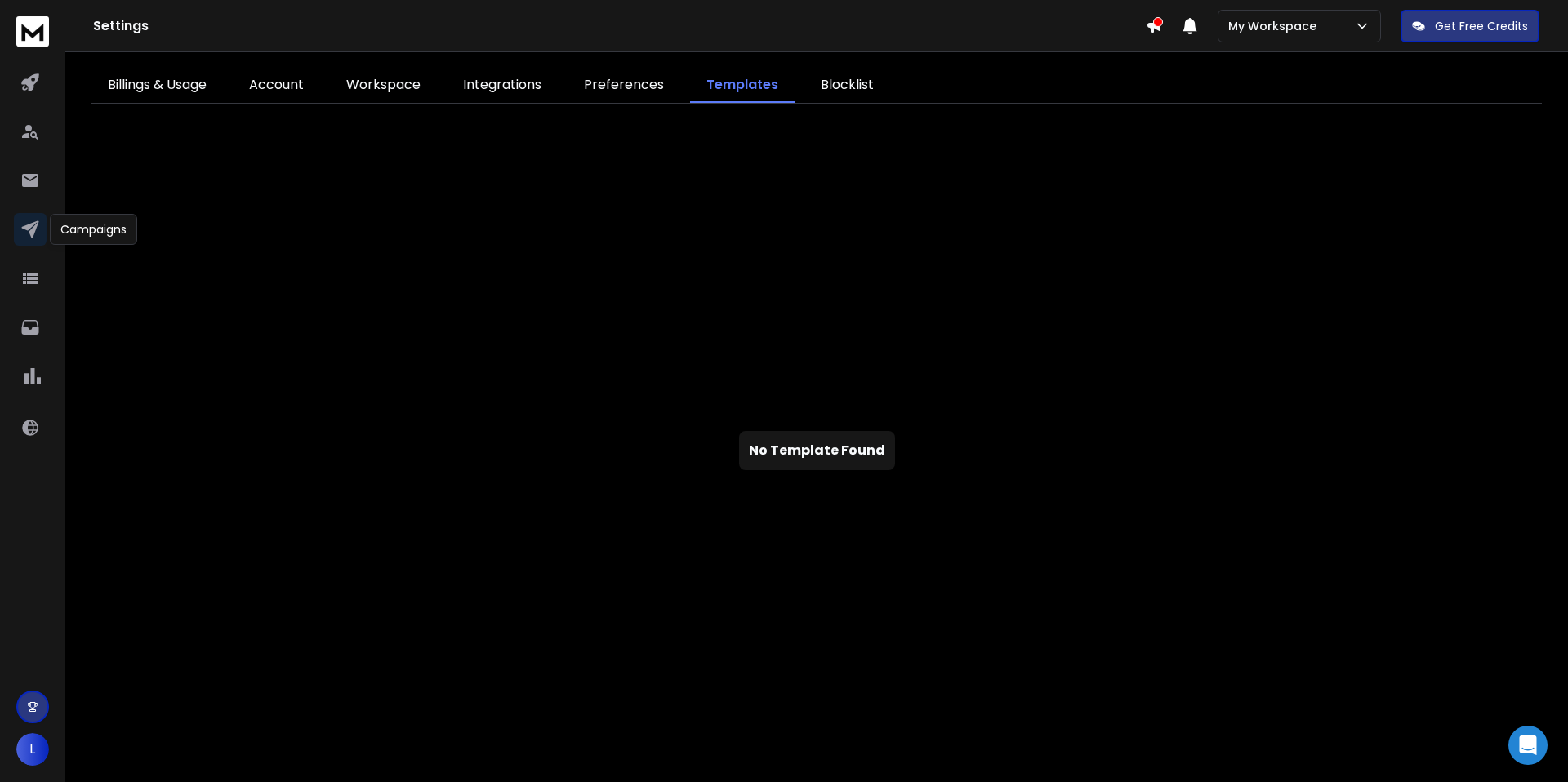
click at [44, 225] on body "Your warmest leads are on your site – Turn visits into conversations Reach Out …" at bounding box center [784, 391] width 1568 height 782
click at [38, 238] on icon at bounding box center [30, 229] width 20 height 20
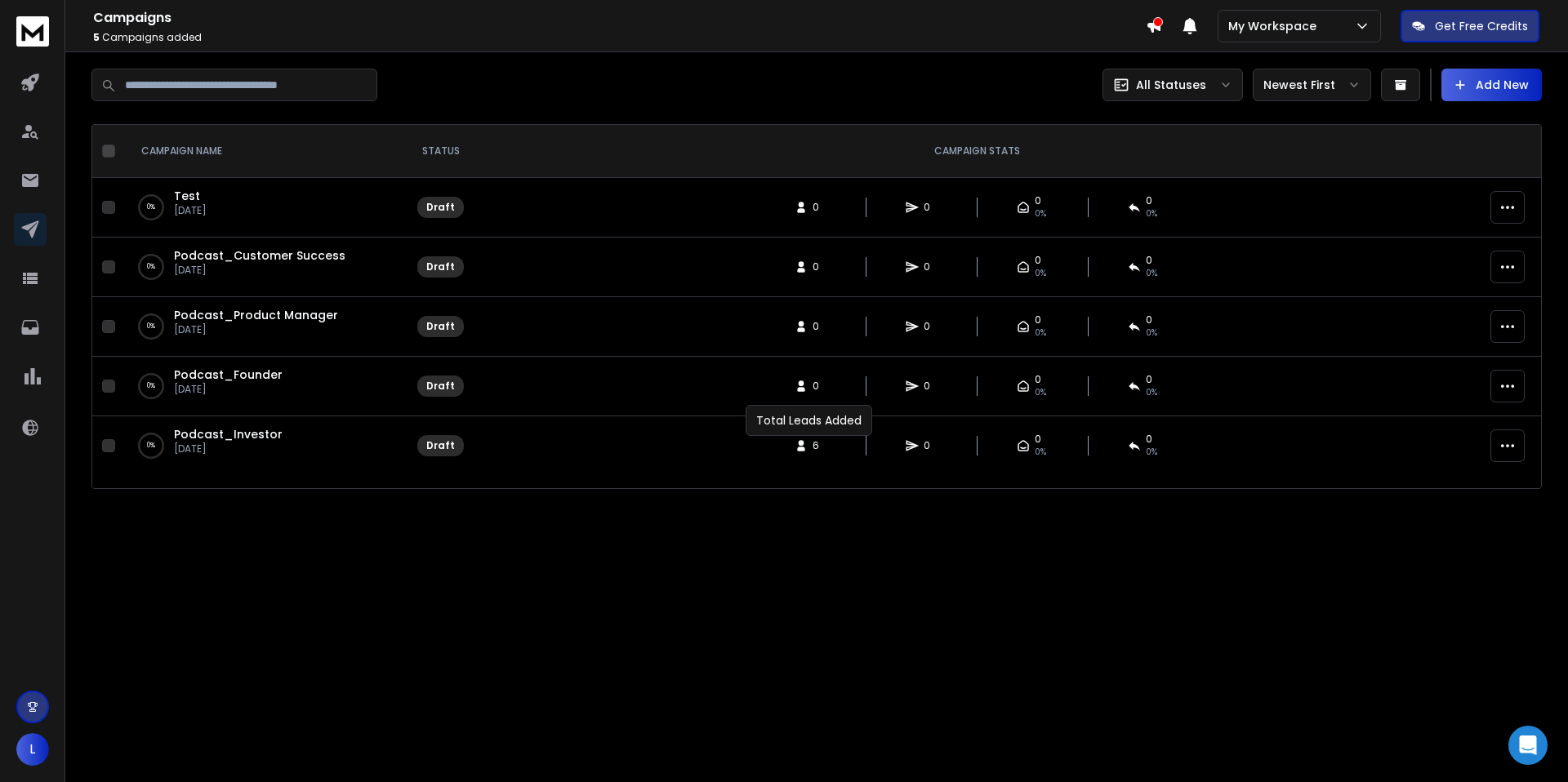
click at [806, 443] on span at bounding box center [801, 446] width 16 height 13
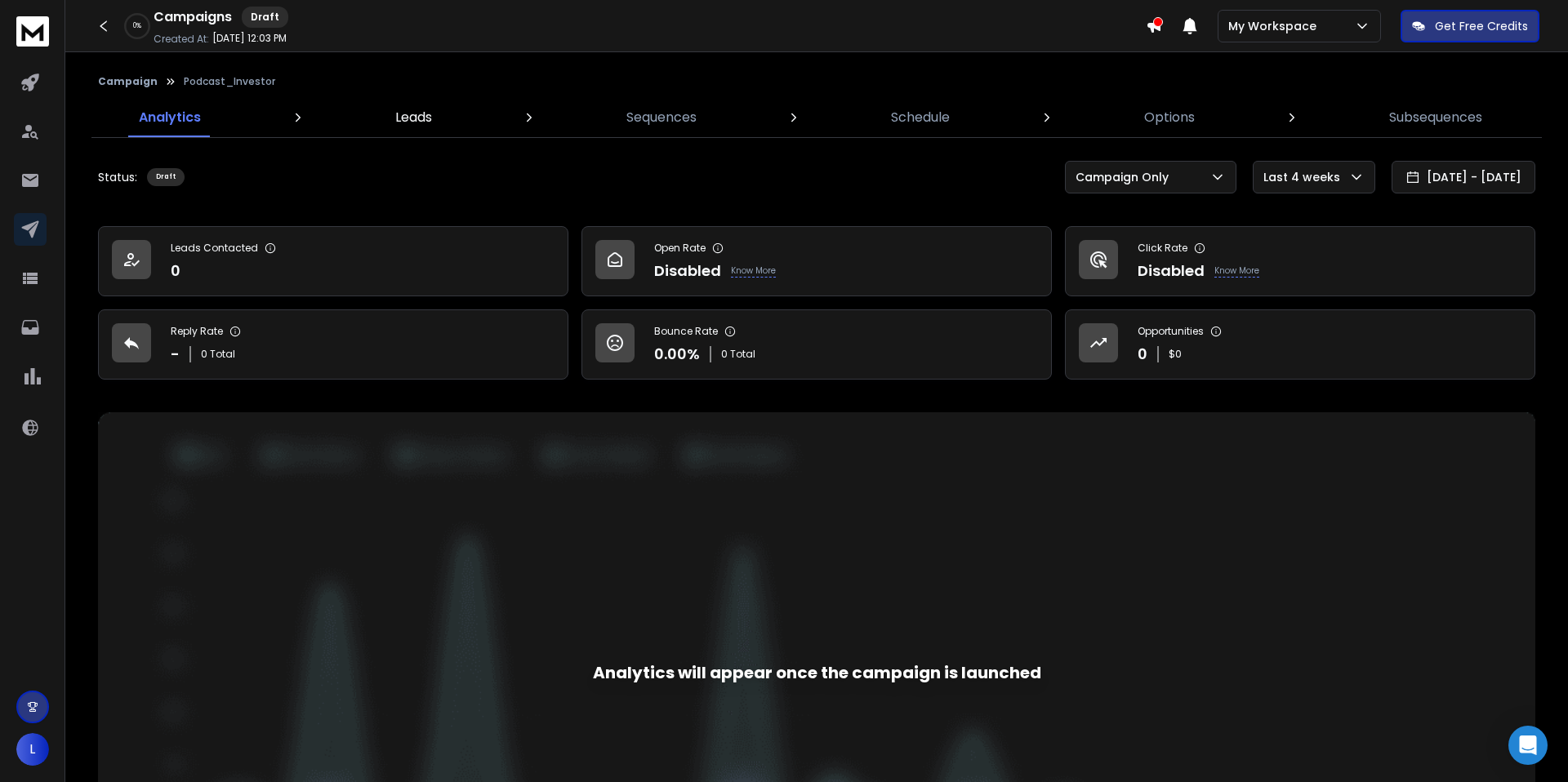
click at [411, 119] on p "Leads" at bounding box center [413, 117] width 36 height 20
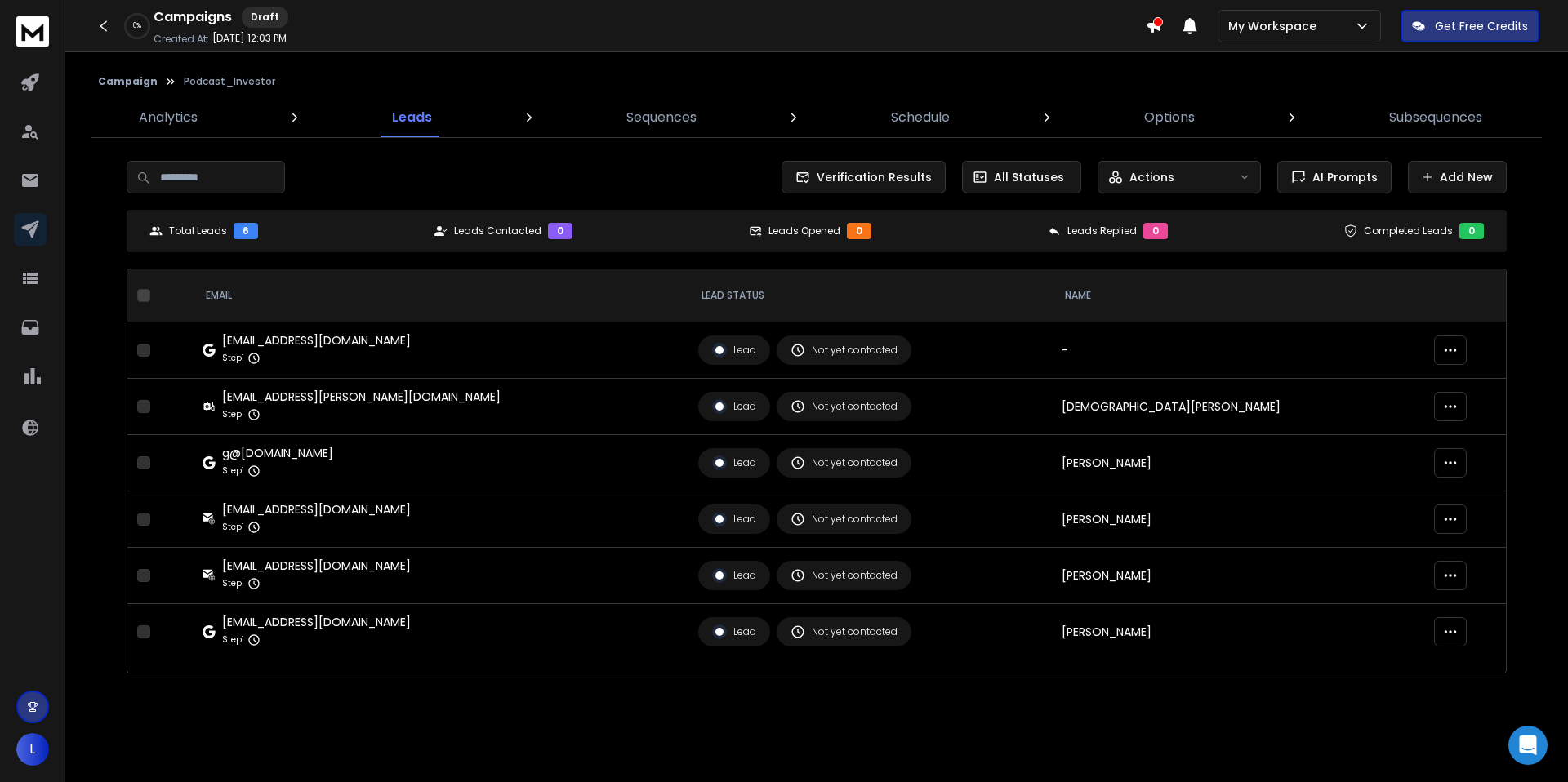
click at [139, 632] on button "button" at bounding box center [143, 632] width 13 height 13
click at [142, 574] on button "button" at bounding box center [143, 576] width 13 height 13
click at [143, 519] on button "button" at bounding box center [143, 519] width 13 height 13
click at [146, 467] on button "button" at bounding box center [143, 463] width 13 height 13
click at [144, 403] on button "button" at bounding box center [143, 407] width 13 height 13
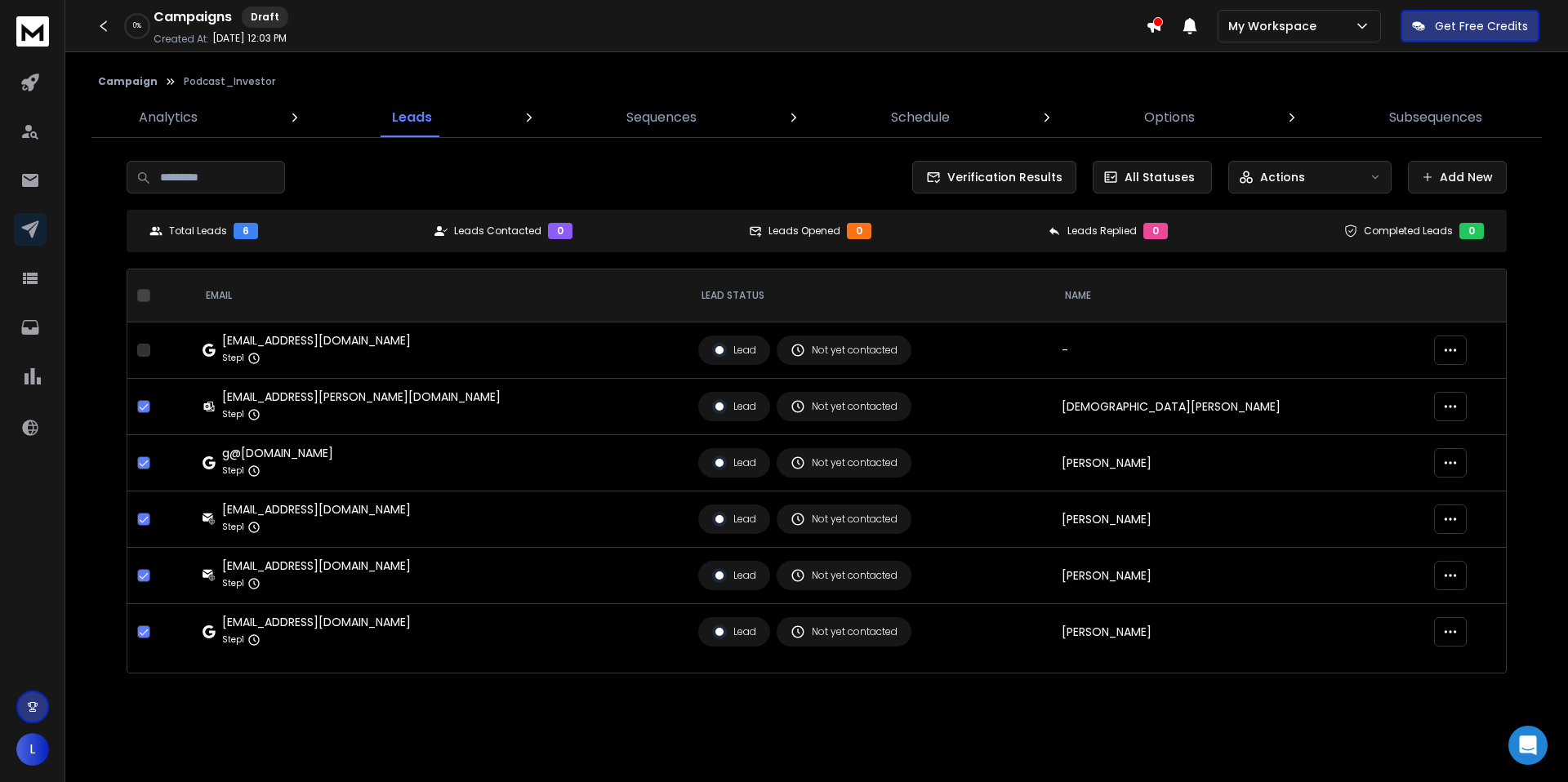
click at [1442, 401] on icon "button" at bounding box center [1449, 407] width 15 height 15
